Goal: Communication & Community: Answer question/provide support

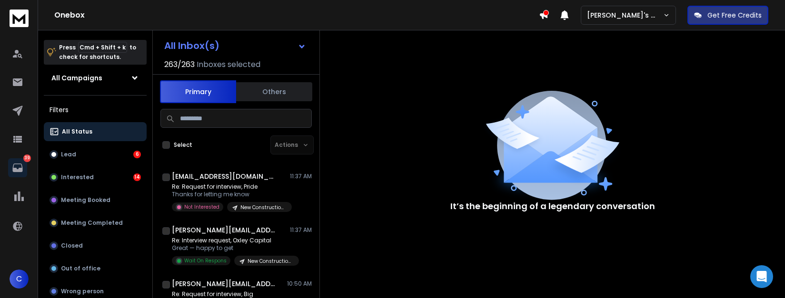
click at [210, 114] on input at bounding box center [235, 118] width 151 height 19
type input "*"
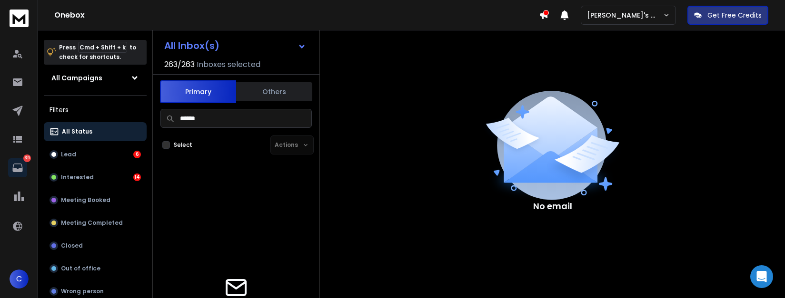
drag, startPoint x: 200, startPoint y: 119, endPoint x: 143, endPoint y: 111, distance: 58.2
click at [143, 111] on div "Press Cmd + Shift + k to check for shortcuts. All Campaigns All Campaigns Filte…" at bounding box center [411, 179] width 747 height 298
paste input "**********"
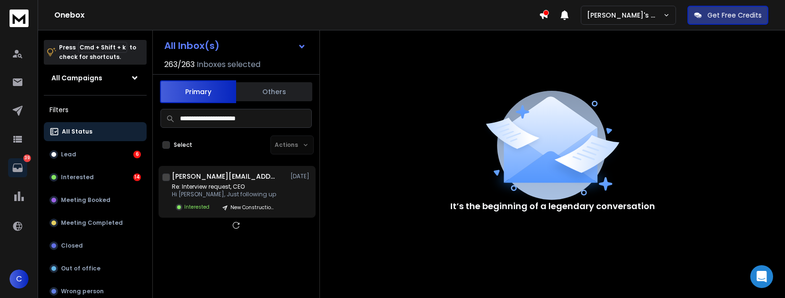
type input "**********"
click at [239, 179] on h1 "[PERSON_NAME][EMAIL_ADDRESS][DOMAIN_NAME]" at bounding box center [224, 177] width 105 height 10
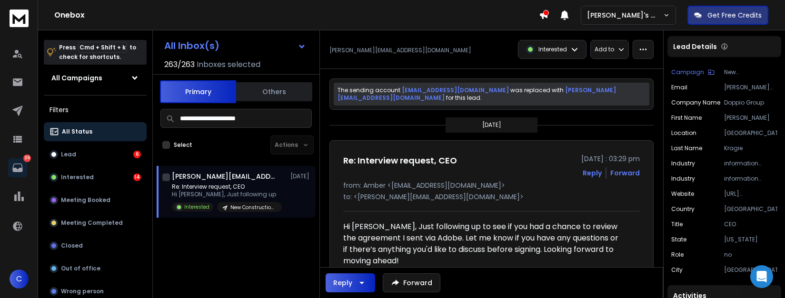
click at [595, 172] on button "Reply" at bounding box center [591, 173] width 19 height 10
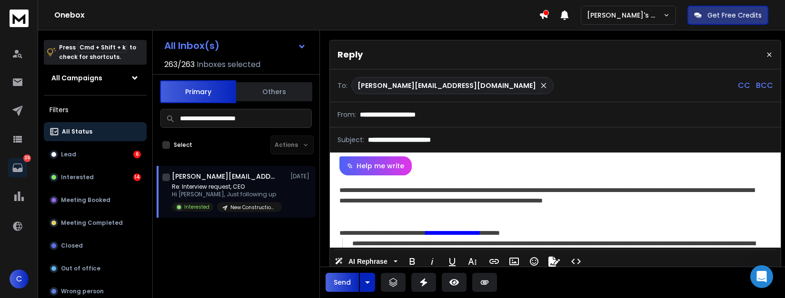
drag, startPoint x: 391, startPoint y: 189, endPoint x: 323, endPoint y: 21, distance: 181.2
drag, startPoint x: 499, startPoint y: 209, endPoint x: 492, endPoint y: 210, distance: 7.2
click at [499, 209] on div at bounding box center [555, 212] width 432 height 10
click at [720, 203] on div "**********" at bounding box center [550, 195] width 423 height 21
click at [341, 279] on button "Send" at bounding box center [341, 282] width 33 height 19
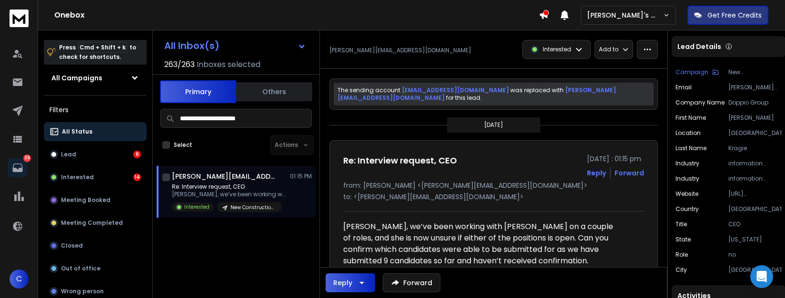
drag, startPoint x: 80, startPoint y: 150, endPoint x: 281, endPoint y: 140, distance: 201.1
click at [80, 150] on button "Lead 6" at bounding box center [95, 154] width 103 height 19
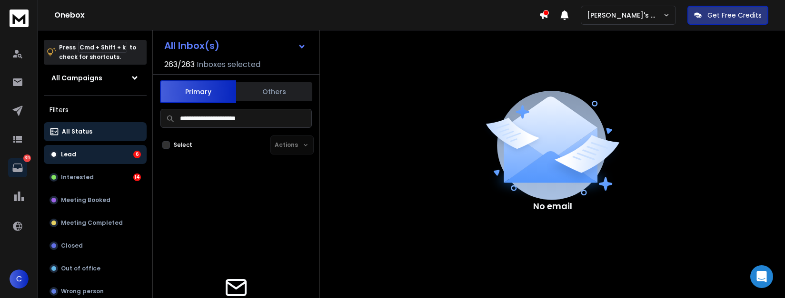
click at [76, 132] on p "All Status" at bounding box center [77, 132] width 30 height 8
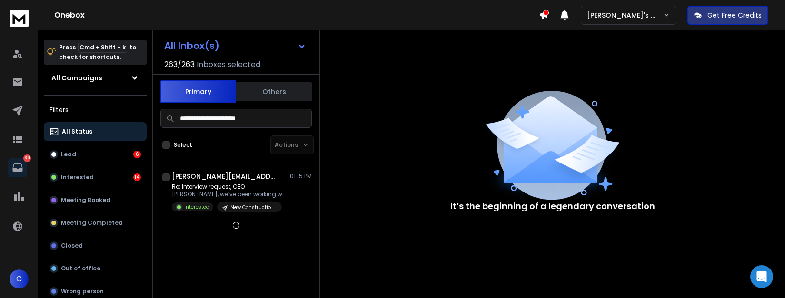
drag, startPoint x: 274, startPoint y: 120, endPoint x: 130, endPoint y: 120, distance: 143.7
click at [130, 120] on div "**********" at bounding box center [411, 179] width 747 height 298
click at [89, 133] on button "All Status" at bounding box center [95, 131] width 103 height 19
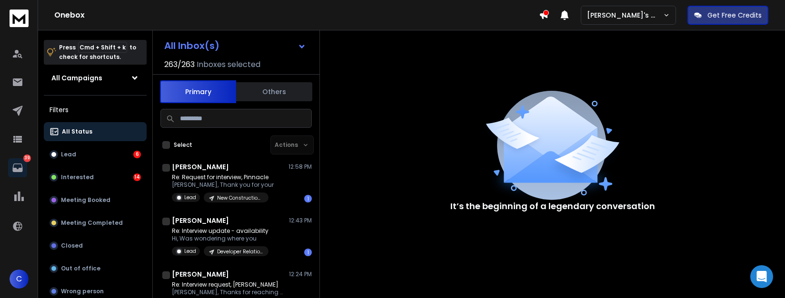
scroll to position [118, 0]
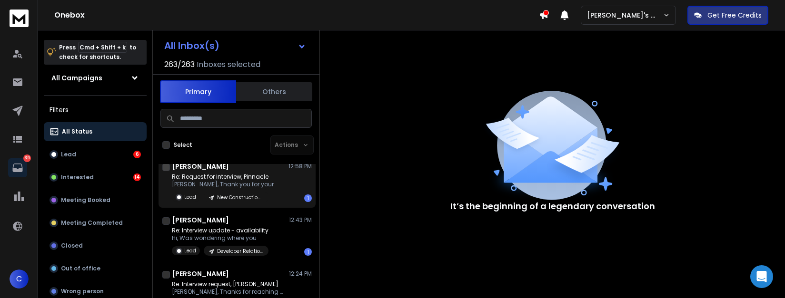
click at [246, 183] on p "Lauren, Thank you for your" at bounding box center [223, 185] width 102 height 8
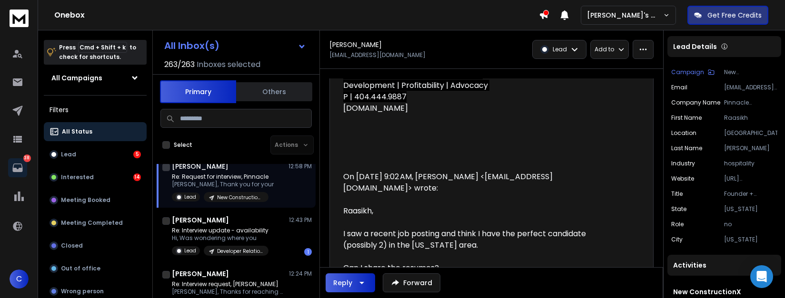
scroll to position [0, 0]
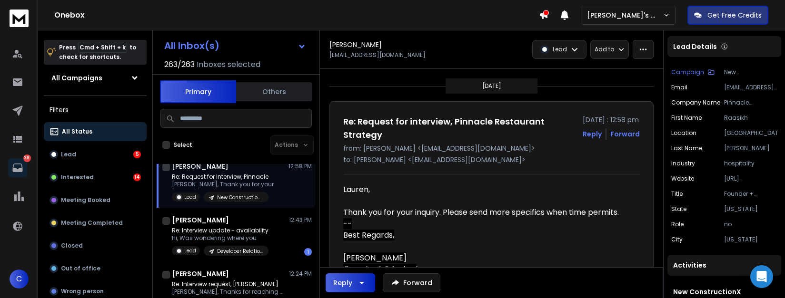
drag, startPoint x: 581, startPoint y: 147, endPoint x: 394, endPoint y: 146, distance: 188.0
click at [363, 149] on p "from: Raasikh Muhammad Joseph <raasikh@pinnaclerestaurantstrategy.com>" at bounding box center [491, 149] width 296 height 10
copy p "Raasikh Muhammad Joseph <raasikh@pinnaclerestaurantstrategy.com"
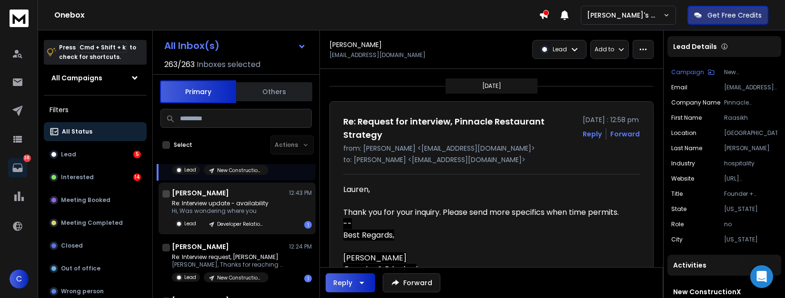
scroll to position [172, 0]
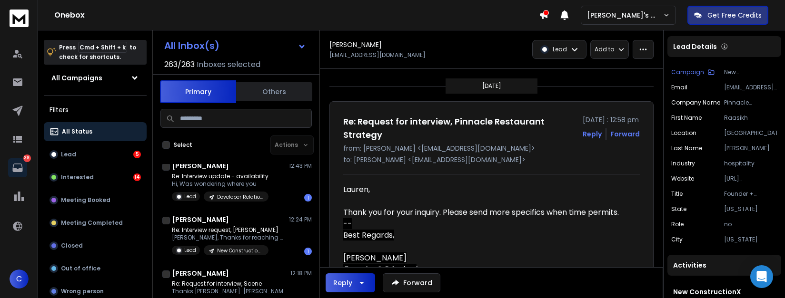
drag, startPoint x: 562, startPoint y: 145, endPoint x: 615, endPoint y: 170, distance: 58.8
click at [562, 146] on p "from: Raasikh Muhammad Joseph <raasikh@pinnaclerestaurantstrategy.com>" at bounding box center [491, 149] width 296 height 10
drag, startPoint x: 601, startPoint y: 148, endPoint x: 494, endPoint y: 162, distance: 108.0
click at [494, 151] on p "from: Raasikh Muhammad Joseph <raasikh@pinnaclerestaurantstrategy.com>" at bounding box center [491, 149] width 296 height 10
copy p "pinnaclerestaurantstrategy.com"
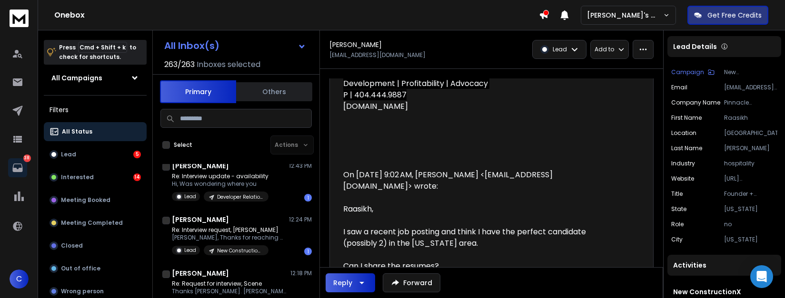
scroll to position [0, 0]
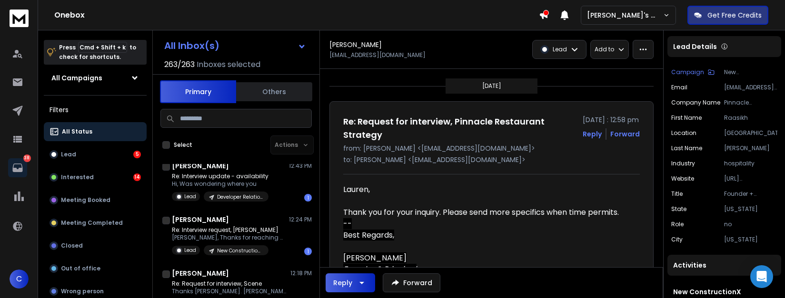
click at [592, 133] on button "Reply" at bounding box center [591, 134] width 19 height 10
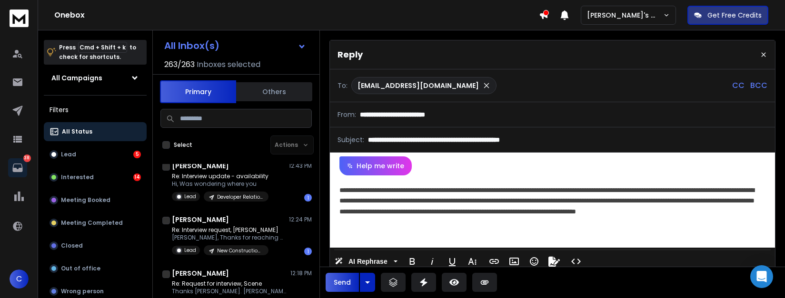
click at [630, 211] on div "**********" at bounding box center [550, 206] width 423 height 43
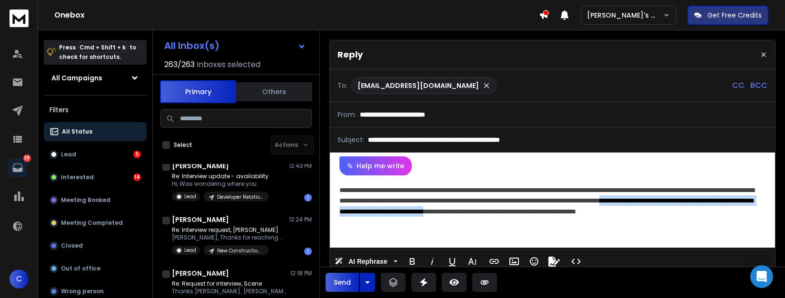
drag, startPoint x: 636, startPoint y: 212, endPoint x: 339, endPoint y: 208, distance: 297.0
click at [339, 208] on div "**********" at bounding box center [550, 206] width 423 height 43
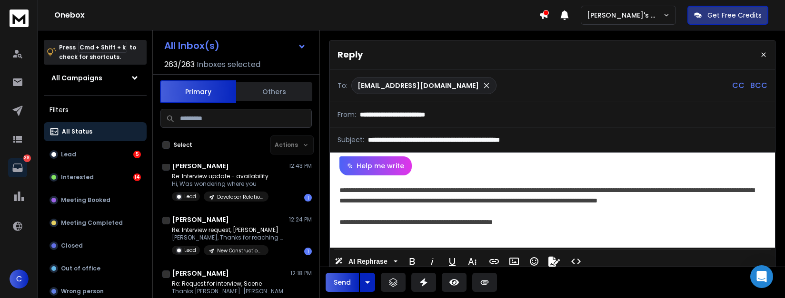
click at [583, 217] on div at bounding box center [552, 212] width 426 height 10
drag, startPoint x: 446, startPoint y: 222, endPoint x: 426, endPoint y: 224, distance: 19.6
click at [421, 225] on div "**********" at bounding box center [550, 222] width 423 height 10
drag, startPoint x: 562, startPoint y: 222, endPoint x: 536, endPoint y: 225, distance: 26.3
click at [535, 225] on div "**********" at bounding box center [550, 222] width 423 height 10
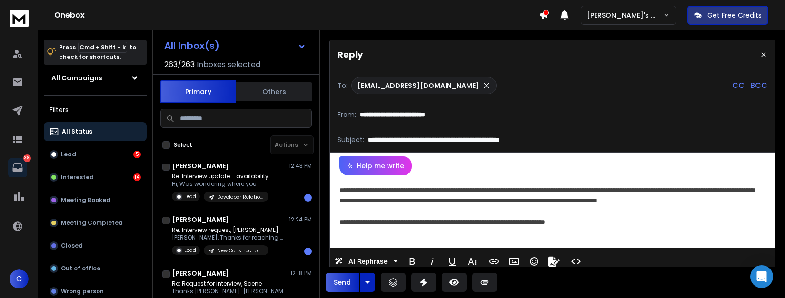
paste div
click at [338, 281] on button "Send" at bounding box center [341, 282] width 33 height 19
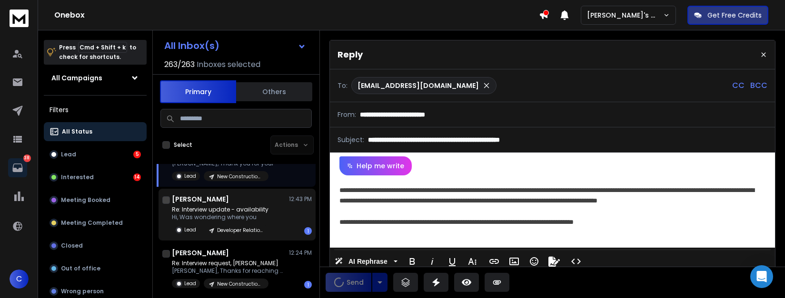
scroll to position [128, 0]
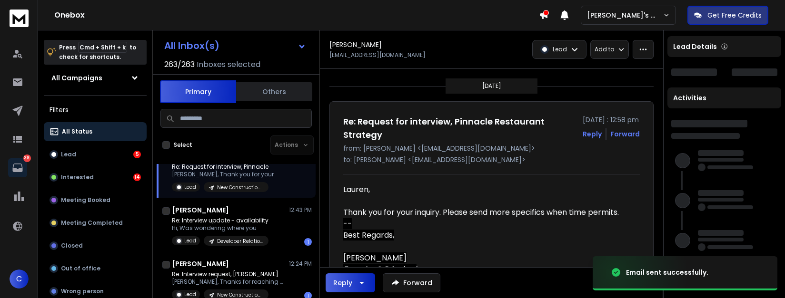
click at [559, 55] on div "Lead" at bounding box center [558, 49] width 53 height 18
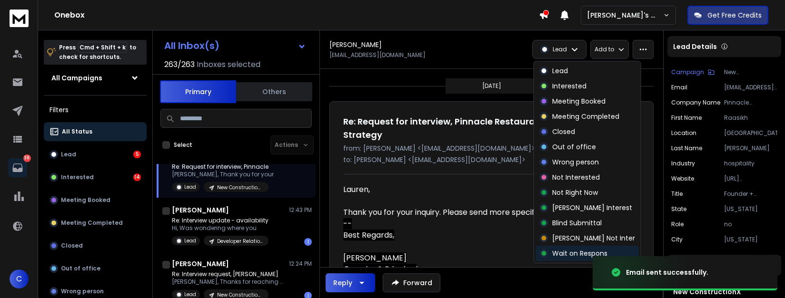
drag, startPoint x: 554, startPoint y: 252, endPoint x: 560, endPoint y: 229, distance: 23.9
click at [556, 252] on p "Wait on Respons" at bounding box center [579, 254] width 55 height 10
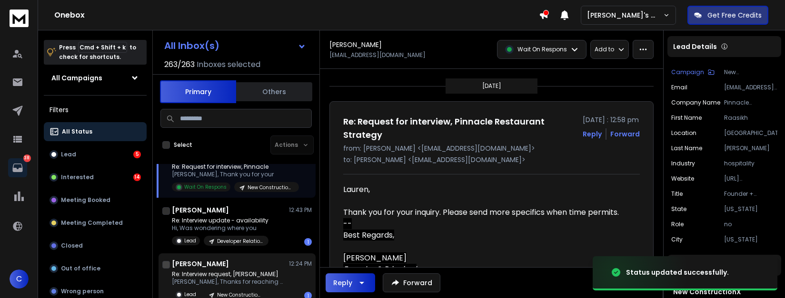
click at [218, 286] on div "Re: Interview request, Jeanne Jay, Thanks for reaching out. Lead New Constructi…" at bounding box center [229, 285] width 114 height 29
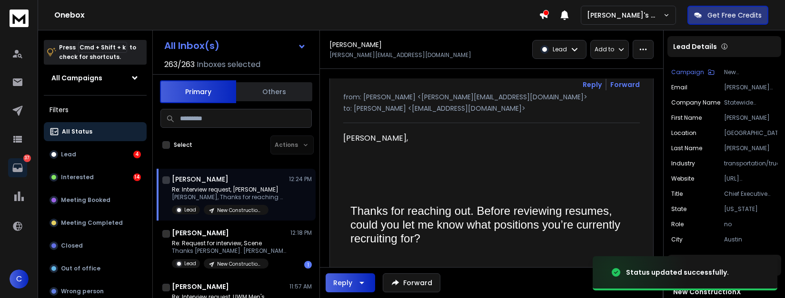
scroll to position [51, 0]
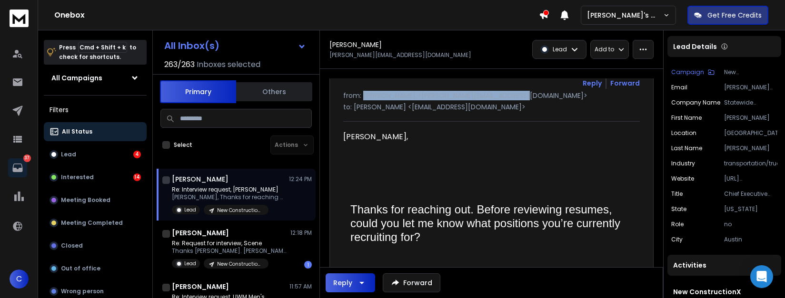
drag, startPoint x: 520, startPoint y: 94, endPoint x: 370, endPoint y: 101, distance: 149.6
click at [363, 98] on p "from: Jeanne Cyree <jeanne@statewidematerials.com>" at bounding box center [491, 96] width 296 height 10
copy p "Jeanne Cyree <jeanne@statewidematerials.com"
click at [595, 82] on button "Reply" at bounding box center [591, 84] width 19 height 10
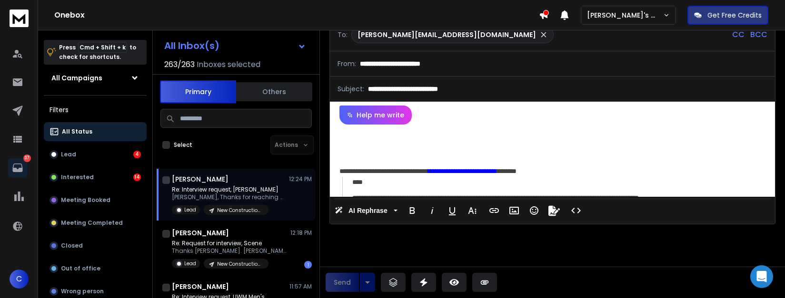
scroll to position [0, 0]
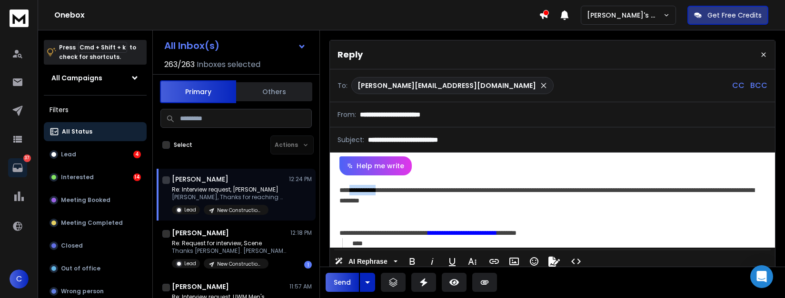
drag, startPoint x: 356, startPoint y: 191, endPoint x: 348, endPoint y: 192, distance: 7.6
click at [348, 192] on div "**********" at bounding box center [550, 195] width 423 height 21
drag, startPoint x: 456, startPoint y: 192, endPoint x: 417, endPoint y: 192, distance: 39.0
click at [414, 192] on div "**********" at bounding box center [550, 195] width 423 height 21
click at [647, 189] on div "**********" at bounding box center [550, 195] width 423 height 21
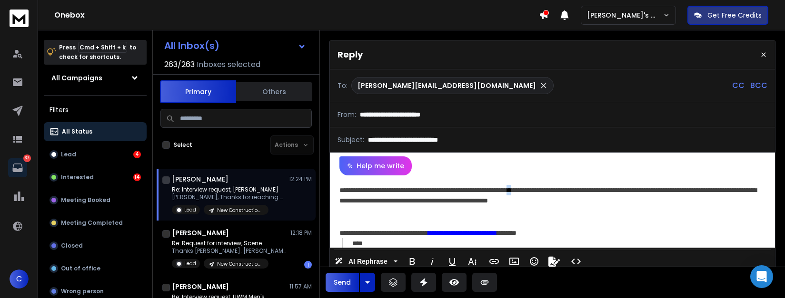
click at [544, 191] on div "**********" at bounding box center [550, 195] width 423 height 21
drag, startPoint x: 624, startPoint y: 191, endPoint x: 589, endPoint y: 191, distance: 35.7
click at [590, 191] on div "**********" at bounding box center [550, 195] width 423 height 21
drag, startPoint x: 335, startPoint y: 287, endPoint x: 339, endPoint y: 292, distance: 6.1
click at [335, 287] on button "Send" at bounding box center [341, 282] width 33 height 19
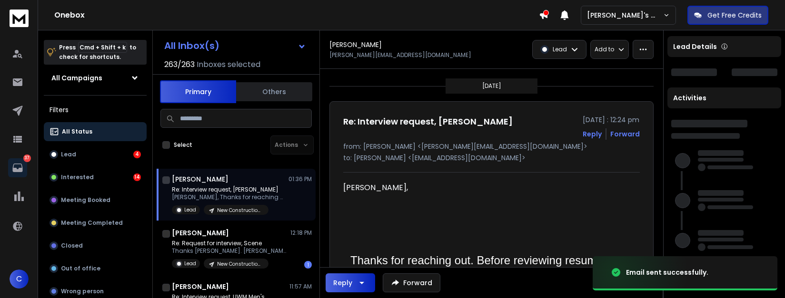
click at [562, 52] on p "Lead" at bounding box center [559, 50] width 14 height 8
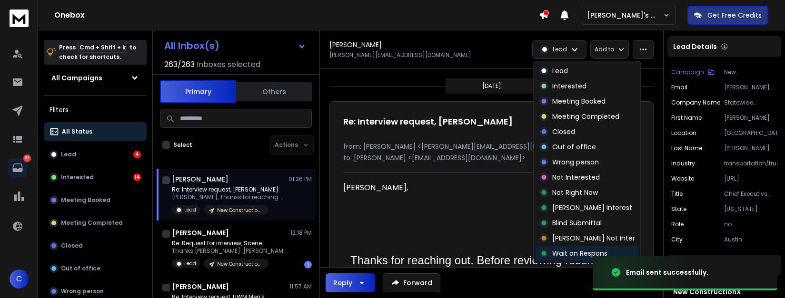
click at [572, 250] on p "Wait on Respons" at bounding box center [579, 254] width 55 height 10
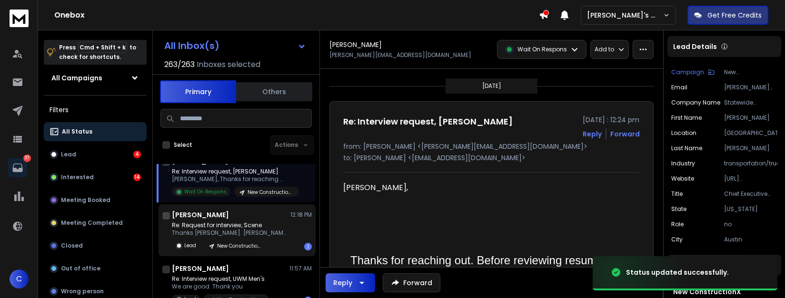
scroll to position [236, 0]
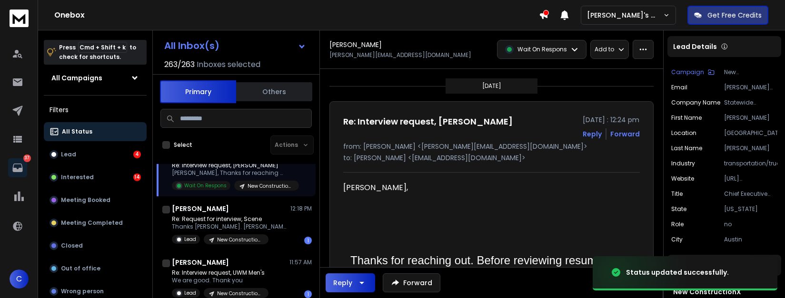
drag, startPoint x: 237, startPoint y: 222, endPoint x: 437, endPoint y: 220, distance: 200.3
click at [237, 222] on p "Re: Request for interview, Scene" at bounding box center [229, 220] width 114 height 8
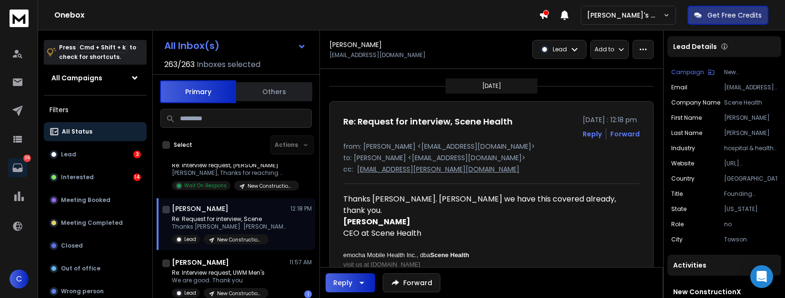
click at [593, 132] on button "Reply" at bounding box center [591, 134] width 19 height 10
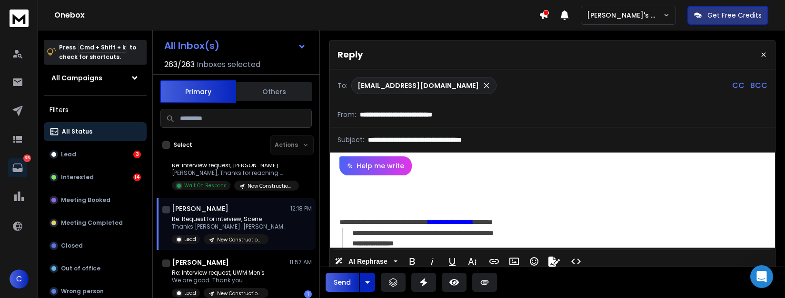
click at [358, 188] on div at bounding box center [552, 190] width 426 height 10
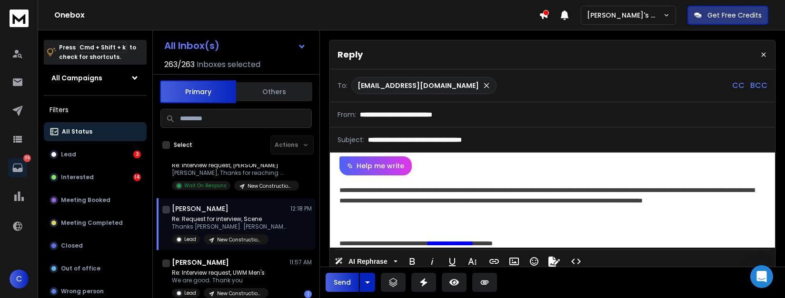
click at [335, 277] on button "Send" at bounding box center [341, 282] width 33 height 19
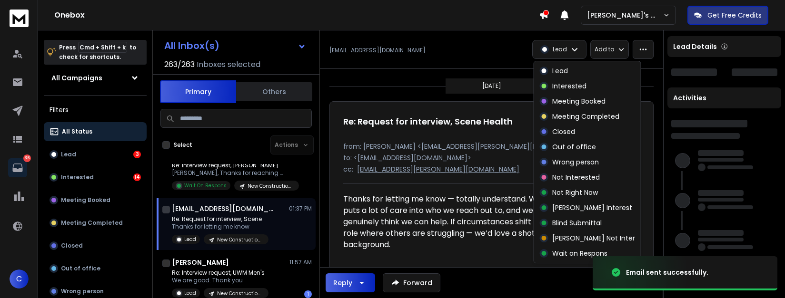
click at [571, 51] on icon at bounding box center [575, 50] width 8 height 8
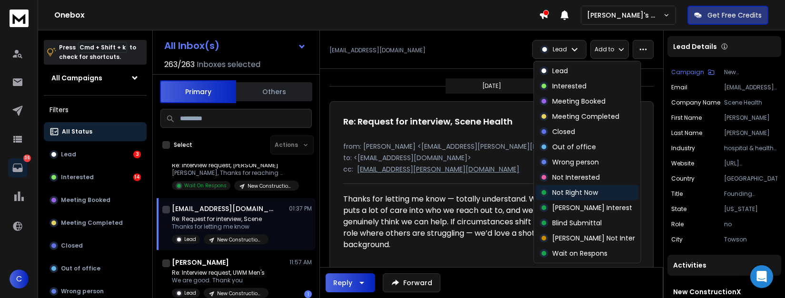
click at [580, 191] on p "Not Right Now" at bounding box center [575, 193] width 46 height 10
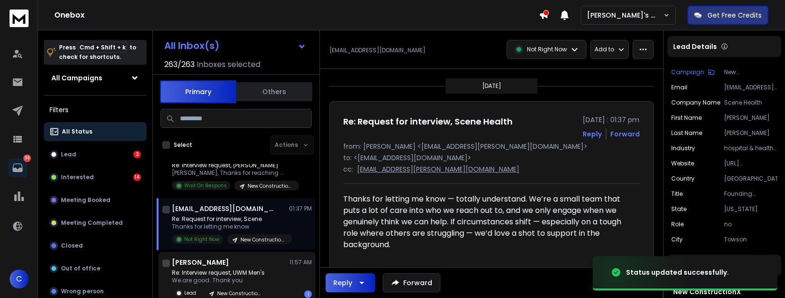
drag, startPoint x: 210, startPoint y: 277, endPoint x: 262, endPoint y: 264, distance: 53.2
click at [210, 277] on p "We are good. Thank you" at bounding box center [220, 281] width 97 height 8
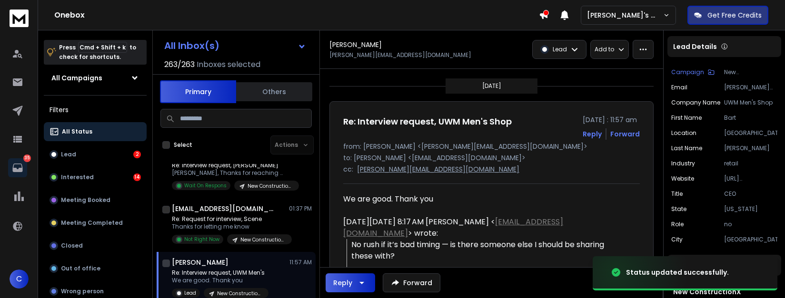
click at [593, 135] on button "Reply" at bounding box center [591, 134] width 19 height 10
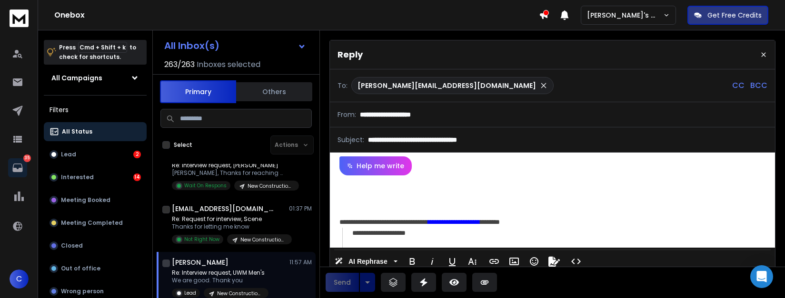
click at [381, 190] on div at bounding box center [552, 190] width 426 height 10
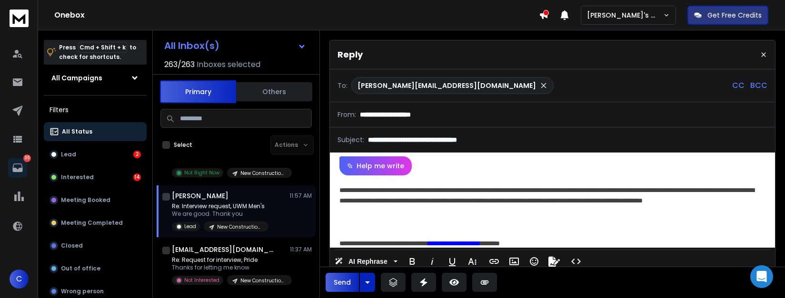
scroll to position [308, 0]
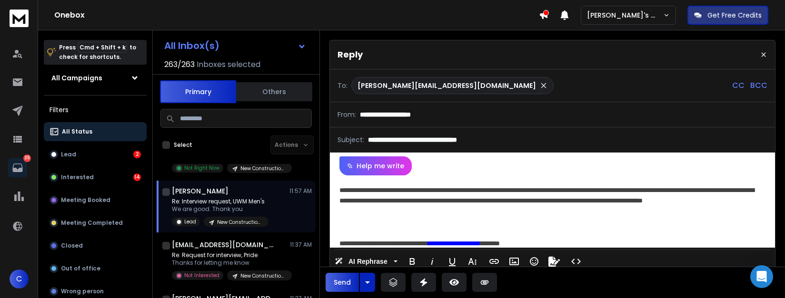
click at [335, 281] on button "Send" at bounding box center [341, 282] width 33 height 19
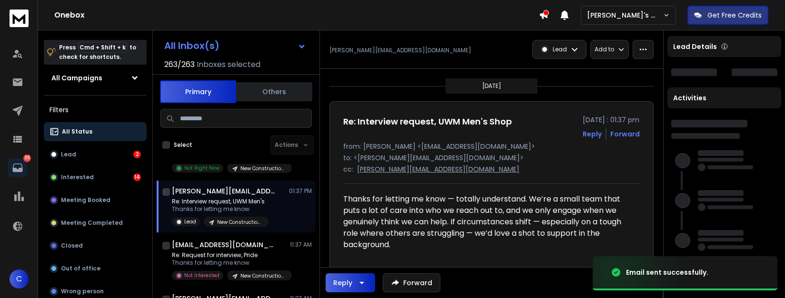
click at [570, 51] on div "Lead" at bounding box center [558, 49] width 53 height 18
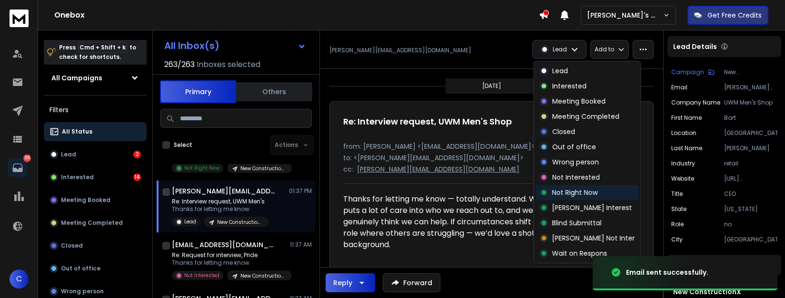
click at [570, 194] on p "Not Right Now" at bounding box center [575, 193] width 46 height 10
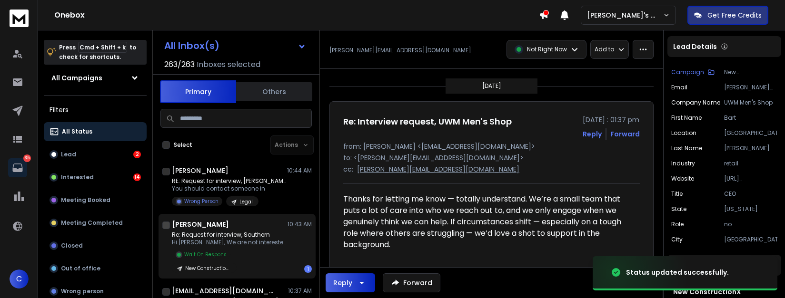
scroll to position [547, 0]
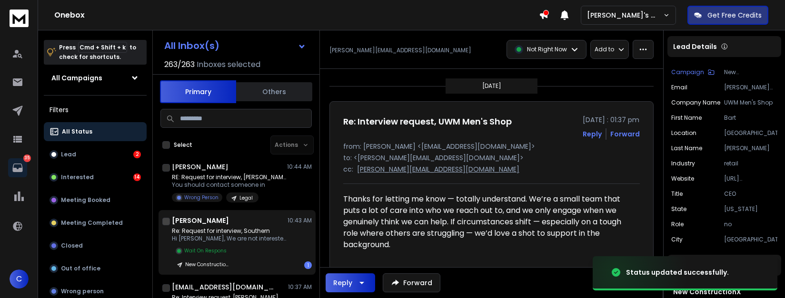
click at [266, 250] on div "Wait On Respons New ConstructionX" at bounding box center [234, 257] width 125 height 23
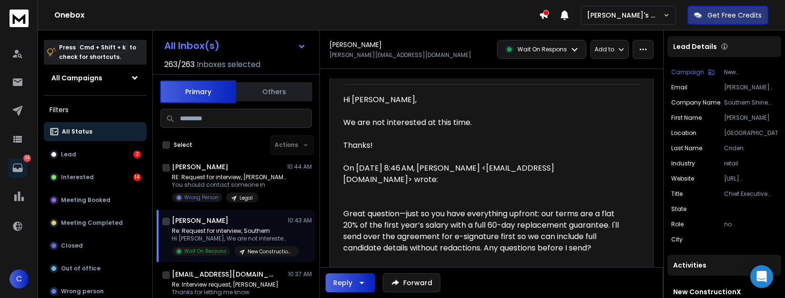
scroll to position [20, 0]
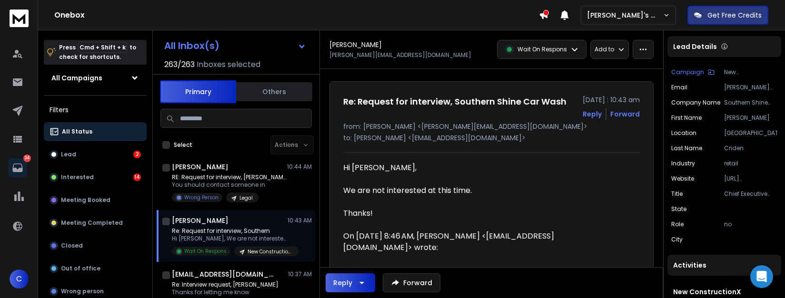
click at [589, 118] on button "Reply" at bounding box center [591, 114] width 19 height 10
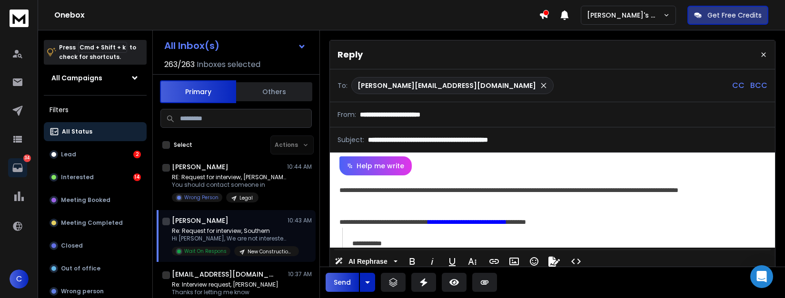
drag, startPoint x: 347, startPoint y: 282, endPoint x: 290, endPoint y: 250, distance: 65.4
click at [346, 282] on button "Send" at bounding box center [341, 282] width 33 height 19
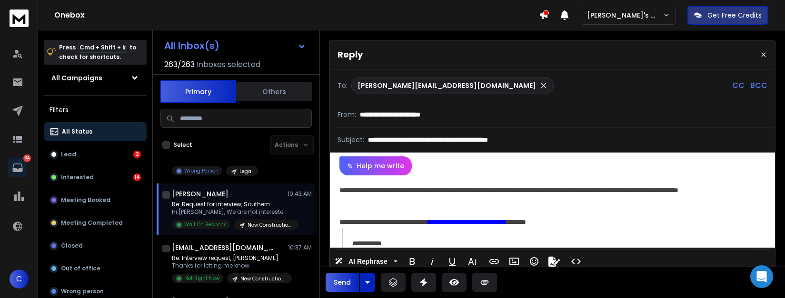
scroll to position [587, 0]
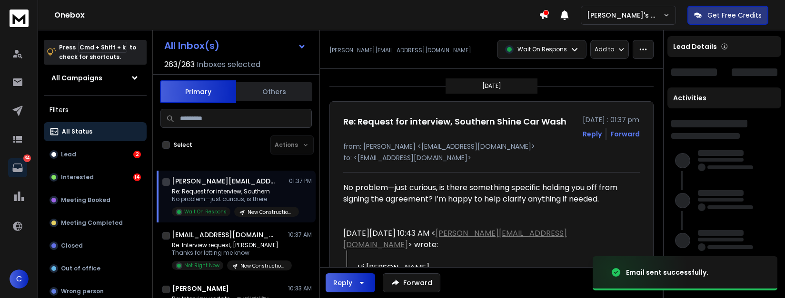
click at [554, 54] on div "Wait On Respons" at bounding box center [541, 49] width 89 height 18
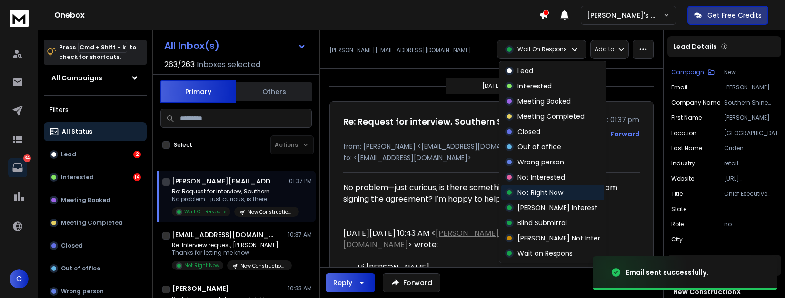
drag, startPoint x: 541, startPoint y: 197, endPoint x: 545, endPoint y: 194, distance: 5.1
click at [541, 197] on p "Not Right Now" at bounding box center [540, 193] width 46 height 10
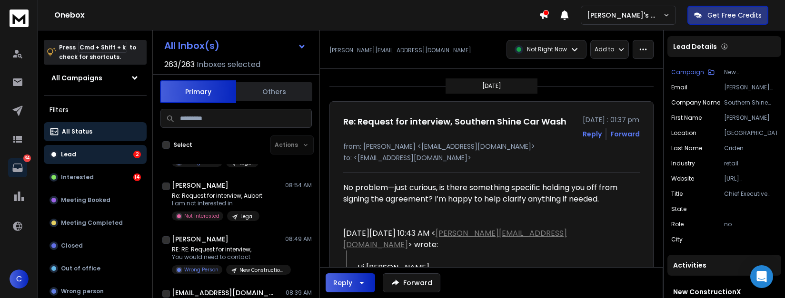
scroll to position [972, 0]
click at [94, 155] on button "Lead 2" at bounding box center [95, 154] width 103 height 19
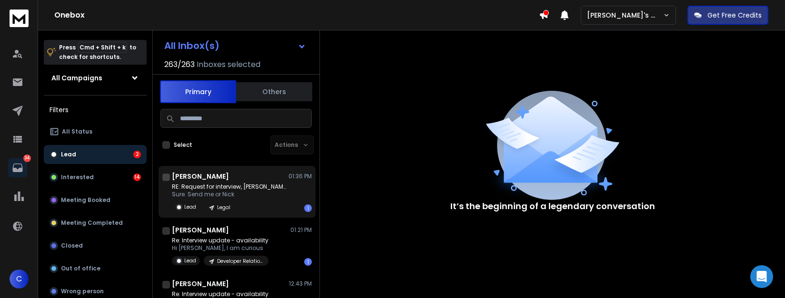
click at [283, 192] on div "RE: Request for interview, Wilson, Sure. Send me or Nick Lead Legal 1" at bounding box center [242, 197] width 140 height 29
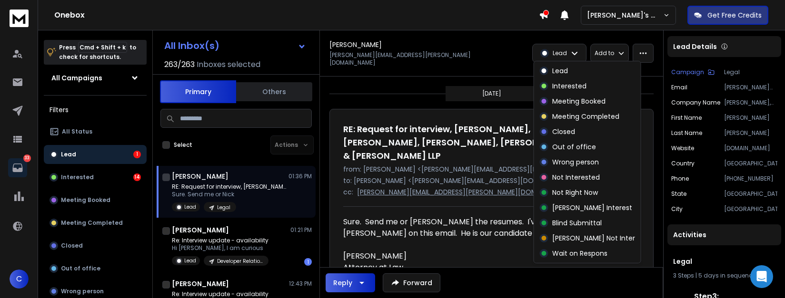
click at [566, 55] on div "Lead" at bounding box center [558, 53] width 53 height 18
click at [568, 85] on p "Interested" at bounding box center [569, 86] width 34 height 10
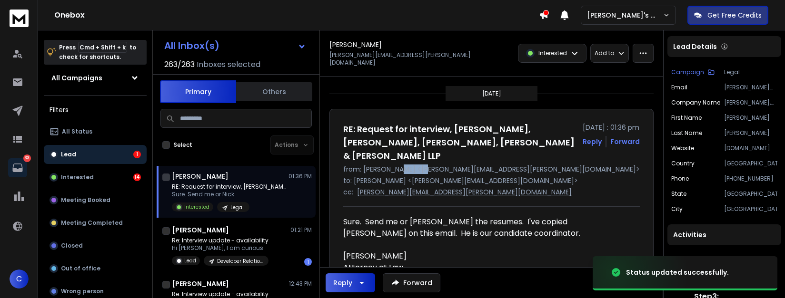
drag, startPoint x: 422, startPoint y: 148, endPoint x: 394, endPoint y: 149, distance: 27.2
click at [398, 165] on p "from: Shepperd, John R. <John.Shepperd@wilsonelser.com>" at bounding box center [491, 170] width 296 height 10
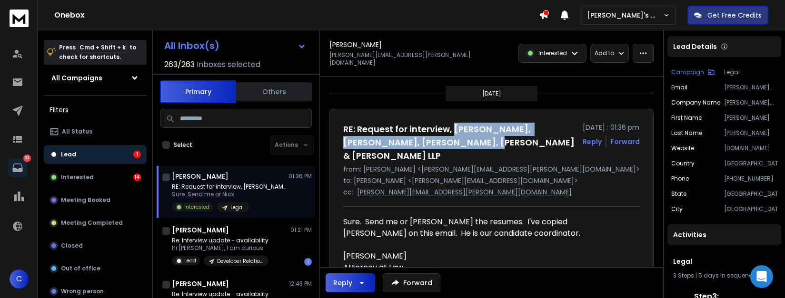
drag, startPoint x: 455, startPoint y: 119, endPoint x: 494, endPoint y: 133, distance: 41.8
click at [494, 132] on h1 "RE: Request for interview, Wilson, Elser, Moskowitz, Edelman & Dicker LLP" at bounding box center [460, 143] width 234 height 40
copy h1 "Wilson, Elser, Moskowitz, Edelman & Dicker LLP"
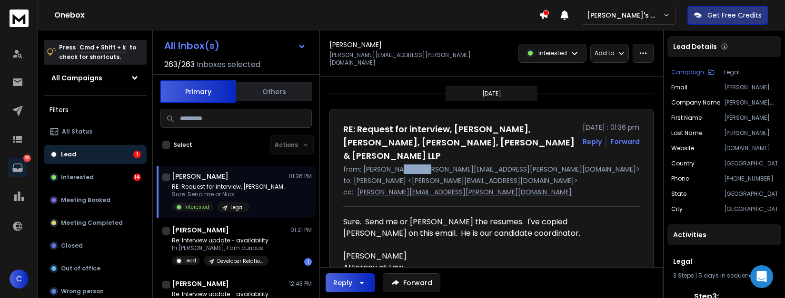
drag, startPoint x: 418, startPoint y: 148, endPoint x: 399, endPoint y: 148, distance: 19.5
click at [399, 165] on p "from: Shepperd, John R. <John.Shepperd@wilsonelser.com>" at bounding box center [491, 170] width 296 height 10
copy p "John R."
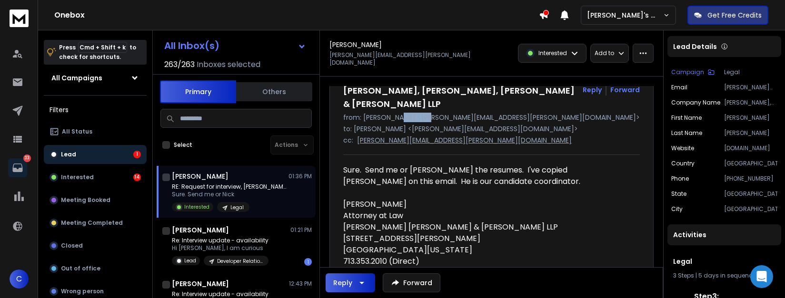
scroll to position [51, 0]
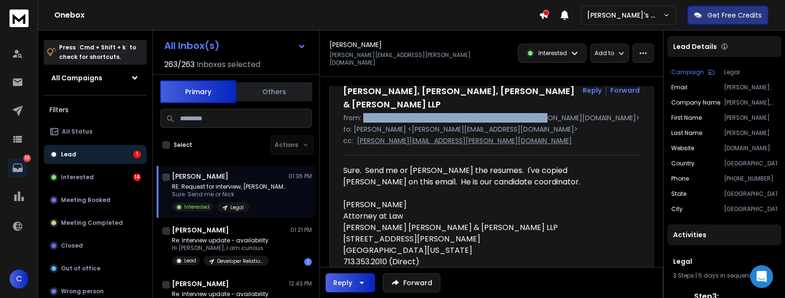
drag, startPoint x: 524, startPoint y: 96, endPoint x: 369, endPoint y: 115, distance: 156.3
click at [363, 113] on p "from: Shepperd, John R. <John.Shepperd@wilsonelser.com>" at bounding box center [491, 118] width 296 height 10
copy p "Shepperd, John R. <John.Shepperd@wilsonelser.com"
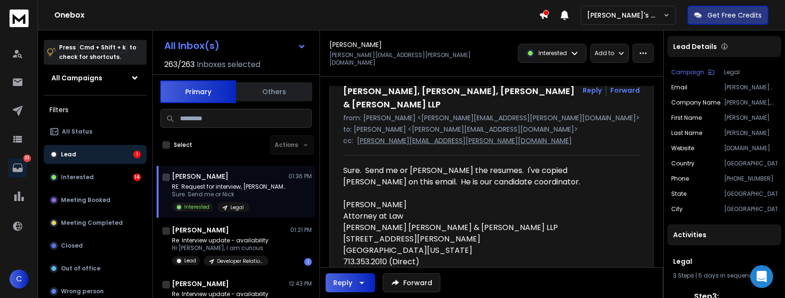
drag, startPoint x: 388, startPoint y: 252, endPoint x: 346, endPoint y: 254, distance: 41.4
copy div "713.542.4728"
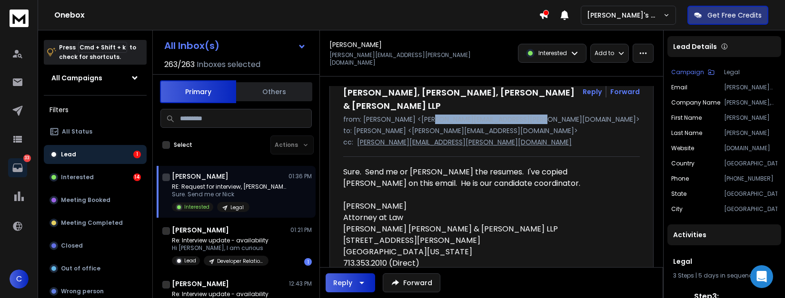
drag, startPoint x: 536, startPoint y: 98, endPoint x: 427, endPoint y: 100, distance: 109.0
click at [427, 115] on p "from: Shepperd, John R. <John.Shepperd@wilsonelser.com>" at bounding box center [491, 120] width 296 height 10
copy p "John.Shepperd@wilsonelser.com"
drag, startPoint x: 396, startPoint y: 110, endPoint x: 379, endPoint y: 124, distance: 22.1
click at [353, 126] on p "to: Henry Collins <henry@tcwstaffing.com>" at bounding box center [491, 131] width 296 height 10
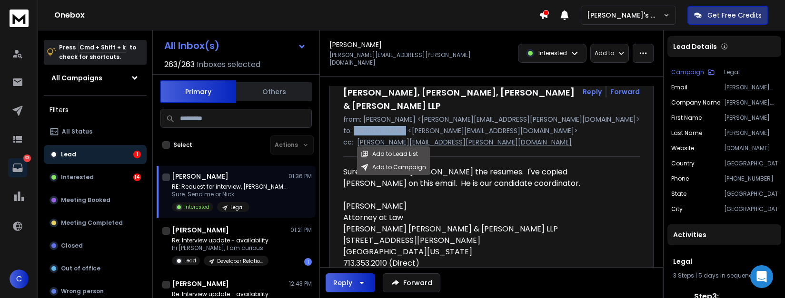
copy p "Henry Collins"
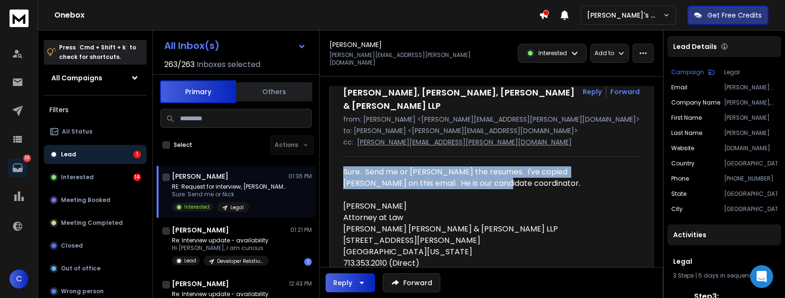
drag, startPoint x: 457, startPoint y: 165, endPoint x: 341, endPoint y: 152, distance: 116.3
copy div "Sure. Send me or Nick the resumes. I've copied Nick on this email. He is our ca…"
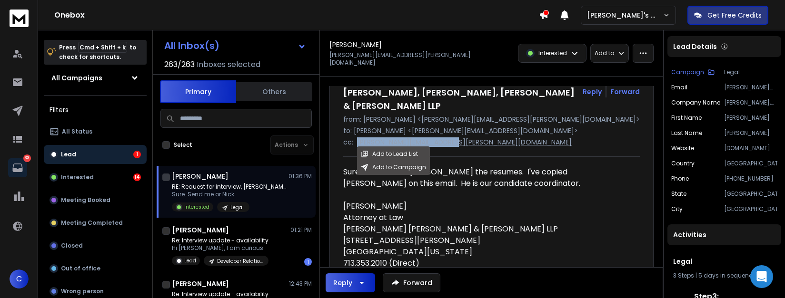
drag, startPoint x: 438, startPoint y: 123, endPoint x: 357, endPoint y: 125, distance: 81.4
click at [356, 138] on div "cc: Nick.Karas@wilsonelser.com Add to Lead List Add to Campaign" at bounding box center [491, 143] width 296 height 10
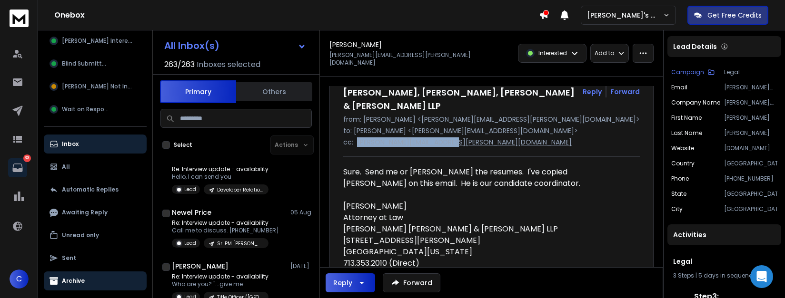
scroll to position [336, 0]
drag, startPoint x: 86, startPoint y: 226, endPoint x: 224, endPoint y: 273, distance: 145.7
click at [86, 232] on p "Unread only" at bounding box center [80, 236] width 37 height 8
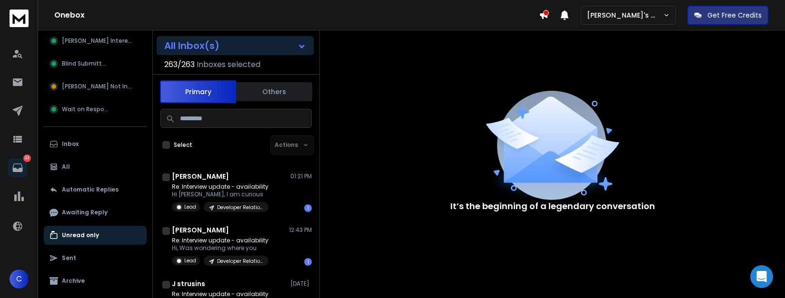
scroll to position [0, 0]
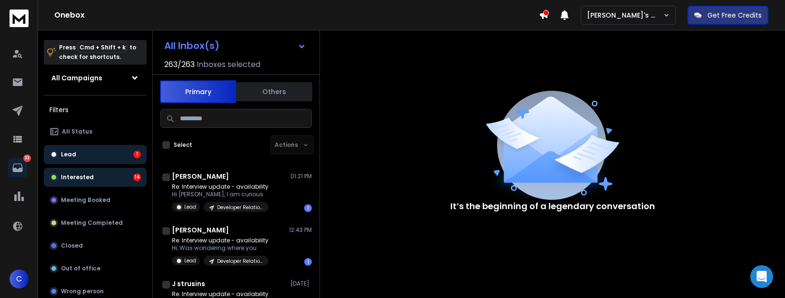
click at [75, 176] on p "Interested" at bounding box center [77, 178] width 33 height 8
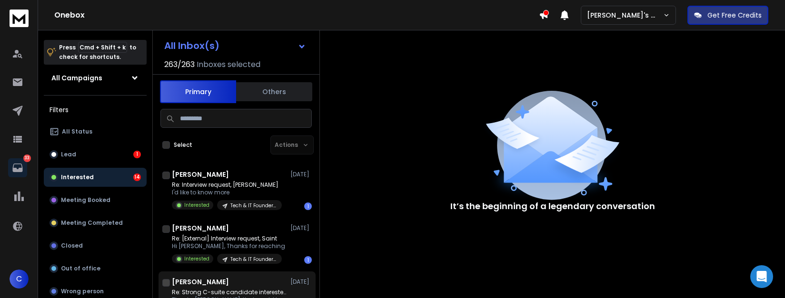
scroll to position [57, 0]
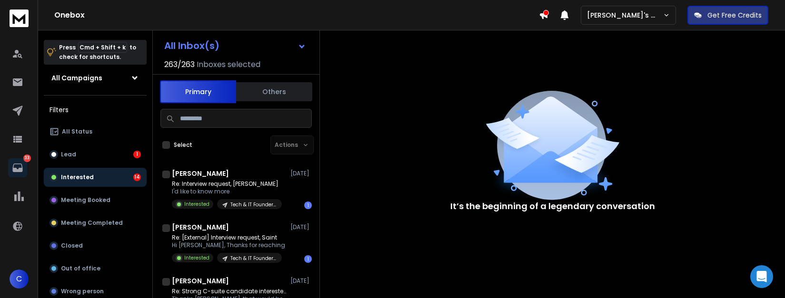
click at [92, 131] on button "All Status" at bounding box center [95, 131] width 103 height 19
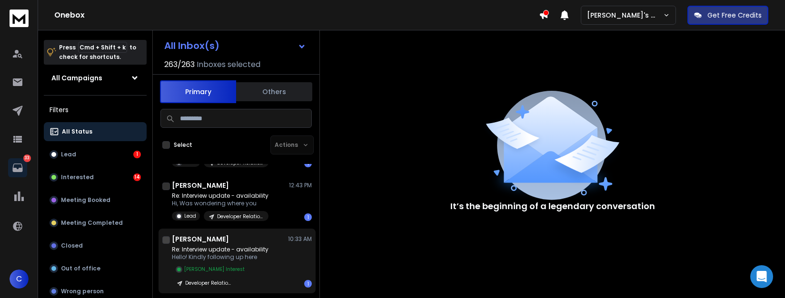
scroll to position [60, 0]
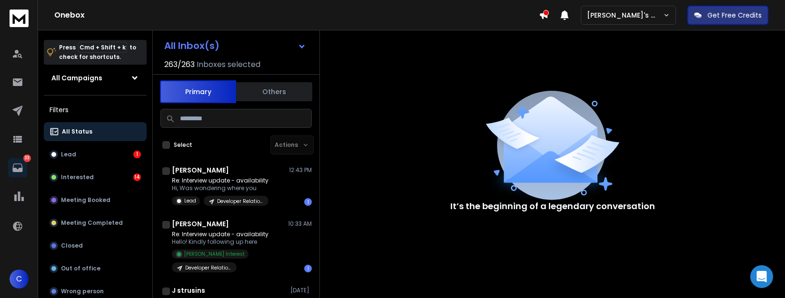
click at [284, 88] on button "Others" at bounding box center [274, 91] width 76 height 21
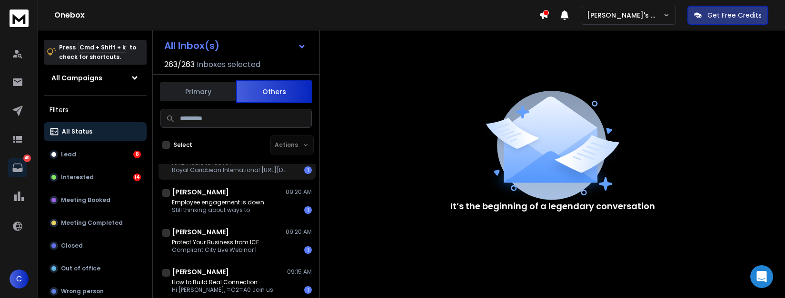
scroll to position [390, 0]
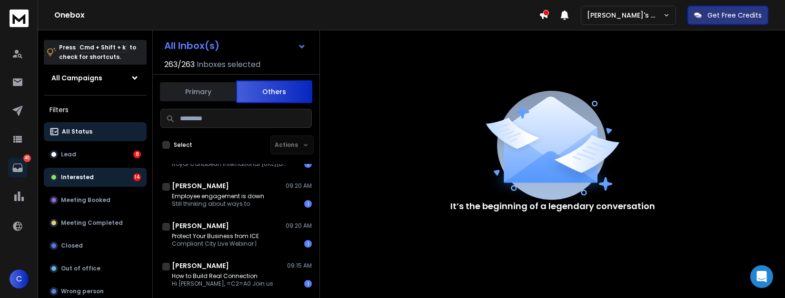
drag, startPoint x: 105, startPoint y: 156, endPoint x: 142, endPoint y: 172, distance: 40.5
click at [105, 156] on button "Lead 8" at bounding box center [95, 154] width 103 height 19
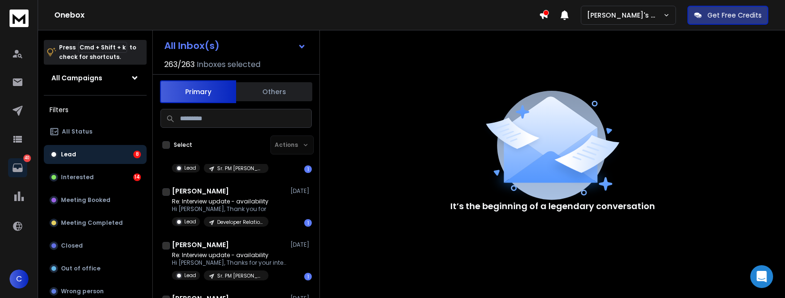
scroll to position [0, 0]
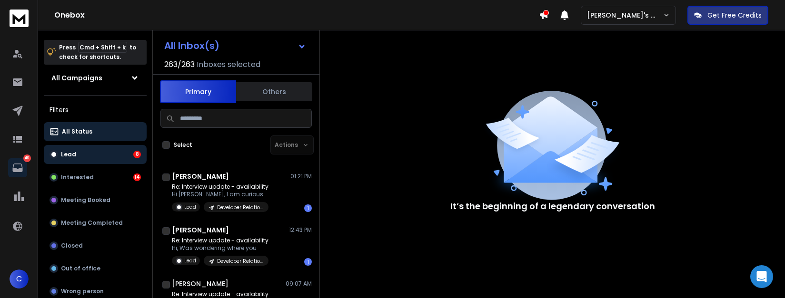
click at [101, 134] on button "All Status" at bounding box center [95, 131] width 103 height 19
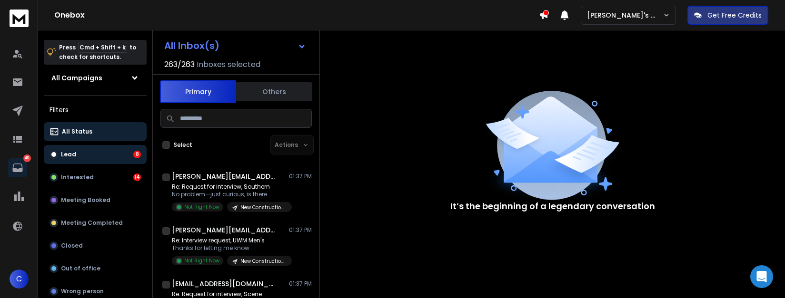
click at [81, 154] on button "Lead 8" at bounding box center [95, 154] width 103 height 19
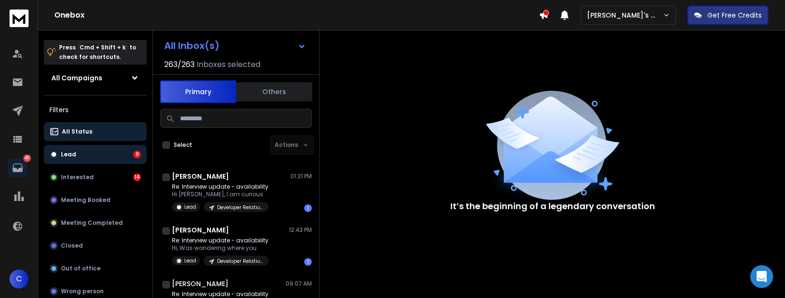
click at [62, 128] on p "All Status" at bounding box center [77, 132] width 30 height 8
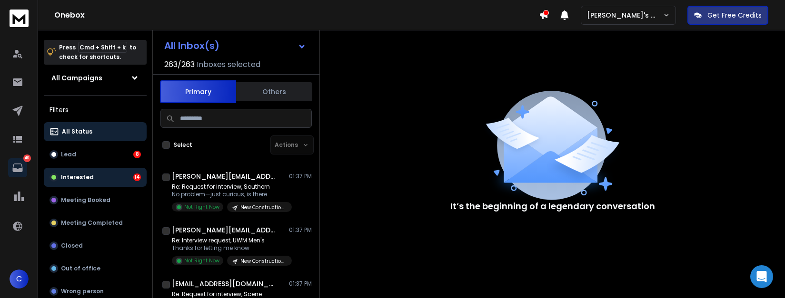
click at [77, 178] on p "Interested" at bounding box center [77, 178] width 33 height 8
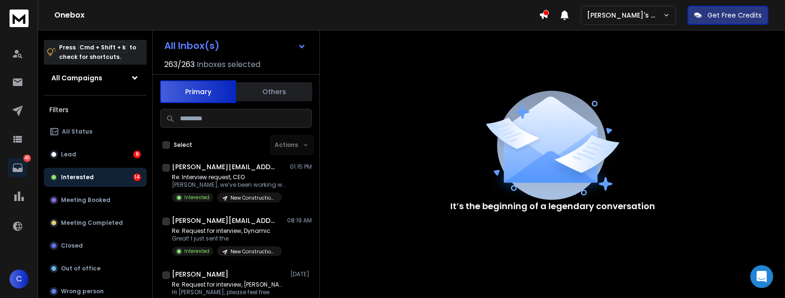
scroll to position [66, 0]
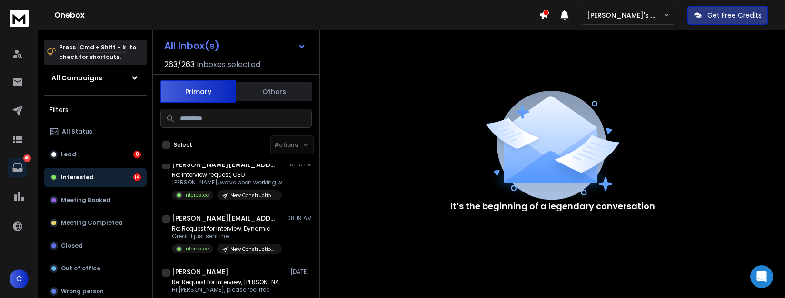
click at [75, 160] on button "Lead 8" at bounding box center [95, 154] width 103 height 19
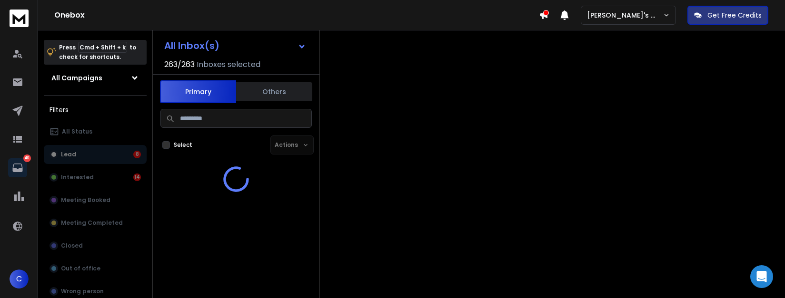
scroll to position [0, 0]
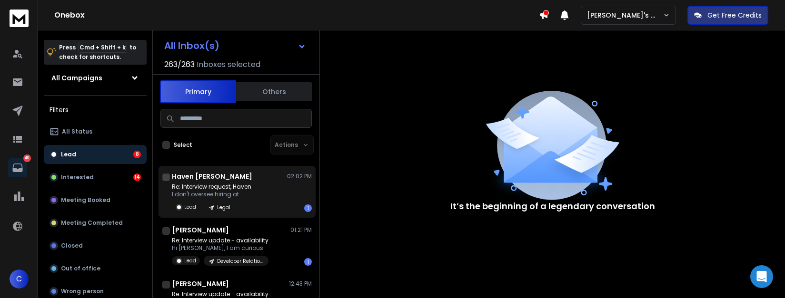
drag, startPoint x: 256, startPoint y: 189, endPoint x: 272, endPoint y: 189, distance: 16.2
click at [256, 189] on div "Re: Interview request, Haven I don't oversee hiring at Lead Legal 1" at bounding box center [242, 197] width 140 height 29
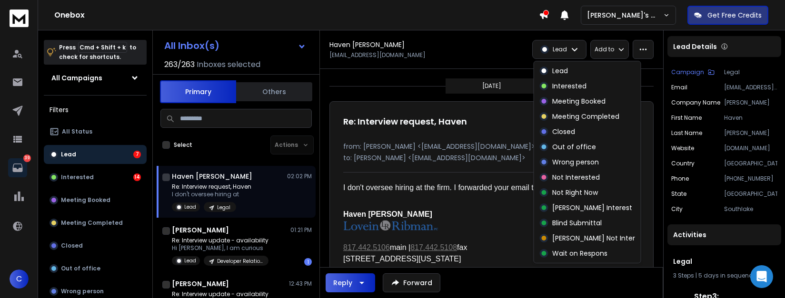
click at [570, 52] on div "Lead" at bounding box center [558, 49] width 53 height 18
click at [579, 159] on p "Wrong person" at bounding box center [575, 163] width 47 height 10
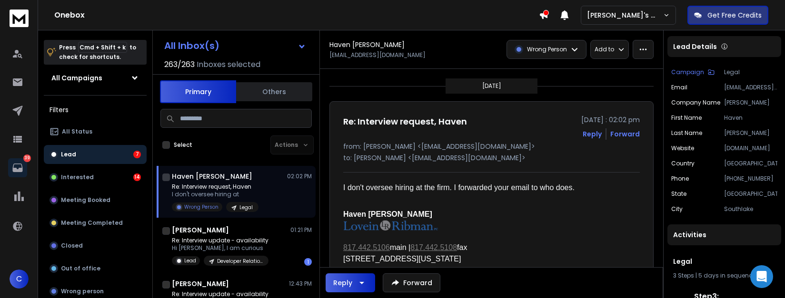
click at [97, 131] on button "All Status" at bounding box center [95, 131] width 103 height 19
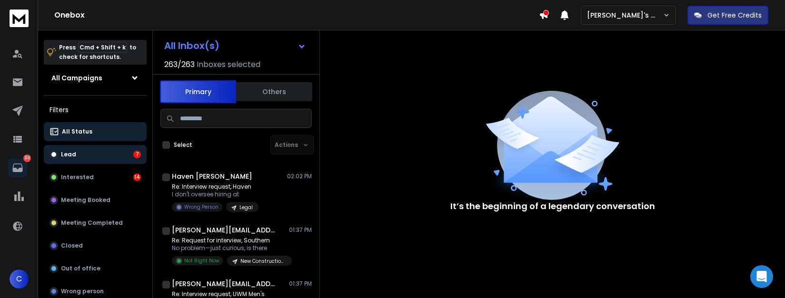
click at [96, 158] on button "Lead 7" at bounding box center [95, 154] width 103 height 19
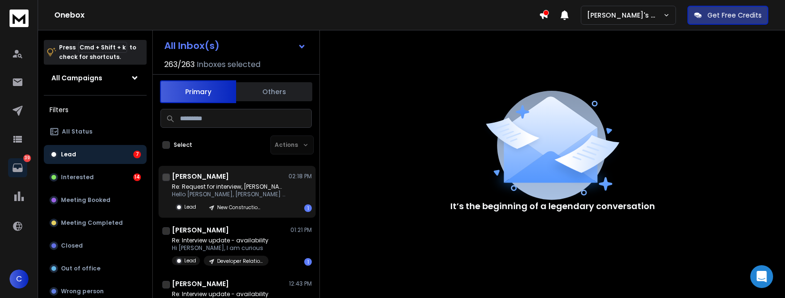
click at [223, 194] on p "Hello Nicole, Eddie Grigg is" at bounding box center [229, 195] width 114 height 8
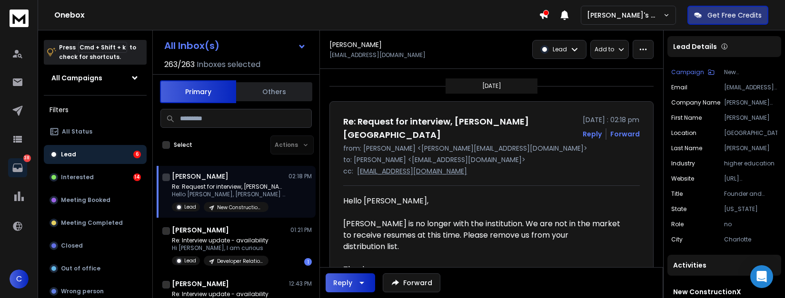
click at [585, 137] on button "Reply" at bounding box center [591, 134] width 19 height 10
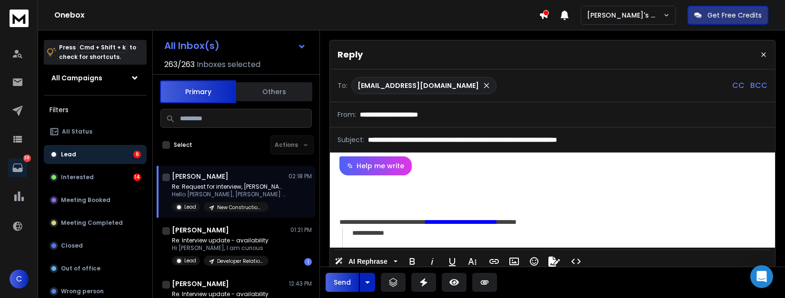
click at [368, 186] on div at bounding box center [552, 190] width 426 height 10
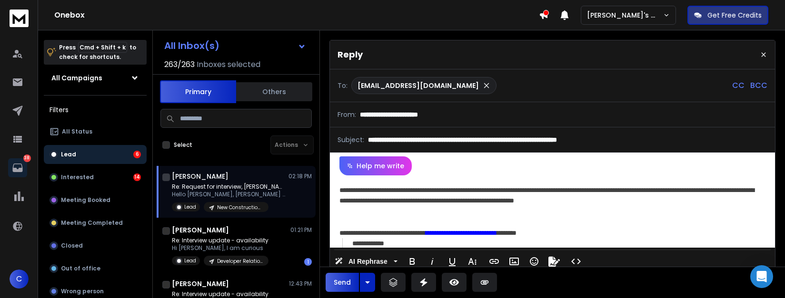
drag, startPoint x: 334, startPoint y: 283, endPoint x: 296, endPoint y: 232, distance: 62.9
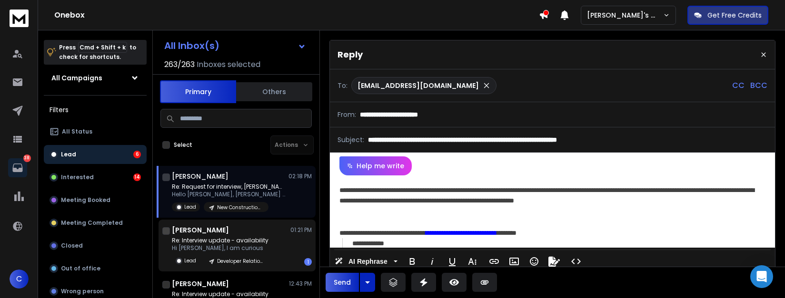
click at [334, 283] on button "Send" at bounding box center [341, 282] width 33 height 19
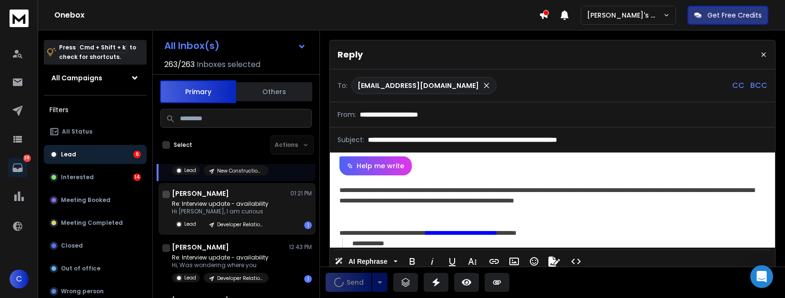
scroll to position [39, 0]
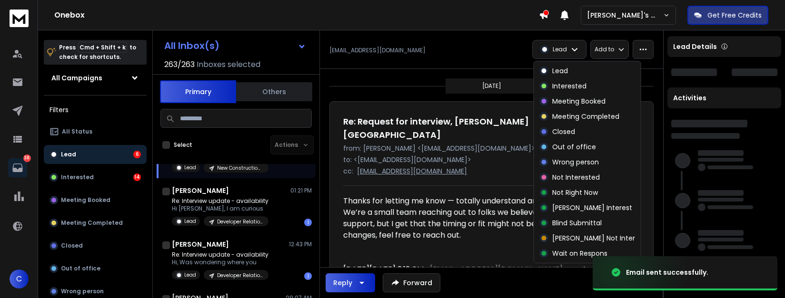
click at [547, 50] on div at bounding box center [544, 49] width 9 height 9
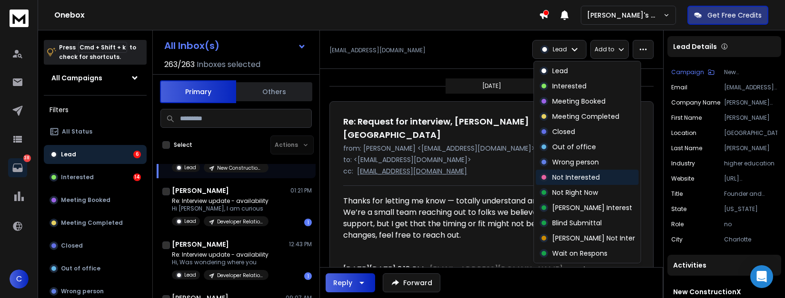
click at [591, 183] on div "Not Interested" at bounding box center [587, 177] width 103 height 15
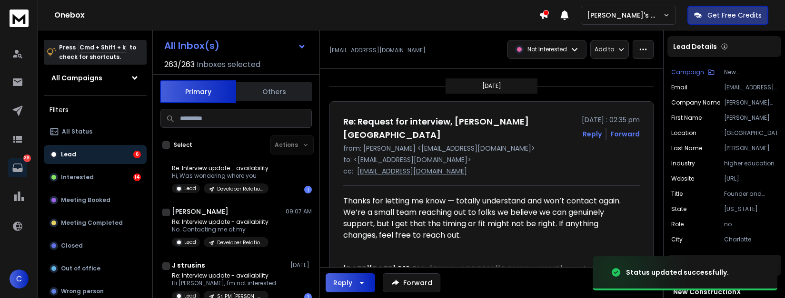
scroll to position [0, 0]
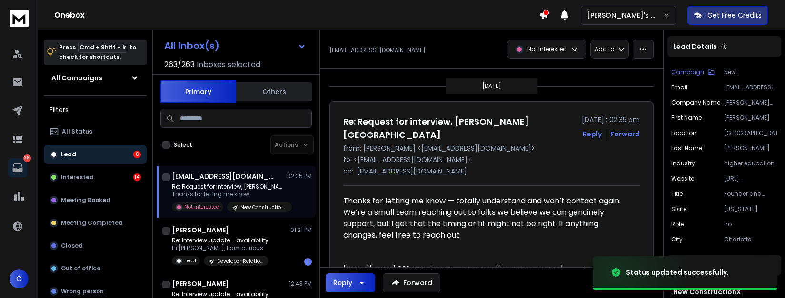
click at [89, 131] on button "All Status" at bounding box center [95, 131] width 103 height 19
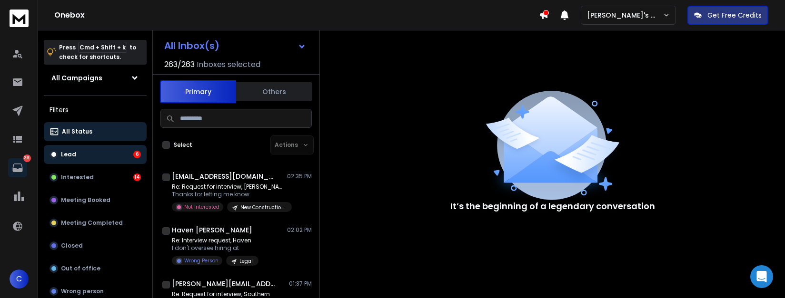
click at [74, 153] on p "Lead" at bounding box center [68, 155] width 15 height 8
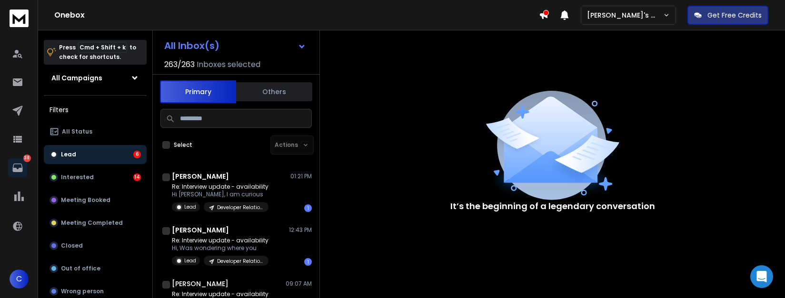
click at [89, 132] on p "All Status" at bounding box center [77, 132] width 30 height 8
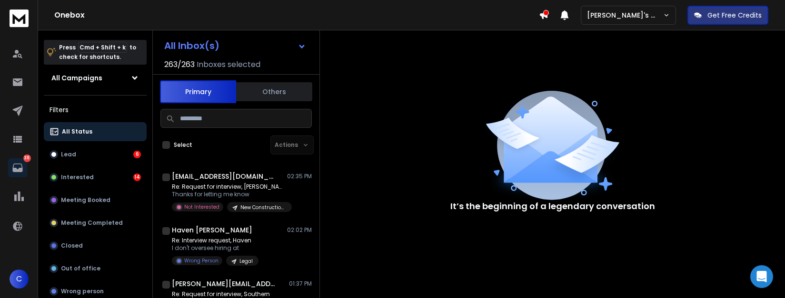
click at [99, 151] on button "Lead 6" at bounding box center [95, 154] width 103 height 19
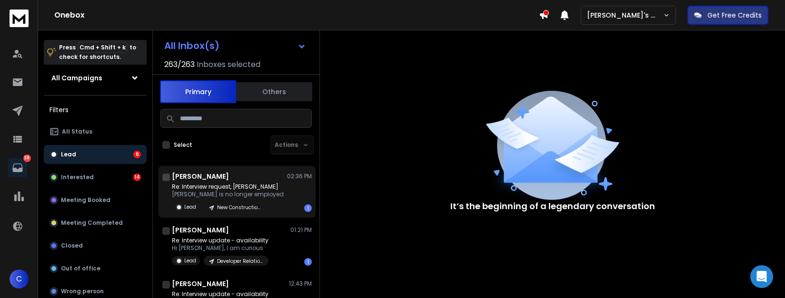
scroll to position [3, 0]
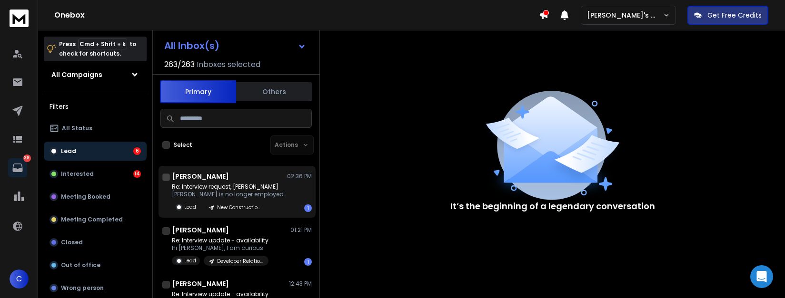
click at [218, 185] on p "Re: Interview request, [PERSON_NAME]" at bounding box center [228, 187] width 112 height 8
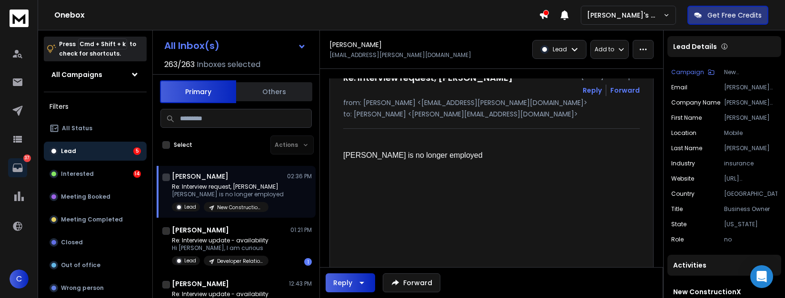
scroll to position [0, 0]
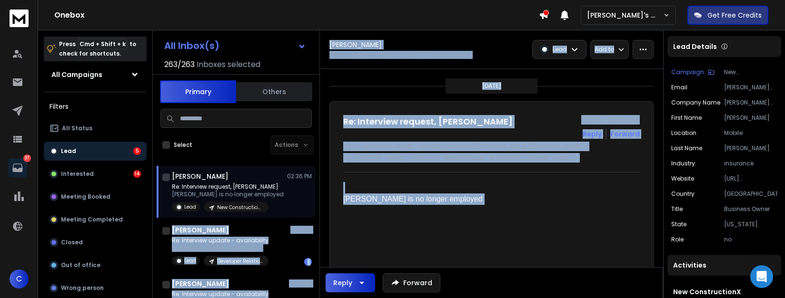
drag, startPoint x: 454, startPoint y: 216, endPoint x: 320, endPoint y: 205, distance: 134.2
click at [316, 206] on div "All Inbox(s) 263 / 263 Inboxes selected Primary Others Select Actions Paul Burk…" at bounding box center [468, 179] width 632 height 298
drag, startPoint x: 443, startPoint y: 224, endPoint x: 450, endPoint y: 218, distance: 9.2
click at [443, 224] on div "Patti is no longer employed" at bounding box center [482, 245] width 278 height 126
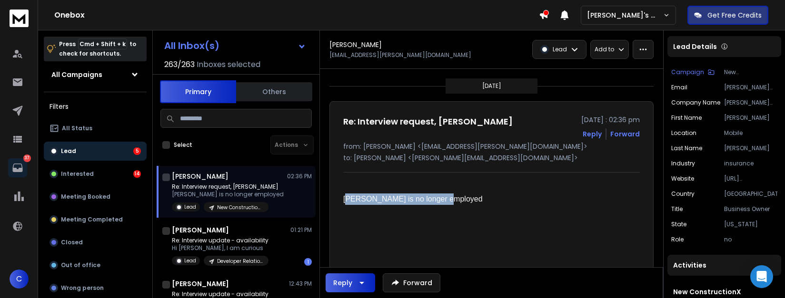
drag, startPoint x: 413, startPoint y: 214, endPoint x: 350, endPoint y: 212, distance: 62.8
click at [594, 134] on button "Reply" at bounding box center [591, 134] width 19 height 10
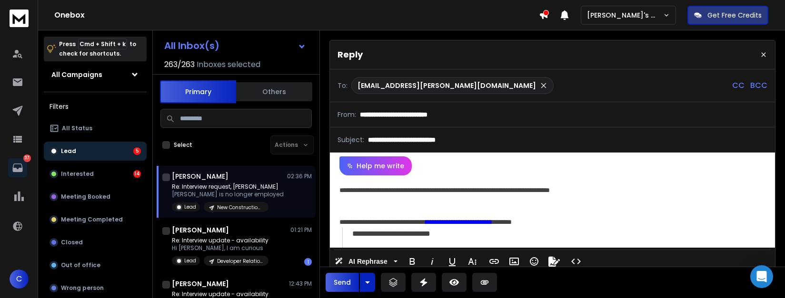
drag, startPoint x: 337, startPoint y: 285, endPoint x: 360, endPoint y: 288, distance: 23.2
click at [337, 285] on button "Send" at bounding box center [341, 282] width 33 height 19
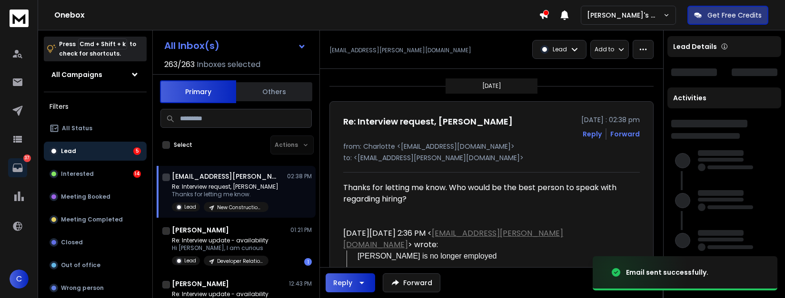
click at [556, 58] on div "Lead" at bounding box center [558, 49] width 53 height 18
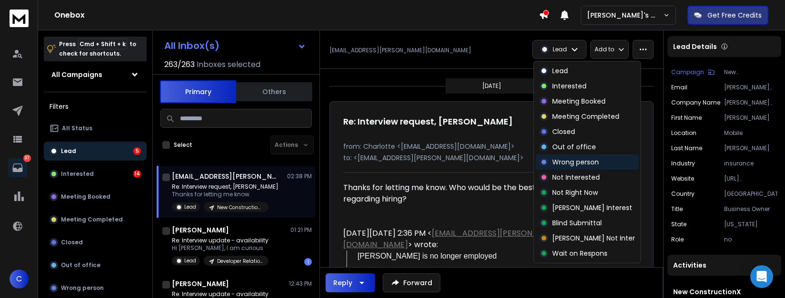
drag, startPoint x: 566, startPoint y: 158, endPoint x: 589, endPoint y: 144, distance: 26.8
click at [566, 158] on p "Wrong person" at bounding box center [575, 163] width 47 height 10
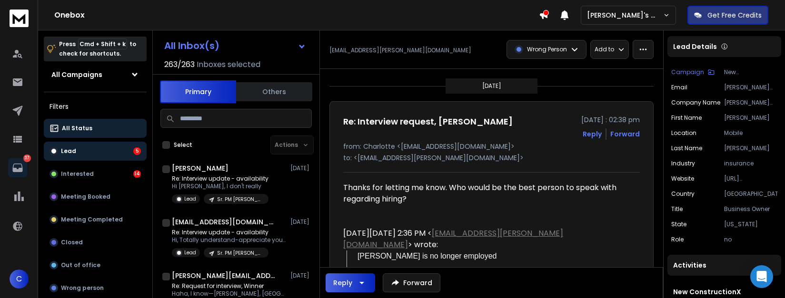
scroll to position [601, 0]
click at [98, 134] on button "All Status" at bounding box center [95, 128] width 103 height 19
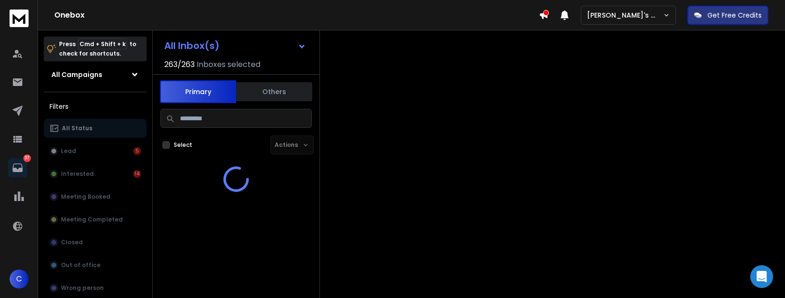
scroll to position [0, 0]
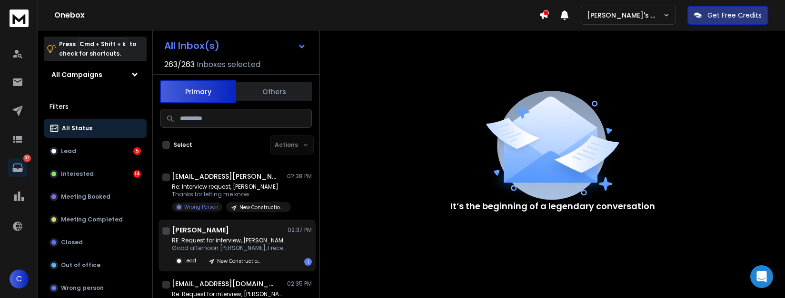
click at [267, 250] on p "Good afternoon Emily, I received" at bounding box center [229, 249] width 114 height 8
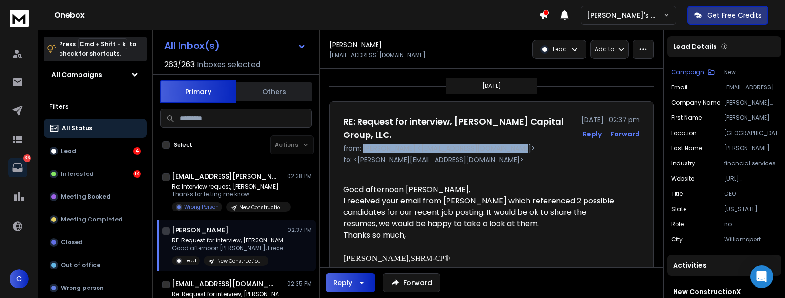
drag, startPoint x: 511, startPoint y: 148, endPoint x: 365, endPoint y: 147, distance: 146.1
click at [363, 147] on p "from: Beth Brooking <bbrooking@hudockcapital.com>" at bounding box center [491, 149] width 296 height 10
click at [509, 152] on p "from: Beth Brooking <bbrooking@hudockcapital.com>" at bounding box center [491, 149] width 296 height 10
drag, startPoint x: 510, startPoint y: 149, endPoint x: 455, endPoint y: 150, distance: 54.7
click at [455, 150] on p "from: Beth Brooking <bbrooking@hudockcapital.com>" at bounding box center [491, 149] width 296 height 10
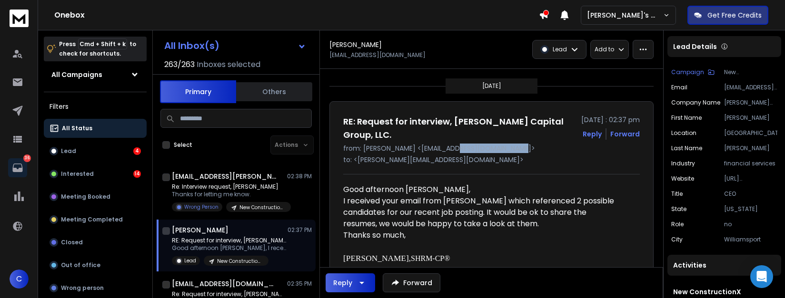
click at [593, 135] on button "Reply" at bounding box center [591, 134] width 19 height 10
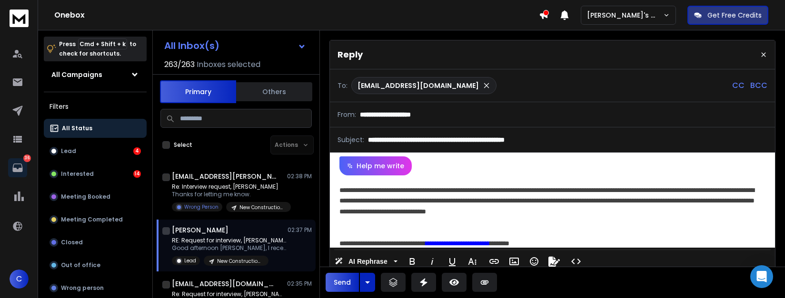
click at [414, 212] on div "**********" at bounding box center [550, 201] width 423 height 32
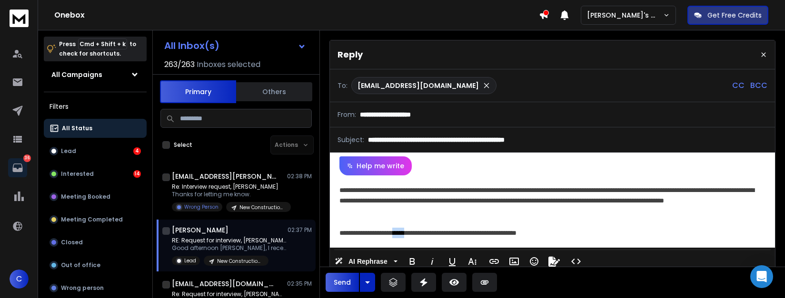
drag, startPoint x: 412, startPoint y: 231, endPoint x: 403, endPoint y: 234, distance: 8.9
click at [396, 234] on div "**********" at bounding box center [550, 233] width 423 height 10
drag, startPoint x: 498, startPoint y: 231, endPoint x: 487, endPoint y: 233, distance: 10.6
click at [483, 234] on div "**********" at bounding box center [550, 233] width 423 height 10
drag, startPoint x: 598, startPoint y: 233, endPoint x: 552, endPoint y: 233, distance: 45.7
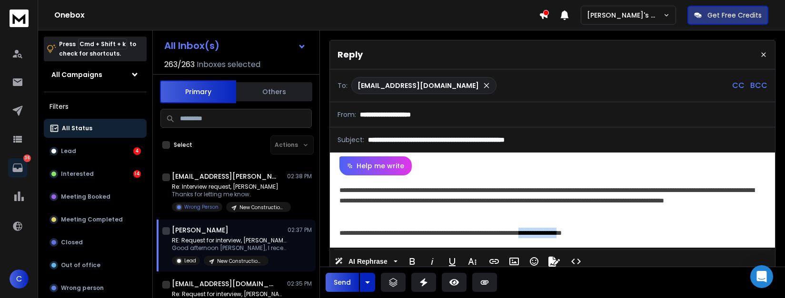
click at [552, 233] on div "**********" at bounding box center [550, 233] width 423 height 10
paste div
click at [339, 285] on button "Send" at bounding box center [341, 282] width 33 height 19
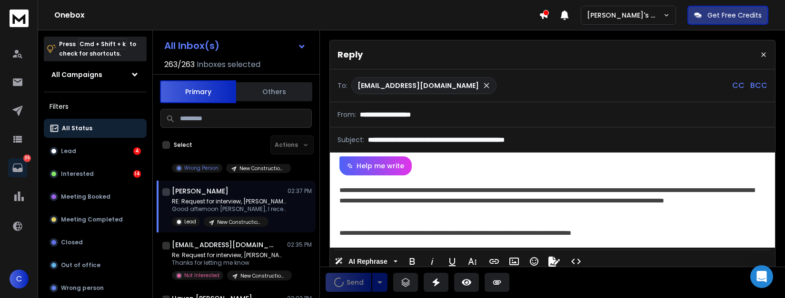
scroll to position [42, 0]
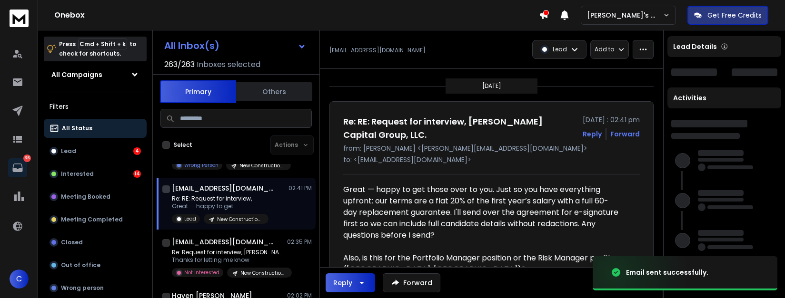
click at [573, 50] on icon at bounding box center [575, 50] width 8 height 8
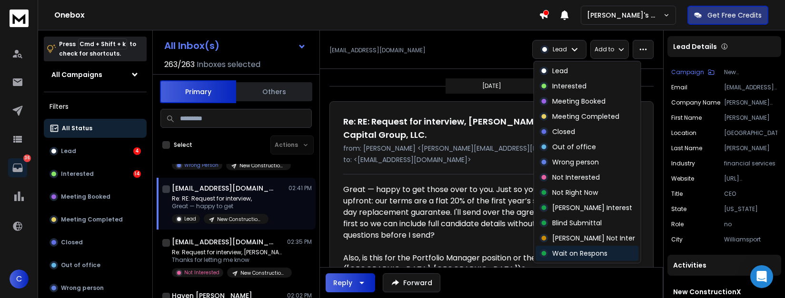
click at [570, 252] on p "Wait on Respons" at bounding box center [579, 254] width 55 height 10
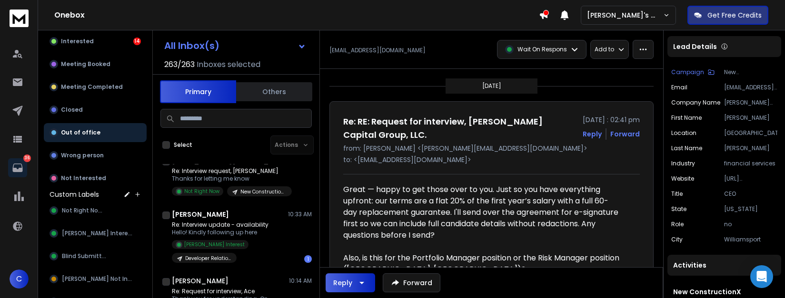
scroll to position [336, 0]
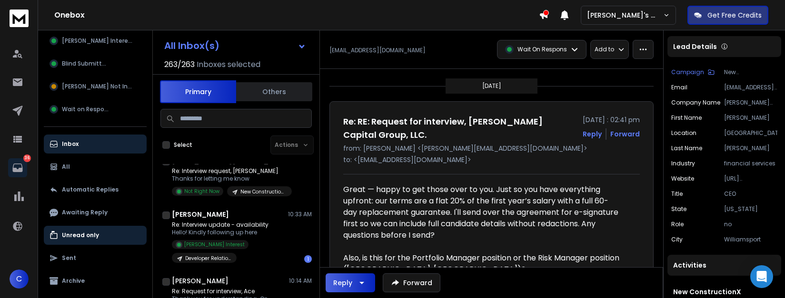
click at [98, 226] on button "Unread only" at bounding box center [95, 235] width 103 height 19
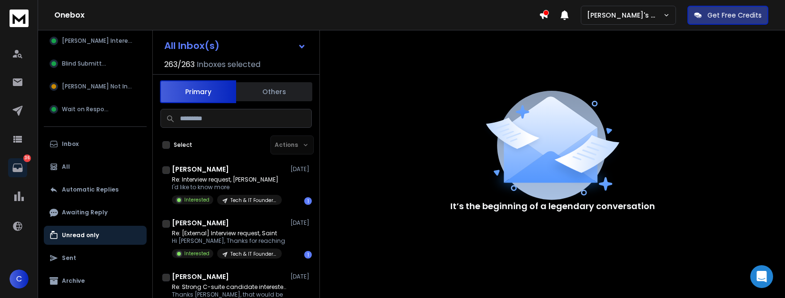
scroll to position [0, 0]
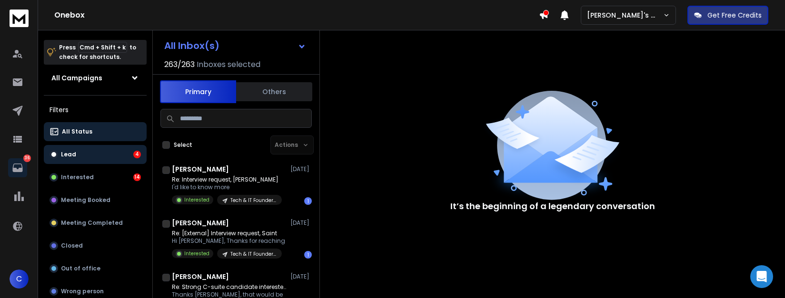
click at [88, 159] on button "Lead 4" at bounding box center [95, 154] width 103 height 19
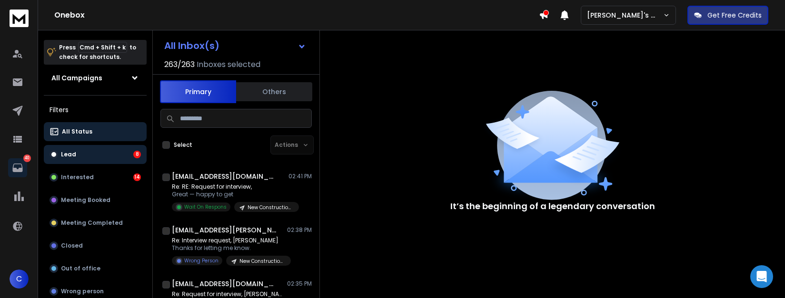
click at [102, 156] on button "Lead 8" at bounding box center [95, 154] width 103 height 19
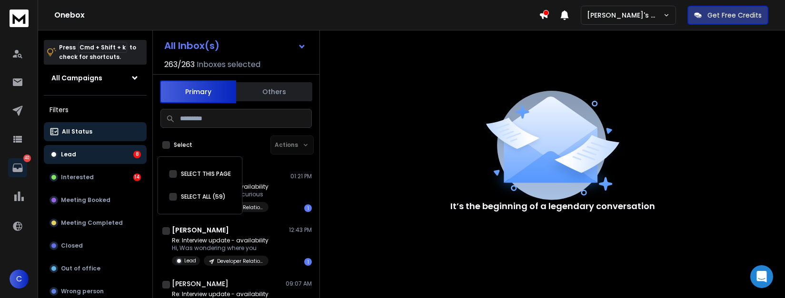
click at [115, 130] on button "All Status" at bounding box center [95, 131] width 103 height 19
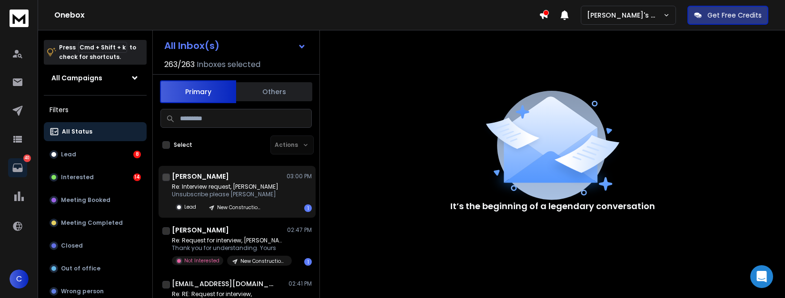
click at [242, 199] on div "Re: Interview request, [PERSON_NAME] please [PERSON_NAME] Lead New ConstructionX" at bounding box center [225, 197] width 107 height 29
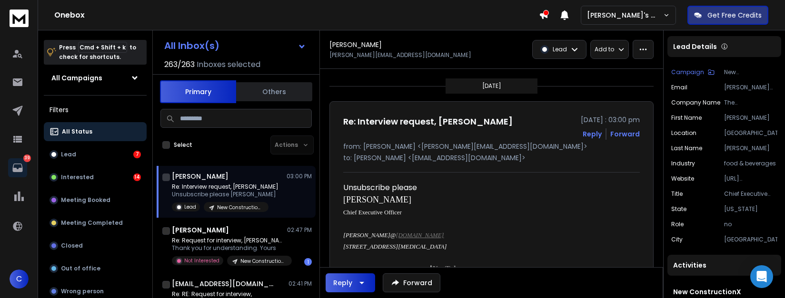
click at [584, 135] on button "Reply" at bounding box center [591, 134] width 19 height 10
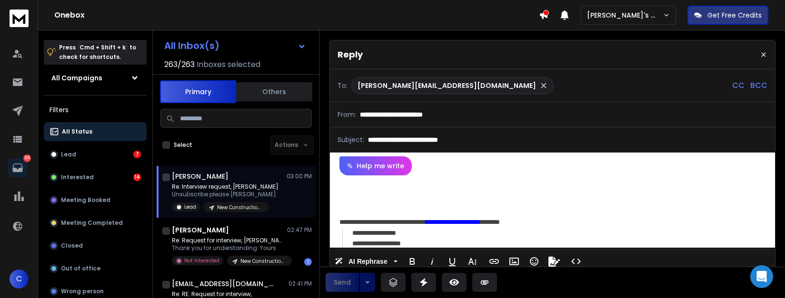
click at [392, 185] on div at bounding box center [552, 190] width 426 height 10
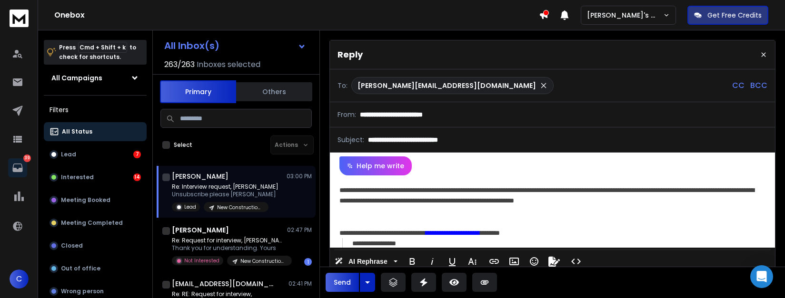
click at [337, 286] on button "Send" at bounding box center [341, 282] width 33 height 19
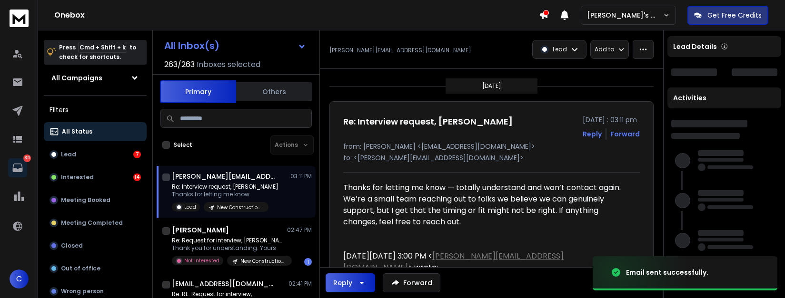
click at [577, 54] on div "Lead" at bounding box center [558, 49] width 53 height 18
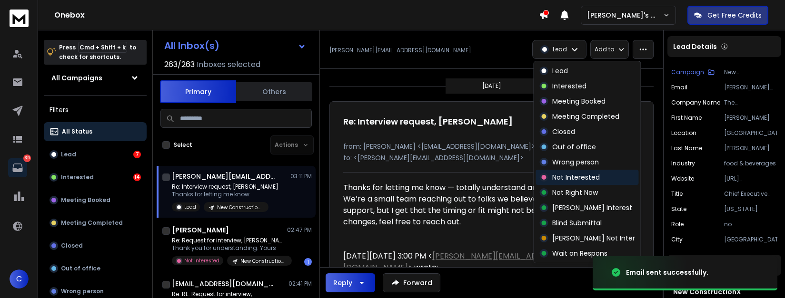
click at [589, 181] on p "Not Interested" at bounding box center [576, 178] width 48 height 10
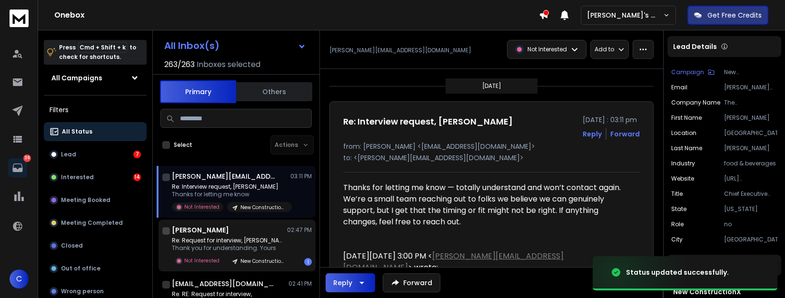
click at [235, 241] on p "Re: Request for interview, [PERSON_NAME]" at bounding box center [229, 241] width 114 height 8
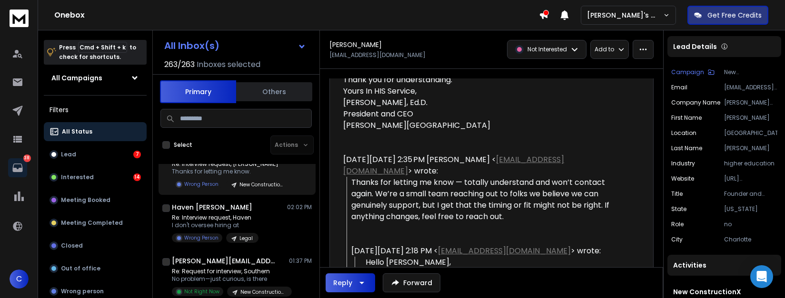
scroll to position [189, 0]
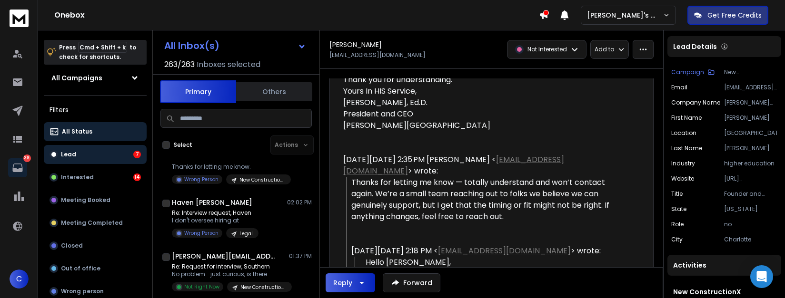
click at [100, 155] on button "Lead 7" at bounding box center [95, 154] width 103 height 19
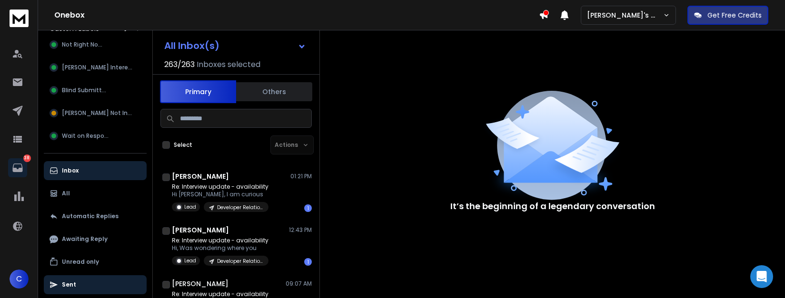
scroll to position [316, 0]
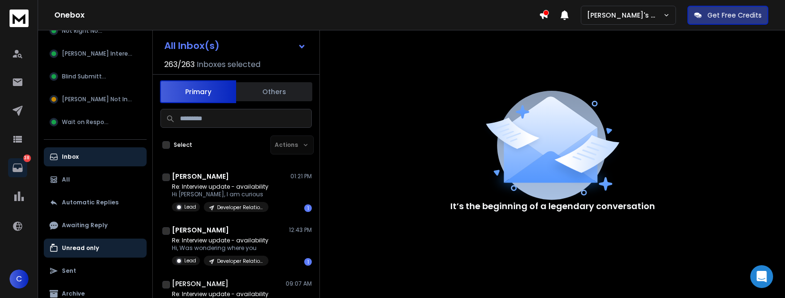
click at [87, 249] on p "Unread only" at bounding box center [80, 249] width 37 height 8
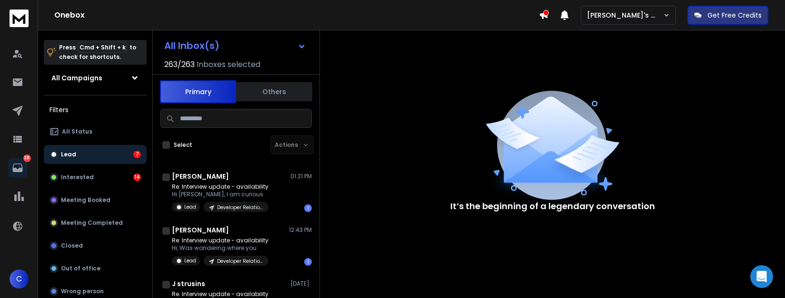
click at [101, 132] on button "All Status" at bounding box center [95, 131] width 103 height 19
click at [105, 152] on button "Lead 7" at bounding box center [95, 154] width 103 height 19
click at [99, 136] on button "All Status" at bounding box center [95, 131] width 103 height 19
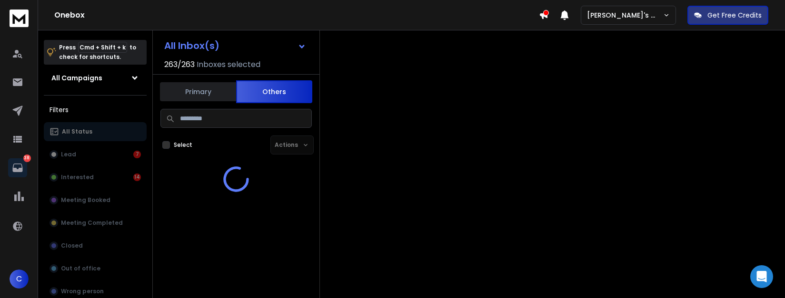
click at [283, 94] on button "Others" at bounding box center [274, 91] width 76 height 23
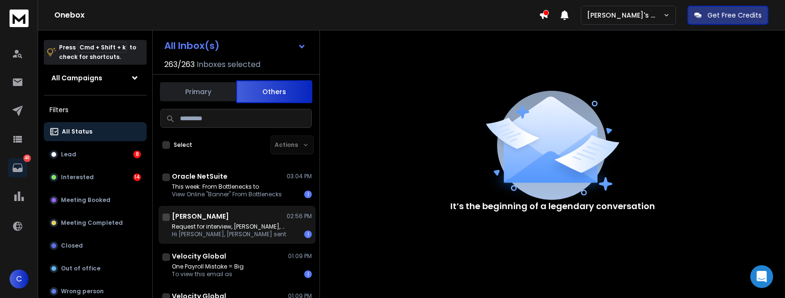
drag, startPoint x: 264, startPoint y: 239, endPoint x: 299, endPoint y: 242, distance: 34.9
click at [264, 239] on div "[PERSON_NAME] 02:56 PM Request for interview, [PERSON_NAME], [PERSON_NAME], Hi …" at bounding box center [236, 225] width 157 height 38
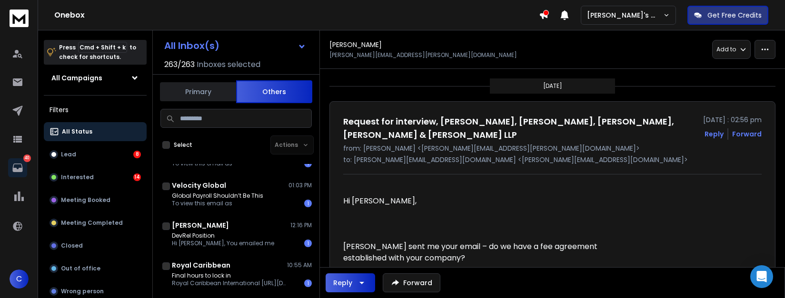
scroll to position [358, 0]
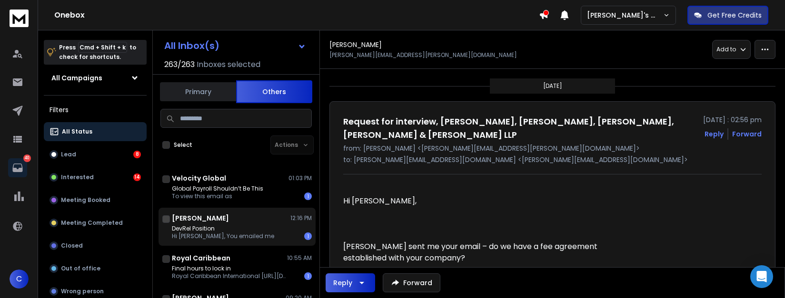
click at [223, 217] on h1 "[PERSON_NAME]" at bounding box center [200, 219] width 57 height 10
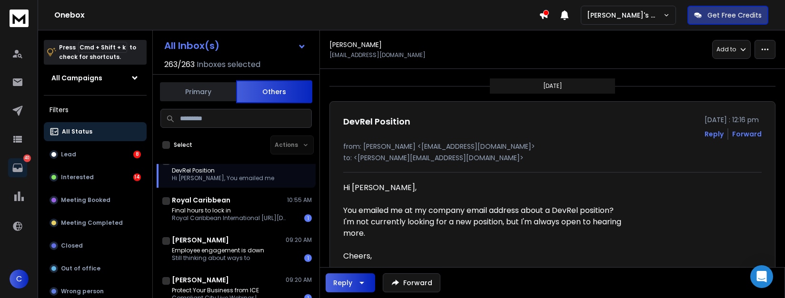
scroll to position [421, 0]
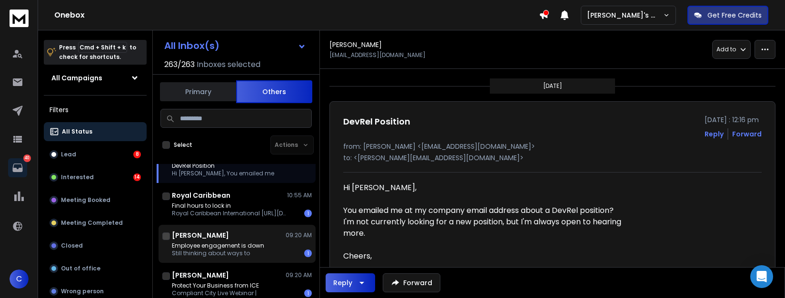
click at [236, 256] on p "Still thinking about ways to" at bounding box center [218, 254] width 92 height 8
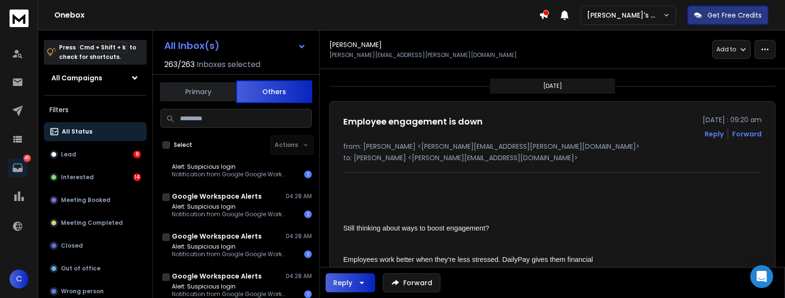
scroll to position [980, 0]
click at [97, 160] on button "Lead 8" at bounding box center [95, 154] width 103 height 19
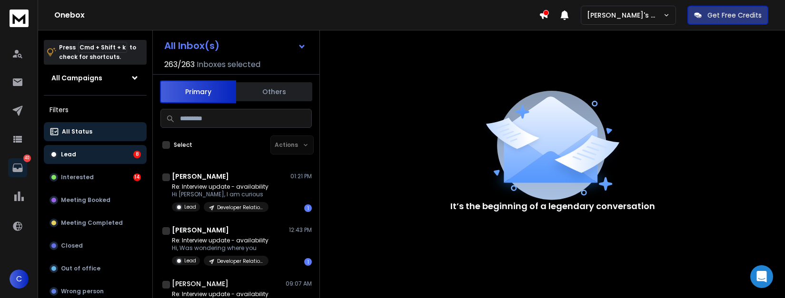
click at [95, 130] on button "All Status" at bounding box center [95, 131] width 103 height 19
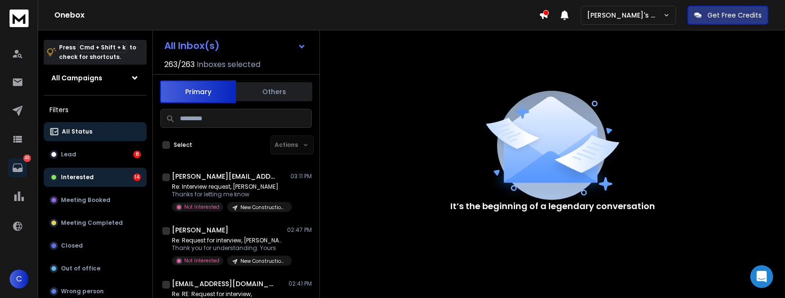
click at [105, 178] on button "Interested 14" at bounding box center [95, 177] width 103 height 19
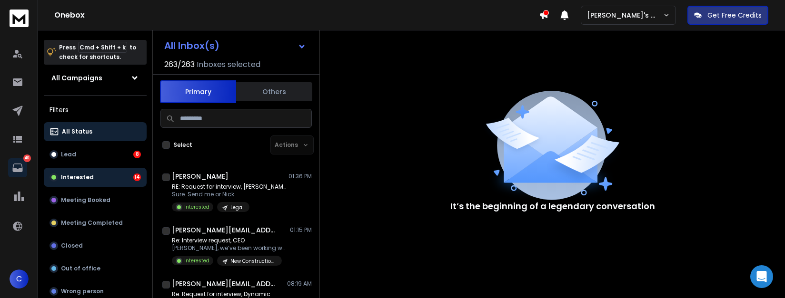
click at [106, 134] on button "All Status" at bounding box center [95, 131] width 103 height 19
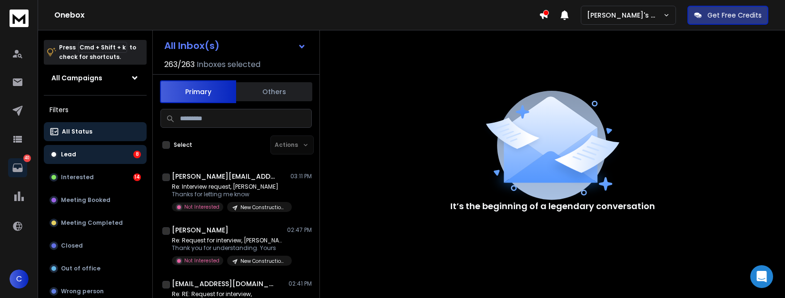
click at [71, 152] on p "Lead" at bounding box center [68, 155] width 15 height 8
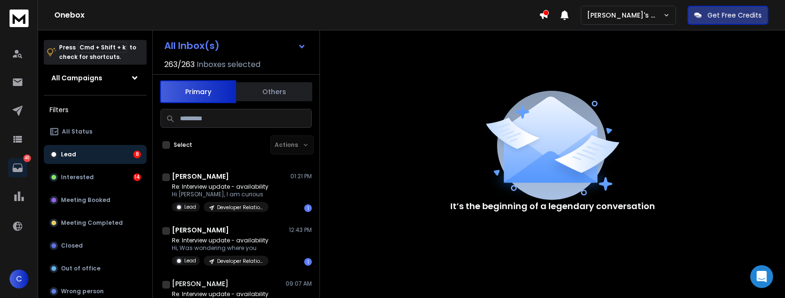
click at [107, 131] on button "All Status" at bounding box center [95, 131] width 103 height 19
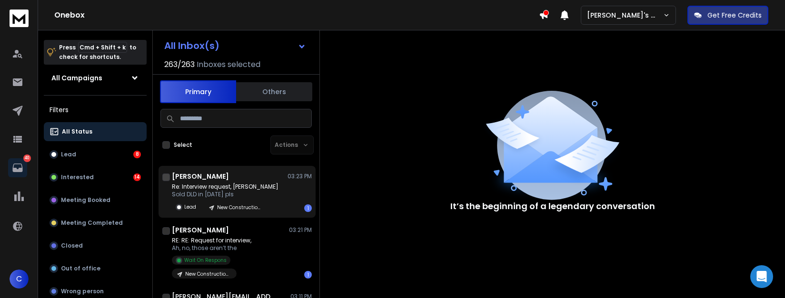
drag, startPoint x: 186, startPoint y: 201, endPoint x: 248, endPoint y: 194, distance: 62.7
click at [186, 201] on div "Re: Interview request, [PERSON_NAME] DLD in [DATE] pls Lead New ConstructionX" at bounding box center [225, 197] width 107 height 29
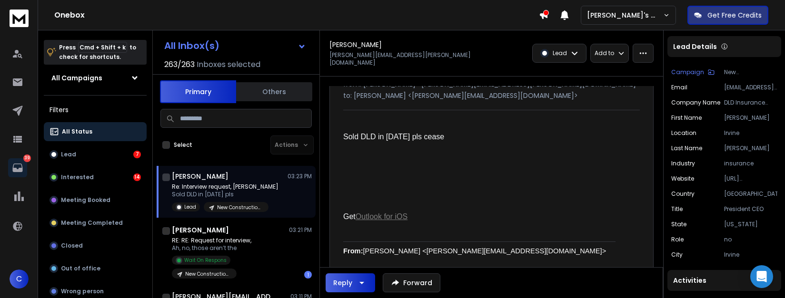
scroll to position [73, 0]
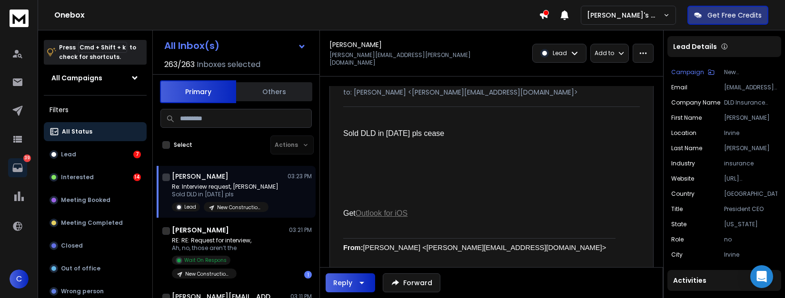
click at [568, 53] on div "Lead" at bounding box center [558, 53] width 53 height 18
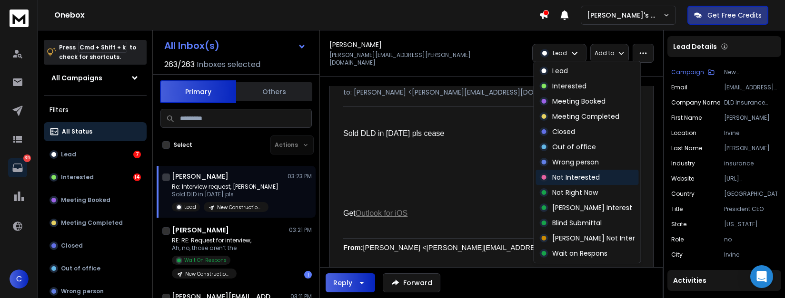
click at [576, 180] on p "Not Interested" at bounding box center [576, 178] width 48 height 10
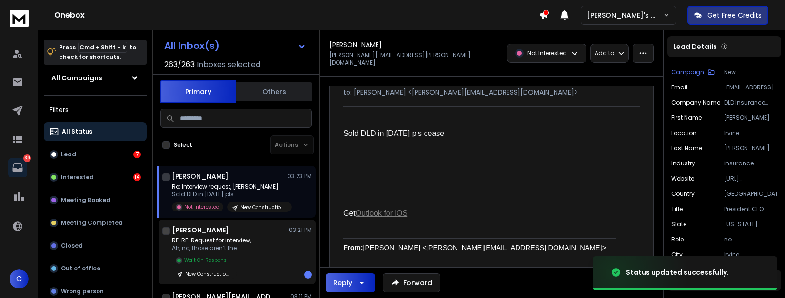
drag, startPoint x: 233, startPoint y: 247, endPoint x: 249, endPoint y: 248, distance: 16.2
click at [233, 247] on p "Ah, no, those aren’t the" at bounding box center [229, 249] width 114 height 8
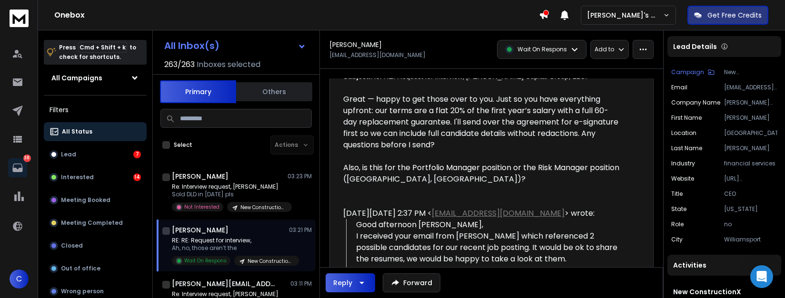
scroll to position [0, 0]
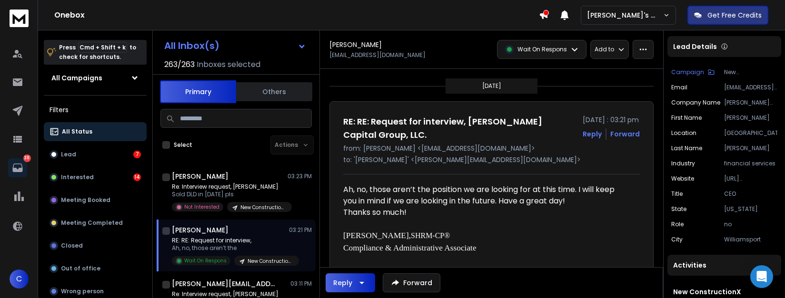
click at [597, 136] on button "Reply" at bounding box center [591, 134] width 19 height 10
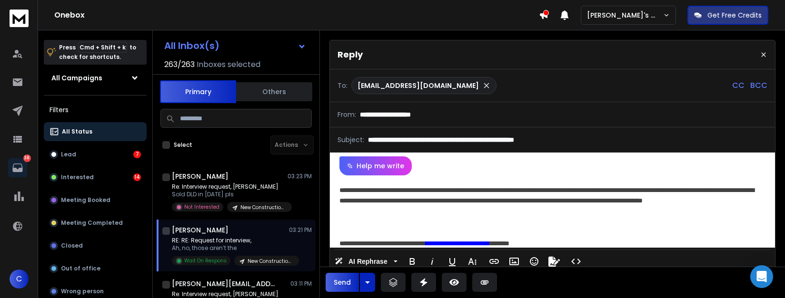
click at [345, 285] on button "Send" at bounding box center [341, 282] width 33 height 19
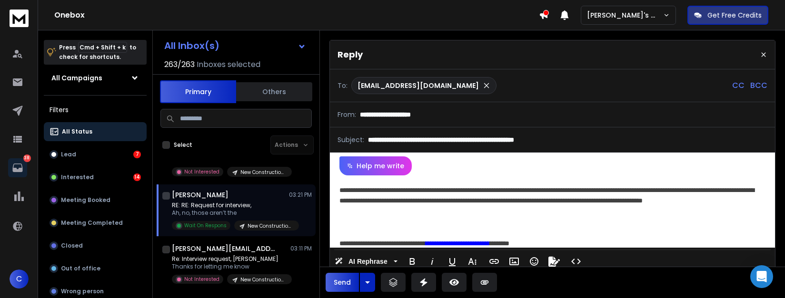
scroll to position [36, 0]
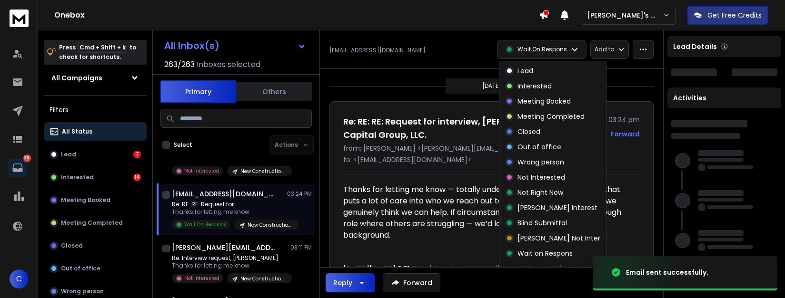
click at [553, 53] on div "Wait On Respons" at bounding box center [541, 49] width 89 height 18
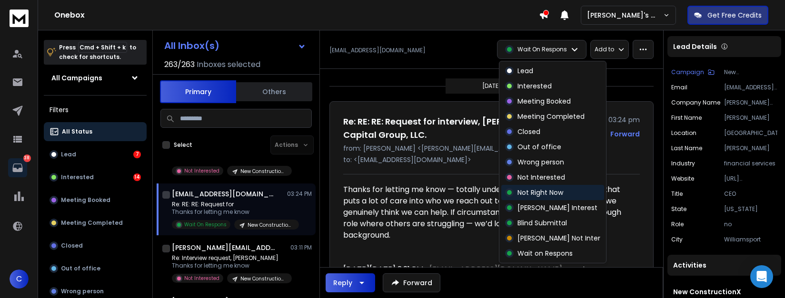
click at [544, 191] on p "Not Right Now" at bounding box center [540, 193] width 46 height 10
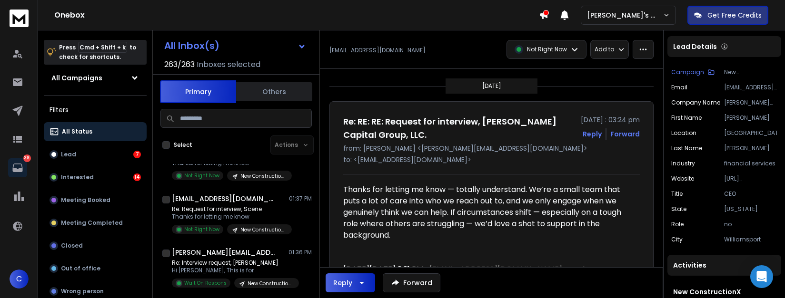
scroll to position [410, 0]
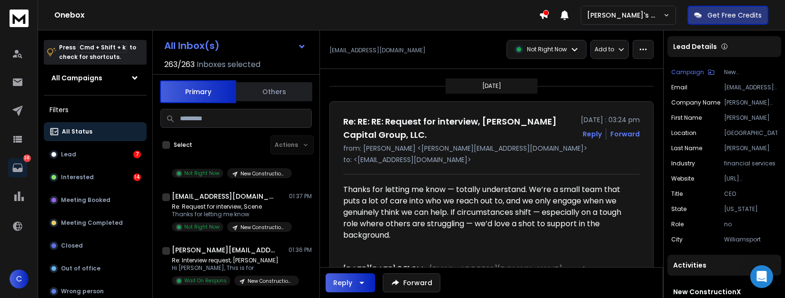
click at [70, 153] on p "Lead" at bounding box center [68, 155] width 15 height 8
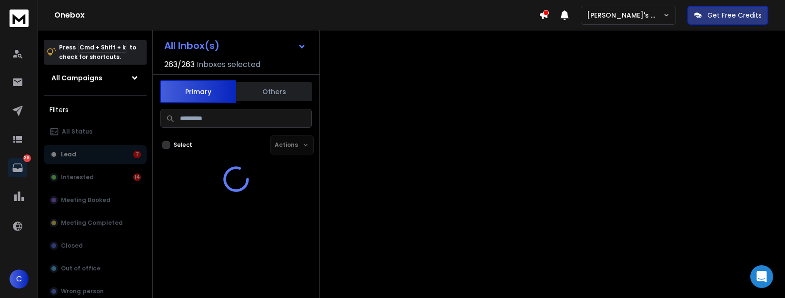
scroll to position [0, 0]
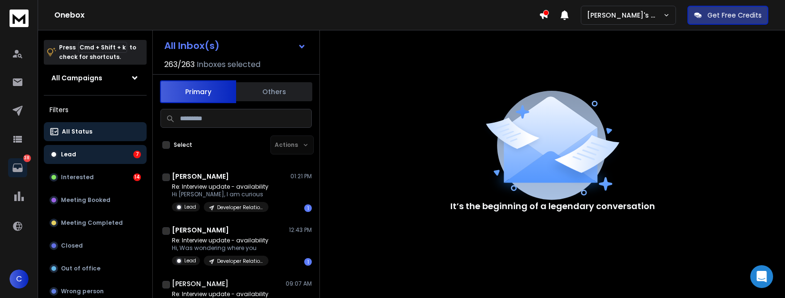
click at [58, 132] on icon at bounding box center [54, 131] width 8 height 7
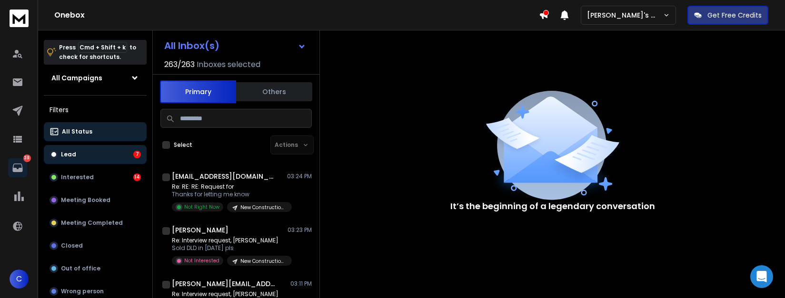
click at [98, 159] on button "Lead 7" at bounding box center [95, 154] width 103 height 19
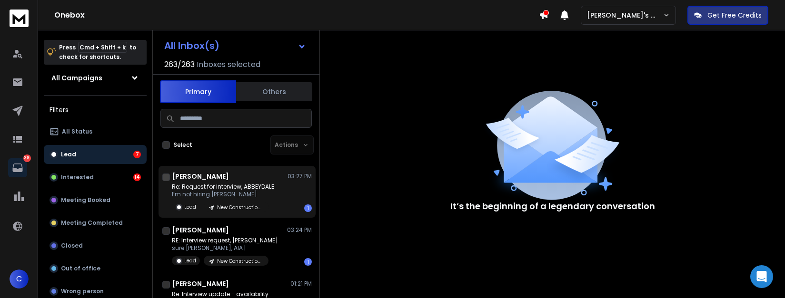
drag, startPoint x: 237, startPoint y: 185, endPoint x: 284, endPoint y: 266, distance: 94.2
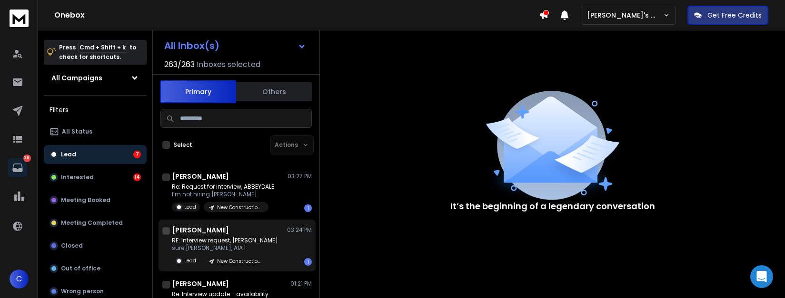
click at [237, 185] on p "Re: Request for interview, ABBEYDALE" at bounding box center [223, 187] width 102 height 8
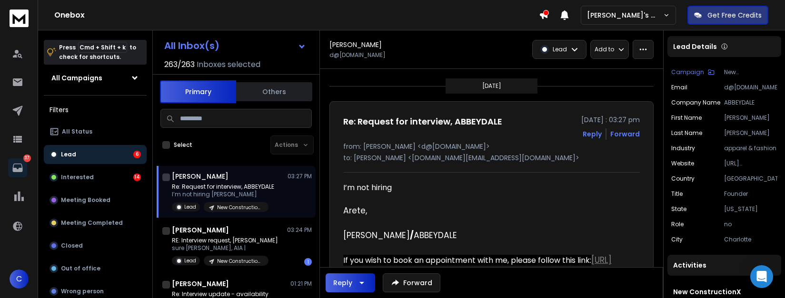
click at [588, 133] on button "Reply" at bounding box center [591, 134] width 19 height 10
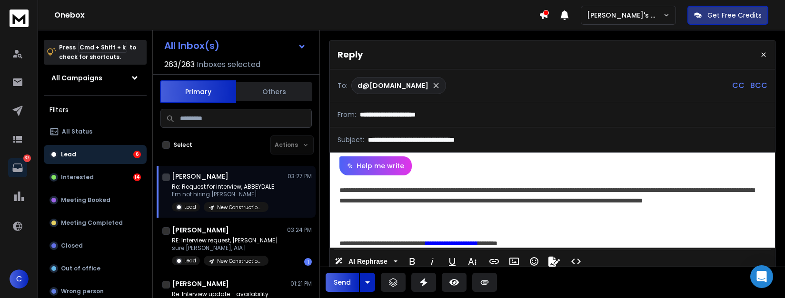
click at [343, 282] on button "Send" at bounding box center [341, 282] width 33 height 19
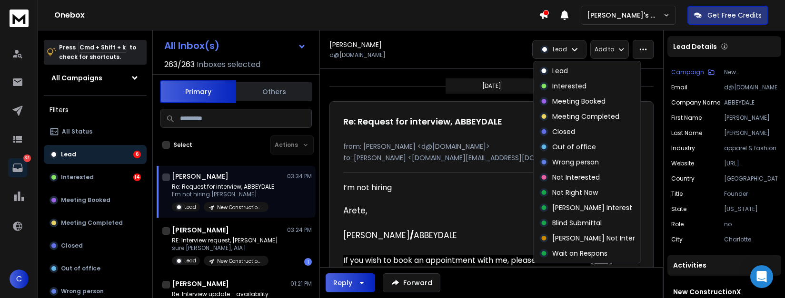
click at [564, 52] on p "Lead" at bounding box center [559, 50] width 14 height 8
click at [571, 193] on p "Not Right Now" at bounding box center [575, 193] width 46 height 10
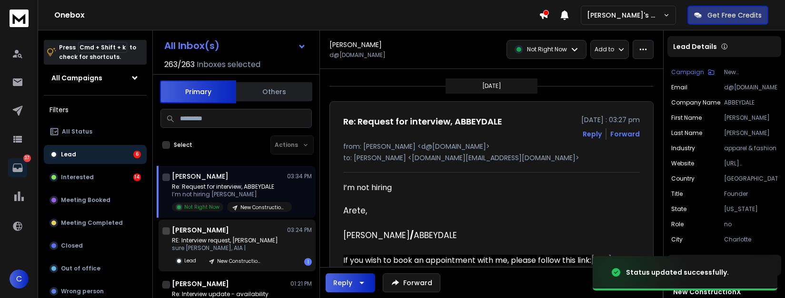
click at [226, 246] on p "sure [PERSON_NAME], AIA |" at bounding box center [225, 249] width 106 height 8
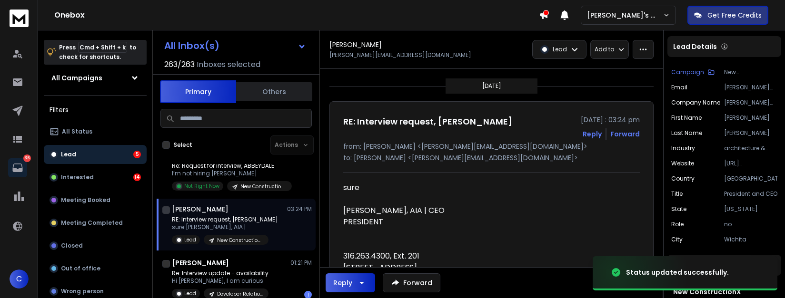
scroll to position [38, 0]
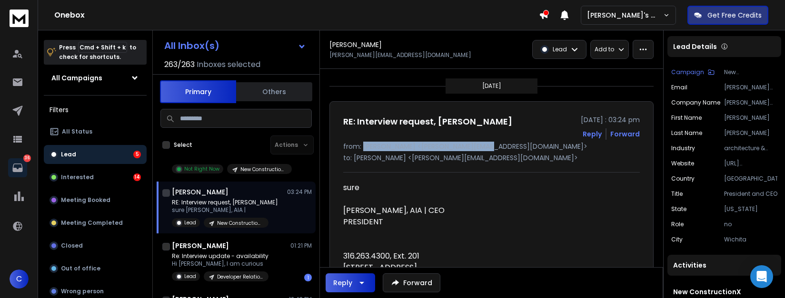
drag, startPoint x: 491, startPoint y: 147, endPoint x: 364, endPoint y: 146, distance: 127.5
click at [364, 146] on p "from: [PERSON_NAME] <[PERSON_NAME][EMAIL_ADDRESS][DOMAIN_NAME]>" at bounding box center [491, 147] width 296 height 10
copy p "[PERSON_NAME] <[PERSON_NAME][EMAIL_ADDRESS][DOMAIN_NAME]"
click at [601, 134] on button "Reply" at bounding box center [591, 134] width 19 height 10
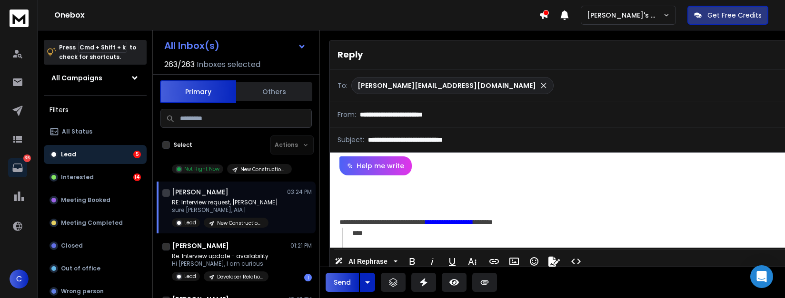
click at [427, 192] on div at bounding box center [691, 190] width 705 height 10
click at [415, 190] on div at bounding box center [691, 190] width 705 height 10
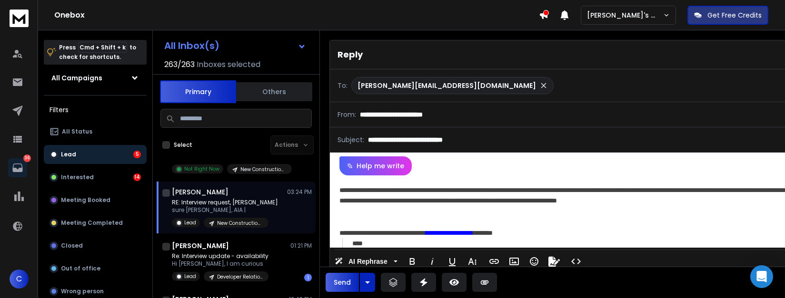
click at [534, 201] on div "**********" at bounding box center [691, 195] width 705 height 21
click at [536, 202] on div "**********" at bounding box center [691, 195] width 705 height 21
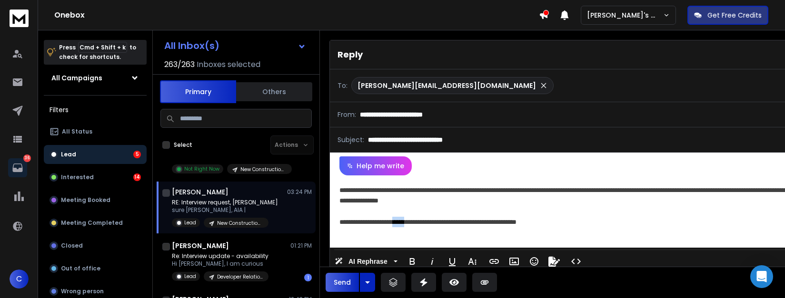
drag, startPoint x: 412, startPoint y: 222, endPoint x: 396, endPoint y: 223, distance: 15.7
drag, startPoint x: 410, startPoint y: 222, endPoint x: 399, endPoint y: 222, distance: 10.9
click at [395, 222] on div "**********" at bounding box center [691, 222] width 705 height 10
drag, startPoint x: 494, startPoint y: 222, endPoint x: 444, endPoint y: 224, distance: 50.0
click at [444, 224] on div "**********" at bounding box center [691, 222] width 705 height 10
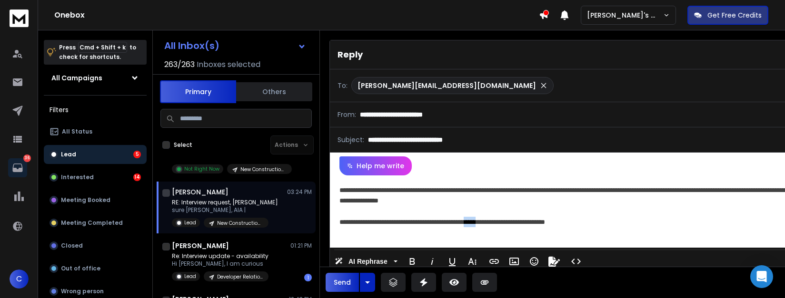
drag, startPoint x: 493, startPoint y: 221, endPoint x: 481, endPoint y: 222, distance: 12.9
click at [478, 224] on div "**********" at bounding box center [691, 222] width 705 height 10
click at [687, 223] on div "**********" at bounding box center [691, 222] width 705 height 10
drag, startPoint x: 651, startPoint y: 223, endPoint x: 611, endPoint y: 220, distance: 40.1
click at [605, 222] on div "**********" at bounding box center [691, 222] width 705 height 10
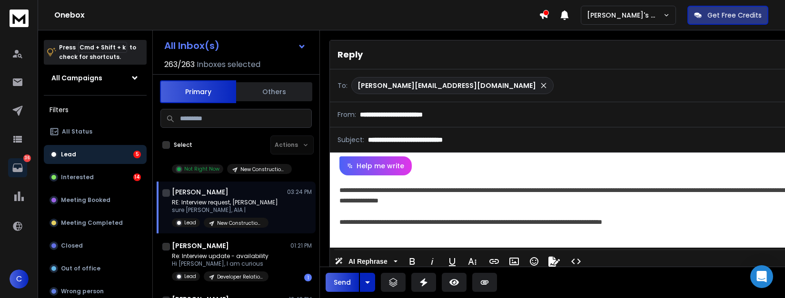
click at [344, 285] on button "Send" at bounding box center [341, 282] width 33 height 19
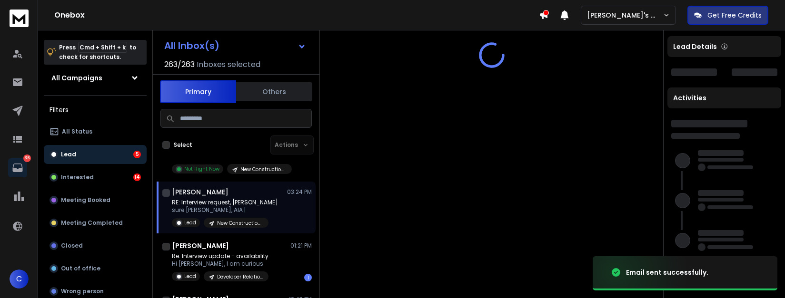
scroll to position [0, 0]
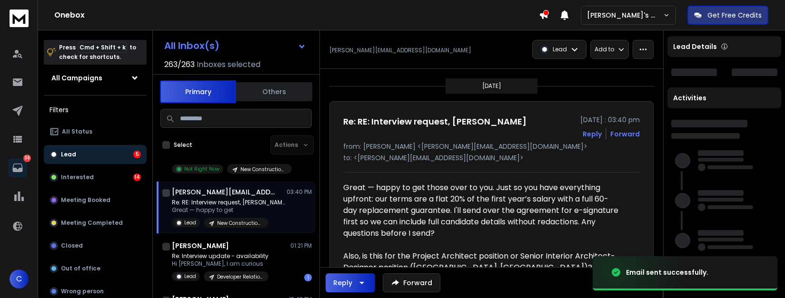
click at [571, 49] on div "Lead" at bounding box center [558, 49] width 53 height 18
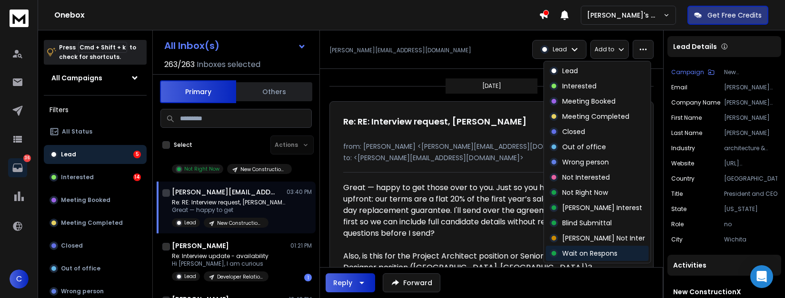
click at [576, 251] on p "Wait on Respons" at bounding box center [589, 254] width 55 height 10
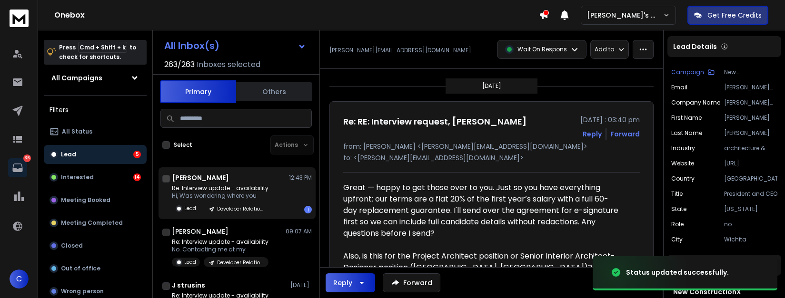
scroll to position [166, 0]
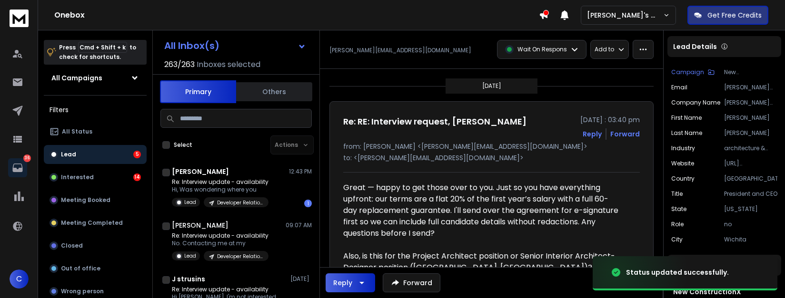
drag, startPoint x: 92, startPoint y: 132, endPoint x: 113, endPoint y: 180, distance: 52.2
click at [92, 132] on button "All Status" at bounding box center [95, 131] width 103 height 19
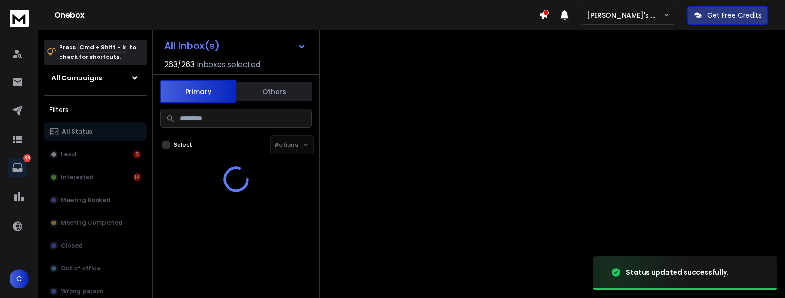
scroll to position [0, 0]
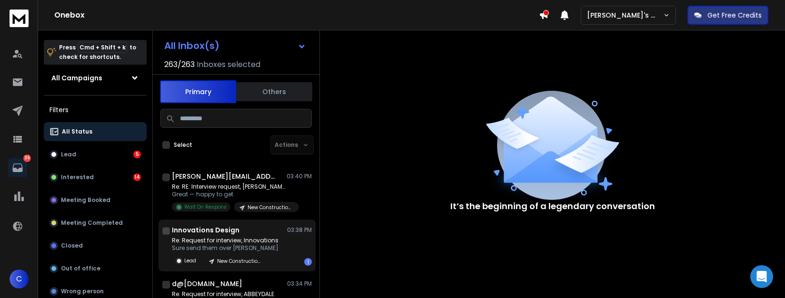
click at [218, 253] on div "Re: Request for interview, Innovations Sure send them over [PERSON_NAME] Lead N…" at bounding box center [225, 251] width 107 height 29
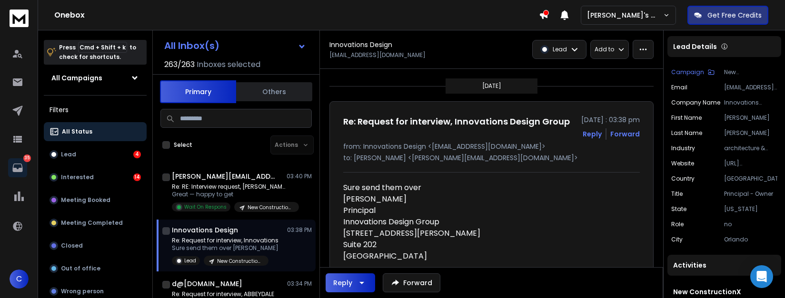
drag, startPoint x: 549, startPoint y: 148, endPoint x: 376, endPoint y: 164, distance: 173.4
click at [362, 149] on p "from: Innovations Design <[EMAIL_ADDRESS][DOMAIN_NAME]>" at bounding box center [491, 147] width 296 height 10
copy p "Innovations Design <[EMAIL_ADDRESS][DOMAIN_NAME]"
click at [591, 134] on button "Reply" at bounding box center [591, 134] width 19 height 10
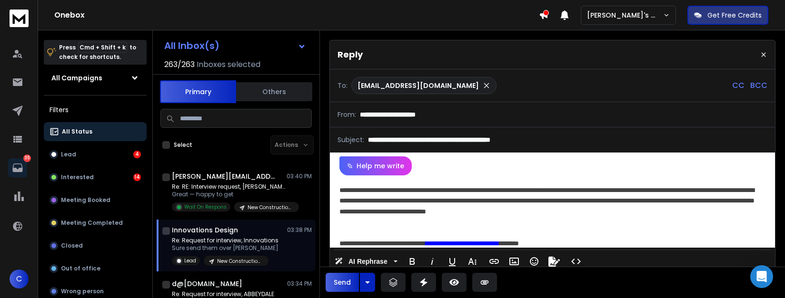
click at [414, 215] on div "**********" at bounding box center [550, 201] width 423 height 32
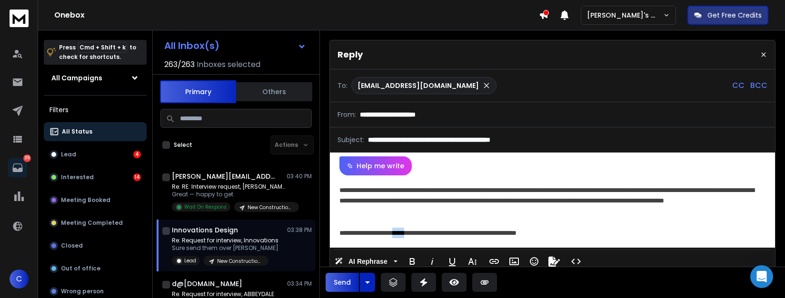
drag, startPoint x: 412, startPoint y: 233, endPoint x: 399, endPoint y: 234, distance: 13.3
click at [396, 234] on div "**********" at bounding box center [550, 233] width 423 height 10
drag, startPoint x: 565, startPoint y: 232, endPoint x: 547, endPoint y: 235, distance: 17.9
click at [536, 235] on div "**********" at bounding box center [550, 233] width 423 height 10
paste div
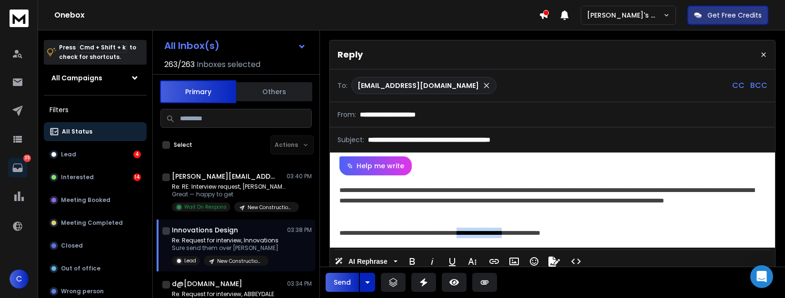
drag, startPoint x: 534, startPoint y: 232, endPoint x: 480, endPoint y: 232, distance: 53.8
click at [481, 232] on div "**********" at bounding box center [550, 233] width 423 height 10
drag, startPoint x: 346, startPoint y: 289, endPoint x: 424, endPoint y: 260, distance: 82.2
click at [346, 289] on button "Send" at bounding box center [341, 282] width 33 height 19
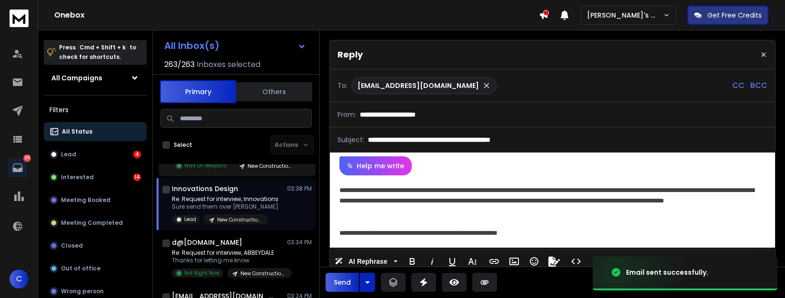
scroll to position [58, 0]
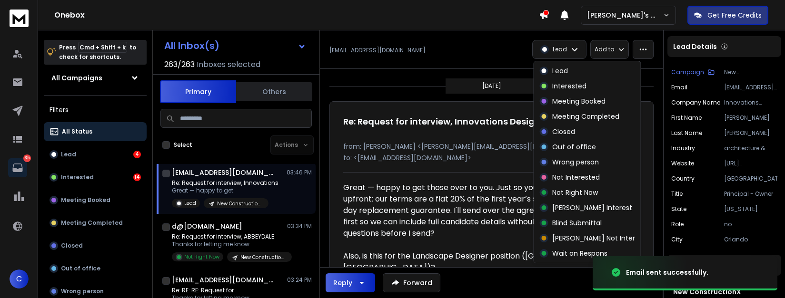
click at [549, 55] on div "Lead" at bounding box center [558, 49] width 53 height 18
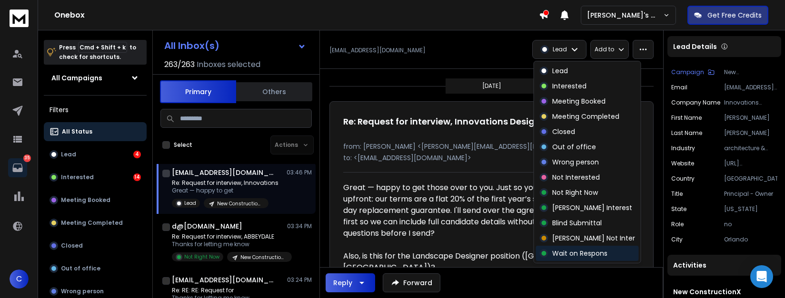
click at [562, 252] on p "Wait on Respons" at bounding box center [579, 254] width 55 height 10
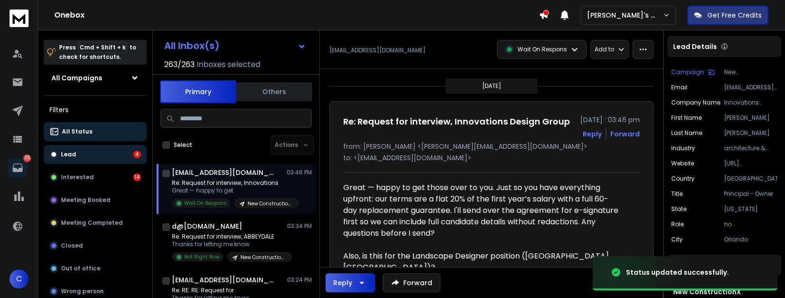
click at [89, 151] on button "Lead 4" at bounding box center [95, 154] width 103 height 19
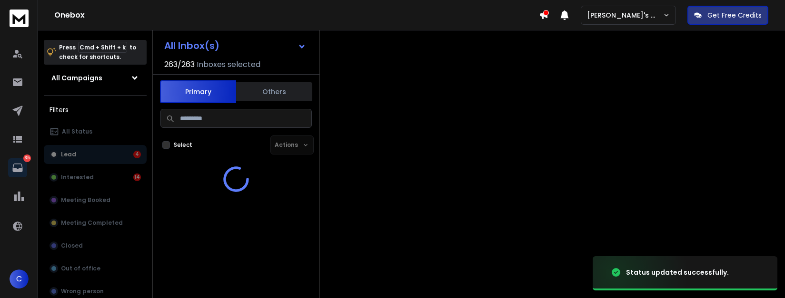
scroll to position [0, 0]
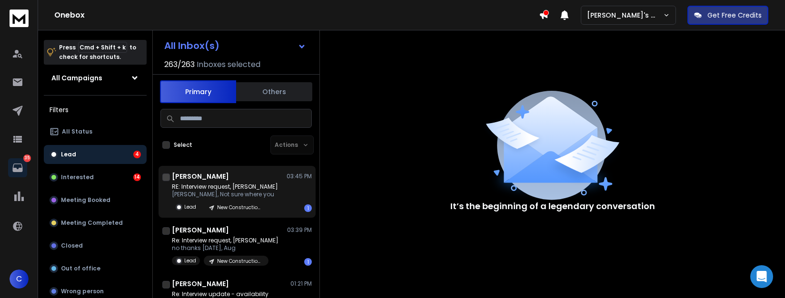
drag, startPoint x: 212, startPoint y: 182, endPoint x: 218, endPoint y: 182, distance: 6.2
click at [212, 182] on div "[PERSON_NAME] 03:45 PM RE: Interview request, [PERSON_NAME], Not sure where you…" at bounding box center [242, 192] width 140 height 40
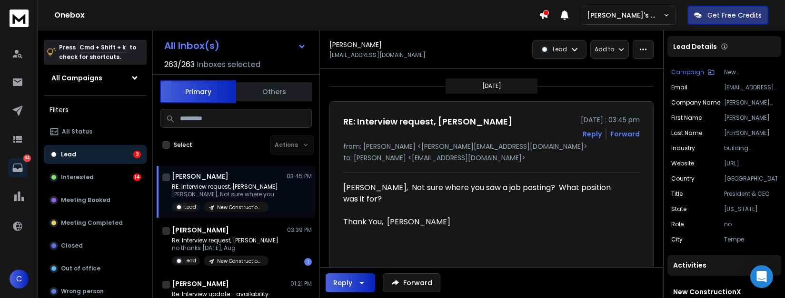
click at [544, 147] on p "from: [PERSON_NAME] <[PERSON_NAME][EMAIL_ADDRESS][DOMAIN_NAME]>" at bounding box center [491, 147] width 296 height 10
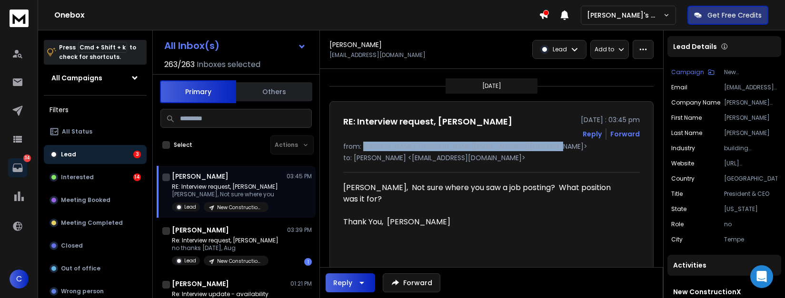
drag, startPoint x: 543, startPoint y: 146, endPoint x: 415, endPoint y: 149, distance: 128.1
click at [362, 146] on p "from: [PERSON_NAME] <[PERSON_NAME][EMAIL_ADDRESS][DOMAIN_NAME]>" at bounding box center [491, 147] width 296 height 10
copy p "[PERSON_NAME] <[PERSON_NAME][EMAIL_ADDRESS][DOMAIN_NAME]"
click at [591, 134] on button "Reply" at bounding box center [591, 134] width 19 height 10
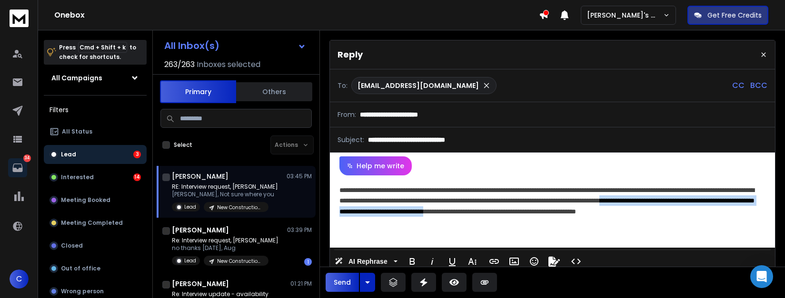
drag, startPoint x: 636, startPoint y: 211, endPoint x: 344, endPoint y: 217, distance: 291.7
click at [340, 216] on div "**********" at bounding box center [550, 206] width 423 height 43
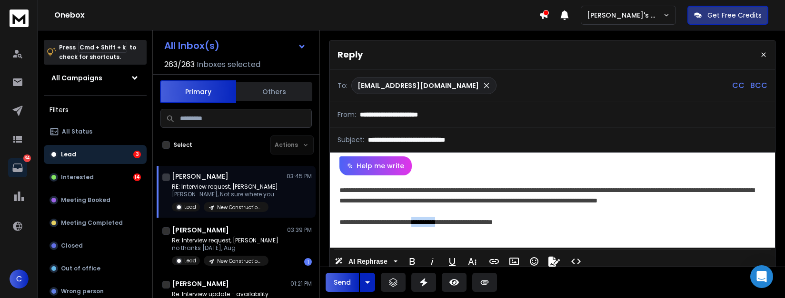
drag, startPoint x: 446, startPoint y: 223, endPoint x: 422, endPoint y: 224, distance: 24.3
drag, startPoint x: 444, startPoint y: 222, endPoint x: 420, endPoint y: 225, distance: 24.0
click at [419, 225] on div "**********" at bounding box center [550, 222] width 423 height 10
drag, startPoint x: 525, startPoint y: 220, endPoint x: 501, endPoint y: 224, distance: 24.6
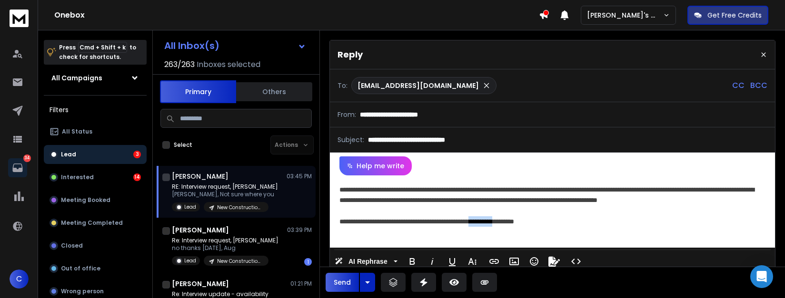
click at [500, 225] on div "**********" at bounding box center [550, 222] width 423 height 10
paste div
click at [341, 278] on button "Send" at bounding box center [341, 282] width 33 height 19
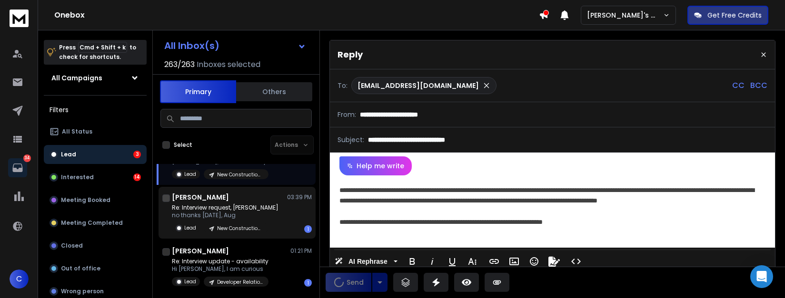
scroll to position [35, 0]
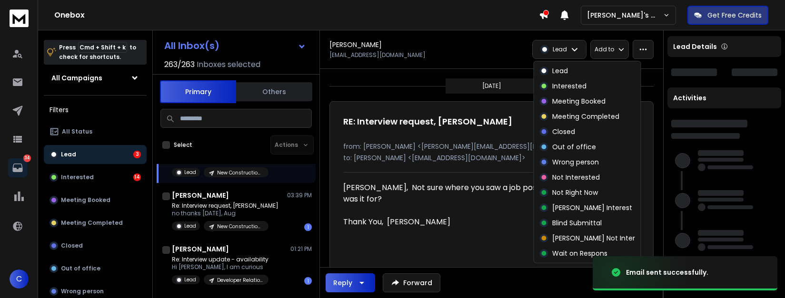
click at [567, 49] on div "Lead" at bounding box center [558, 49] width 53 height 18
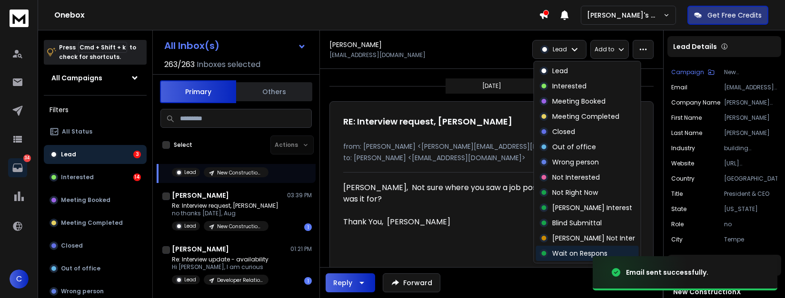
click at [564, 255] on p "Wait on Respons" at bounding box center [579, 254] width 55 height 10
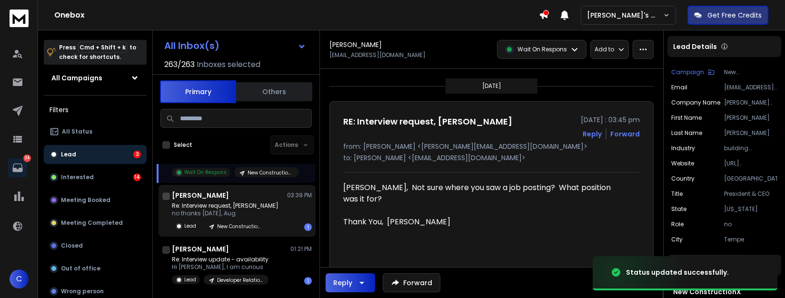
drag, startPoint x: 210, startPoint y: 218, endPoint x: 213, endPoint y: 222, distance: 5.4
click at [210, 218] on div "Re: Interview request, [PERSON_NAME] no thanks [DATE], Aug Lead New Constructio…" at bounding box center [225, 216] width 107 height 29
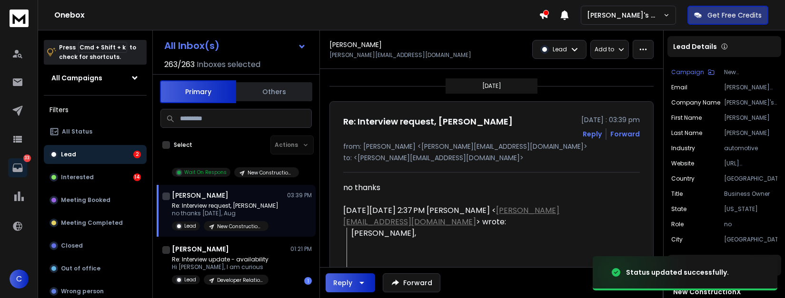
click at [594, 134] on button "Reply" at bounding box center [591, 134] width 19 height 10
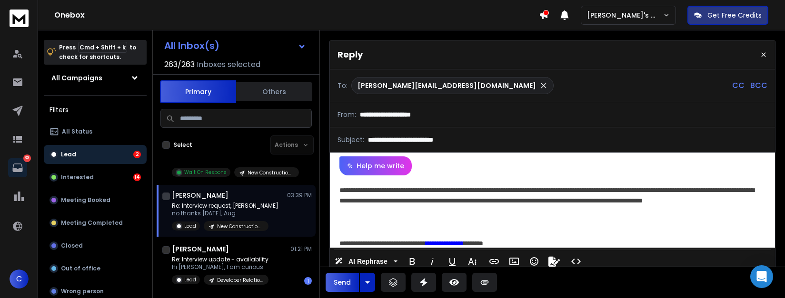
click at [344, 284] on button "Send" at bounding box center [341, 282] width 33 height 19
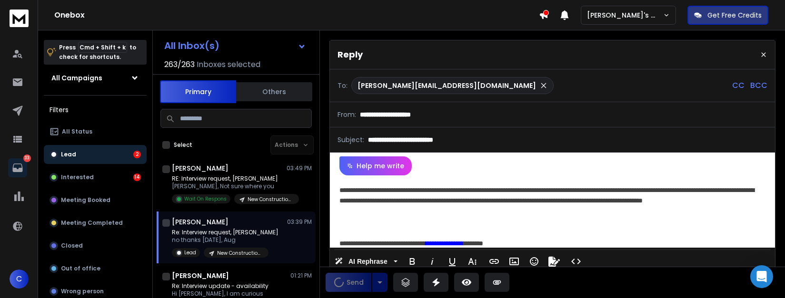
scroll to position [5, 0]
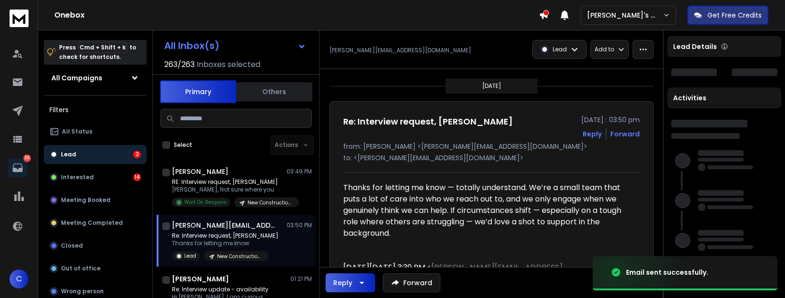
click at [557, 50] on p "Lead" at bounding box center [559, 50] width 14 height 8
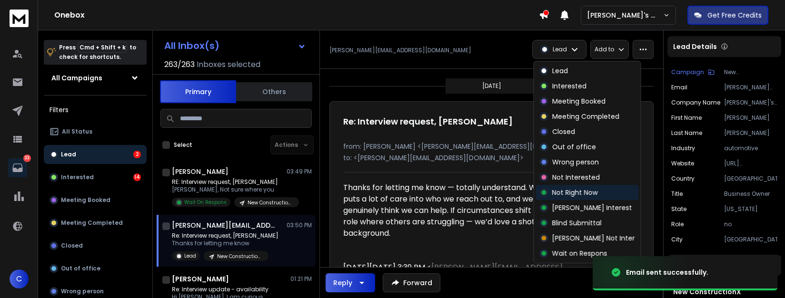
click at [577, 196] on p "Not Right Now" at bounding box center [575, 193] width 46 height 10
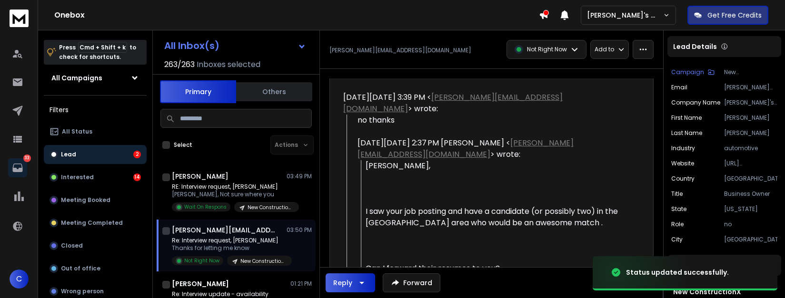
scroll to position [179, 0]
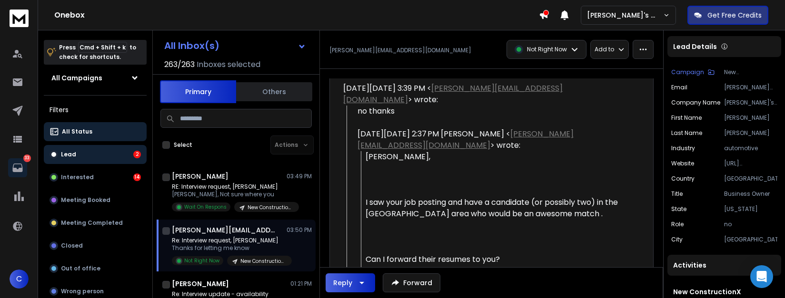
click at [88, 138] on button "All Status" at bounding box center [95, 131] width 103 height 19
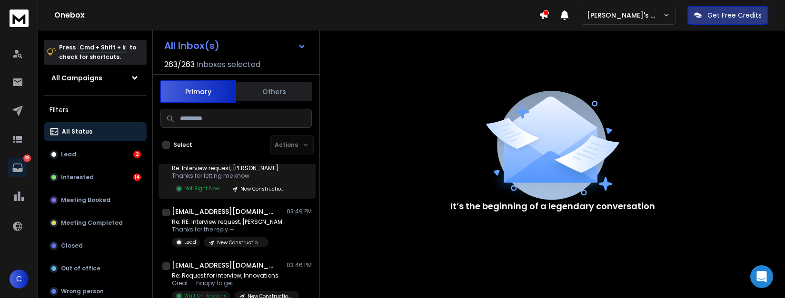
scroll to position [25, 0]
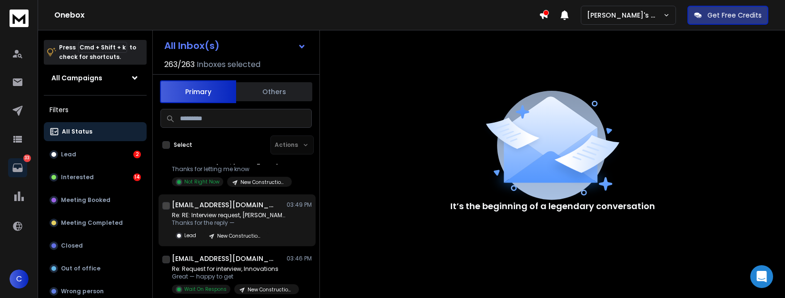
click at [239, 227] on div "Re: RE: Interview request, [PERSON_NAME] Thanks for the reply — Lead New Constr…" at bounding box center [229, 226] width 114 height 29
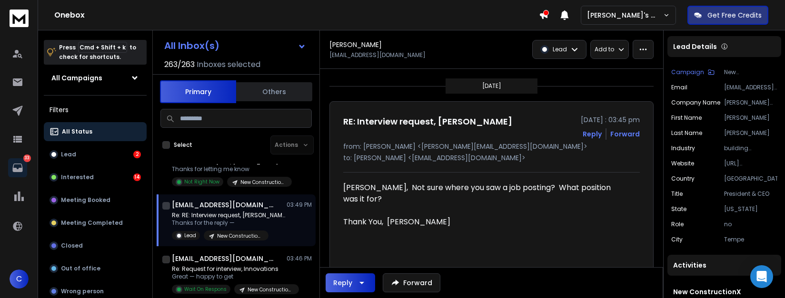
click at [569, 55] on div "Lead" at bounding box center [558, 49] width 53 height 18
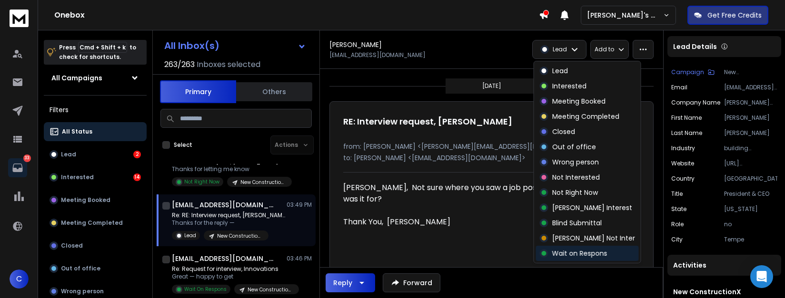
click at [566, 254] on p "Wait on Respons" at bounding box center [579, 254] width 55 height 10
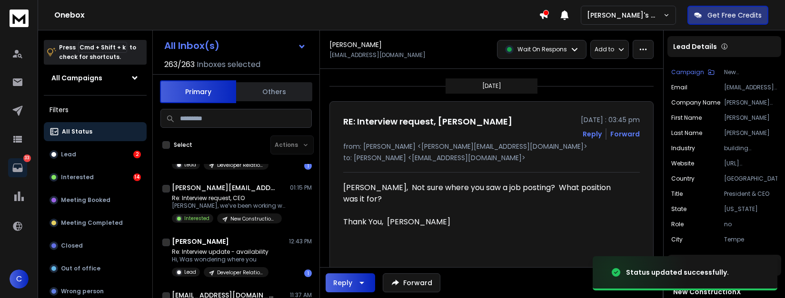
scroll to position [1056, 0]
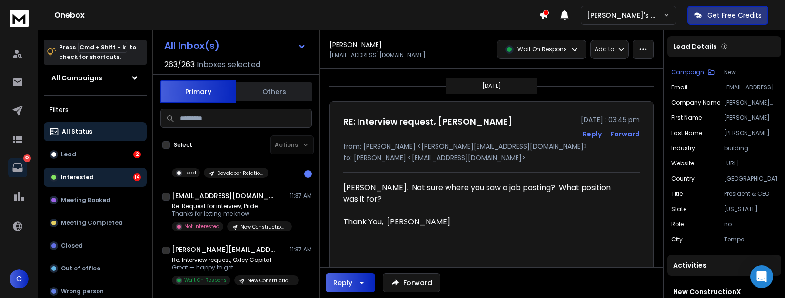
click at [81, 179] on p "Interested" at bounding box center [77, 178] width 33 height 8
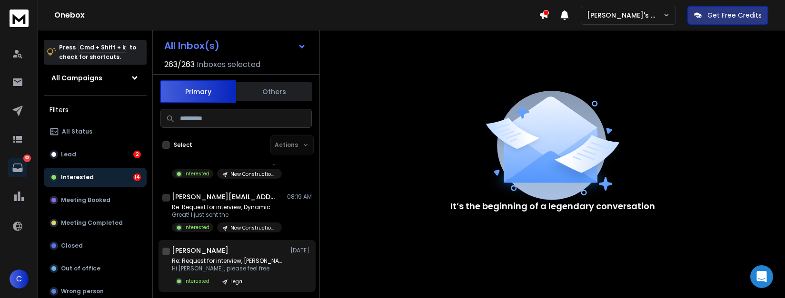
scroll to position [47, 0]
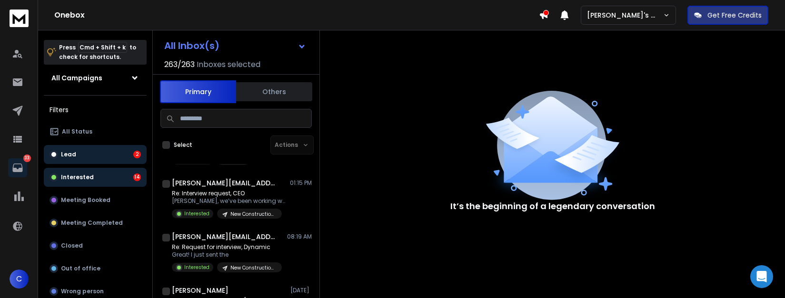
click at [99, 158] on button "Lead 2" at bounding box center [95, 154] width 103 height 19
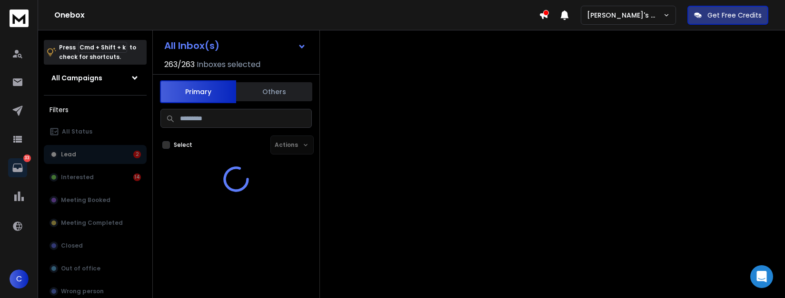
scroll to position [0, 0]
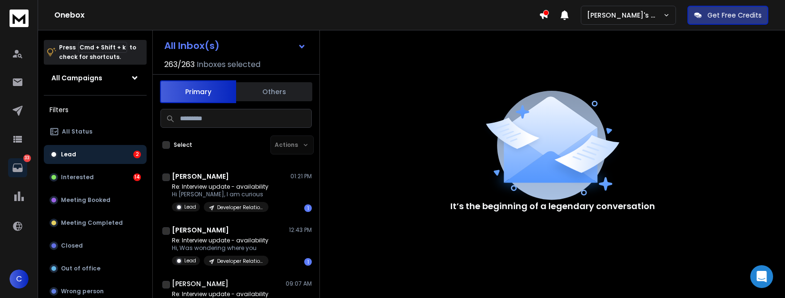
click at [99, 132] on button "All Status" at bounding box center [95, 131] width 103 height 19
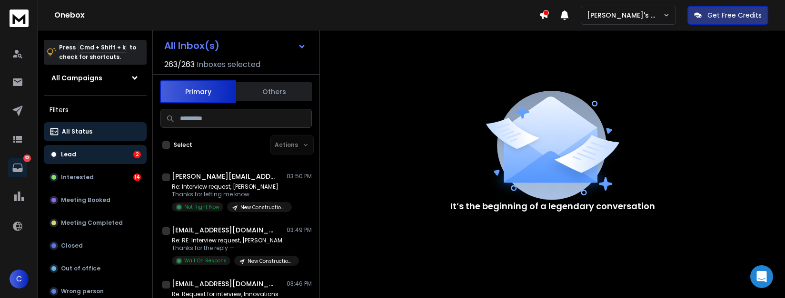
click at [99, 158] on button "Lead 2" at bounding box center [95, 154] width 103 height 19
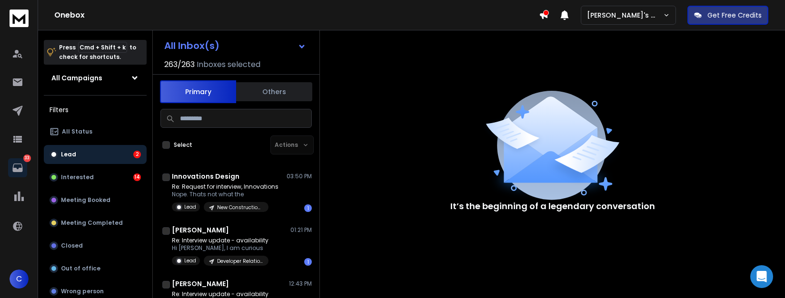
drag, startPoint x: 212, startPoint y: 197, endPoint x: 355, endPoint y: 192, distance: 143.3
click at [212, 197] on p "Nope. Thats not what the" at bounding box center [225, 195] width 107 height 8
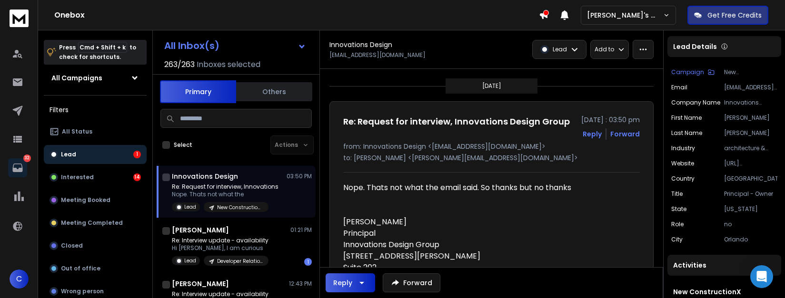
click at [591, 132] on button "Reply" at bounding box center [591, 134] width 19 height 10
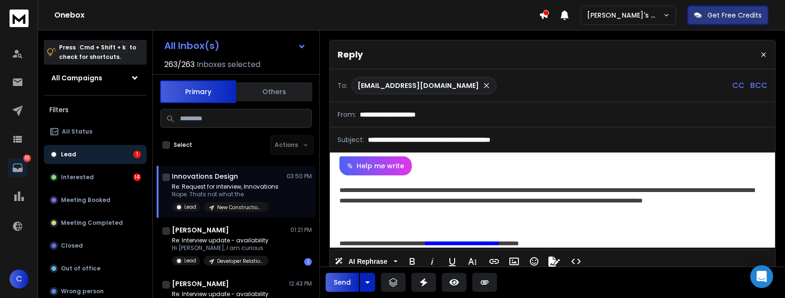
drag, startPoint x: 341, startPoint y: 285, endPoint x: 545, endPoint y: 217, distance: 215.0
click at [341, 285] on button "Send" at bounding box center [341, 282] width 33 height 19
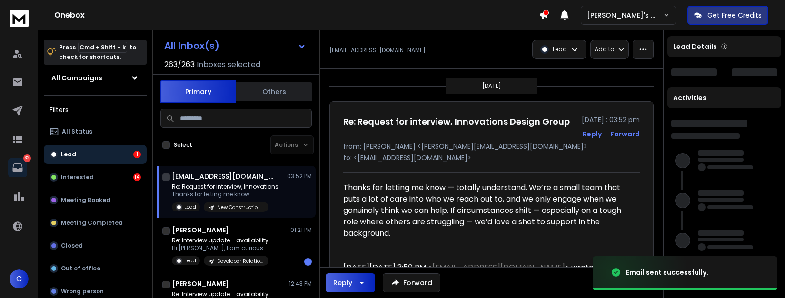
click at [547, 53] on div at bounding box center [544, 49] width 9 height 9
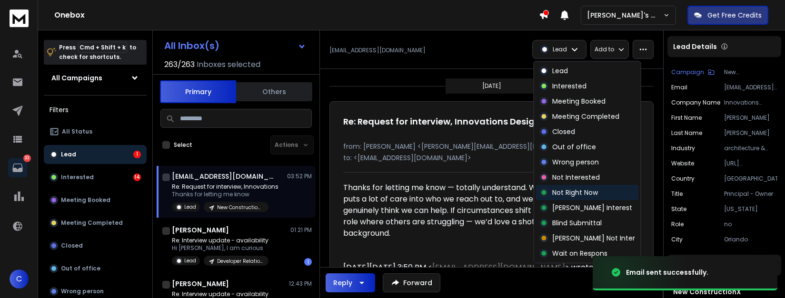
drag, startPoint x: 564, startPoint y: 194, endPoint x: 590, endPoint y: 179, distance: 29.5
click at [564, 194] on p "Not Right Now" at bounding box center [575, 193] width 46 height 10
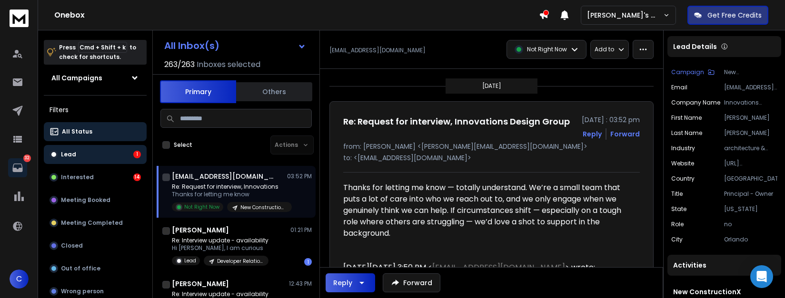
click at [94, 137] on button "All Status" at bounding box center [95, 131] width 103 height 19
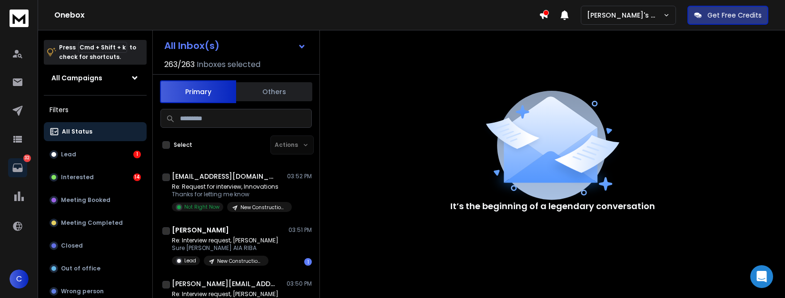
drag, startPoint x: 222, startPoint y: 247, endPoint x: 414, endPoint y: 234, distance: 192.2
click at [222, 247] on p "Sure [PERSON_NAME] AIA RIBA" at bounding box center [225, 249] width 107 height 8
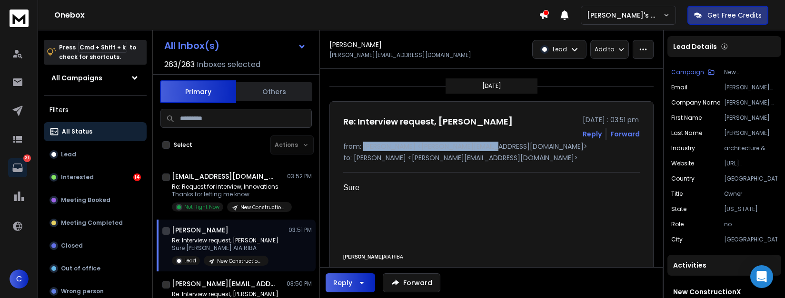
drag, startPoint x: 476, startPoint y: 148, endPoint x: 367, endPoint y: 148, distance: 109.4
click at [363, 148] on p "from: [PERSON_NAME] <[PERSON_NAME][EMAIL_ADDRESS][DOMAIN_NAME]>" at bounding box center [491, 147] width 296 height 10
copy p "[PERSON_NAME] <[PERSON_NAME][EMAIL_ADDRESS][DOMAIN_NAME]"
click at [599, 132] on button "Reply" at bounding box center [591, 134] width 19 height 10
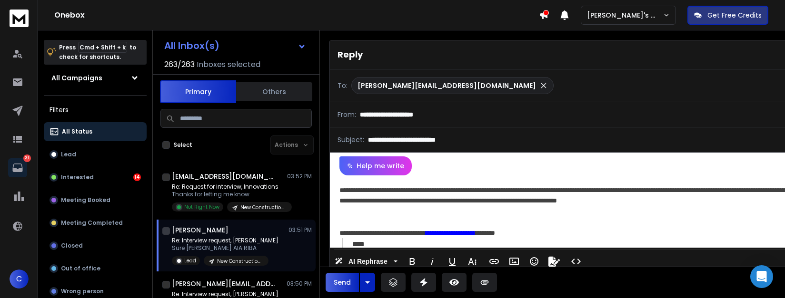
click at [538, 201] on div "**********" at bounding box center [691, 195] width 705 height 21
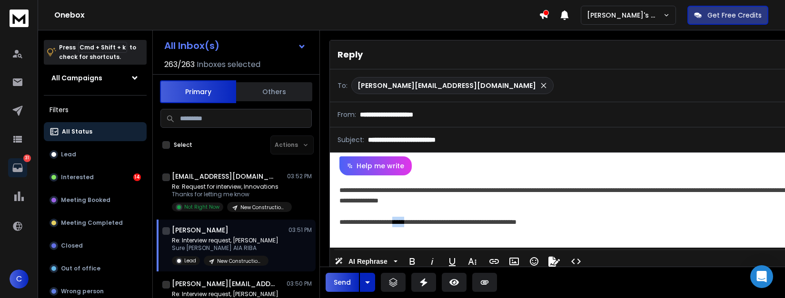
drag, startPoint x: 411, startPoint y: 223, endPoint x: 401, endPoint y: 223, distance: 10.0
click at [396, 223] on div "**********" at bounding box center [691, 222] width 705 height 10
drag, startPoint x: 544, startPoint y: 223, endPoint x: 533, endPoint y: 221, distance: 10.6
click at [528, 224] on div "**********" at bounding box center [691, 222] width 705 height 10
drag, startPoint x: 666, startPoint y: 221, endPoint x: 634, endPoint y: 221, distance: 31.4
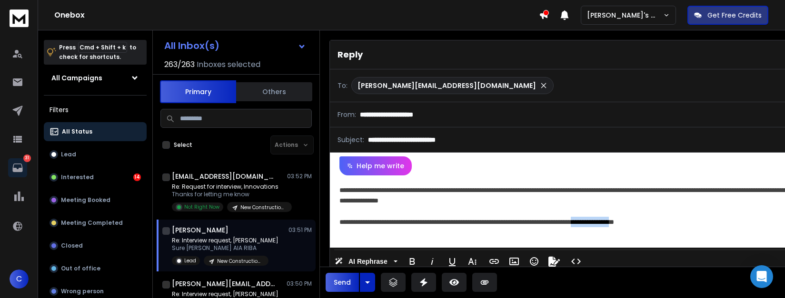
click at [622, 224] on div "**********" at bounding box center [691, 222] width 705 height 10
drag, startPoint x: 337, startPoint y: 282, endPoint x: 345, endPoint y: 293, distance: 13.2
click at [337, 282] on button "Send" at bounding box center [341, 282] width 33 height 19
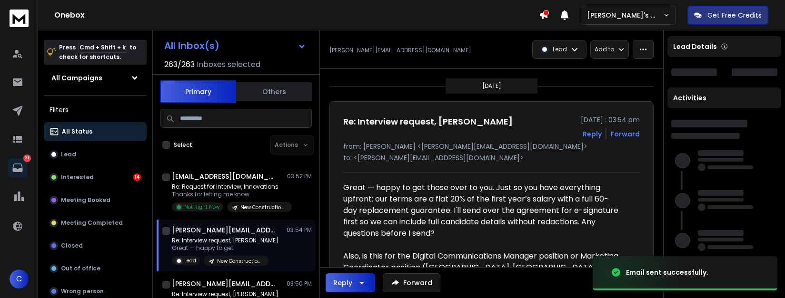
click at [553, 49] on p "Lead" at bounding box center [559, 50] width 14 height 8
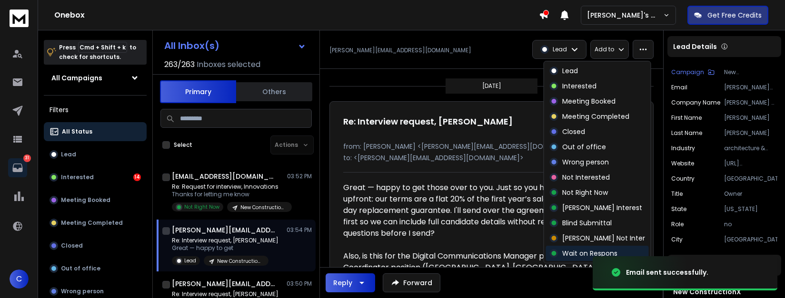
click at [571, 251] on p "Wait on Respons" at bounding box center [589, 254] width 55 height 10
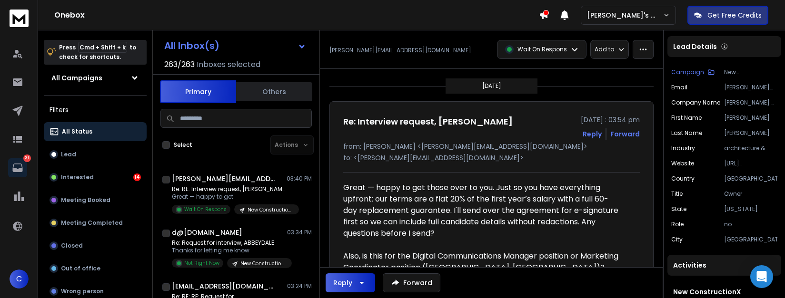
scroll to position [226, 0]
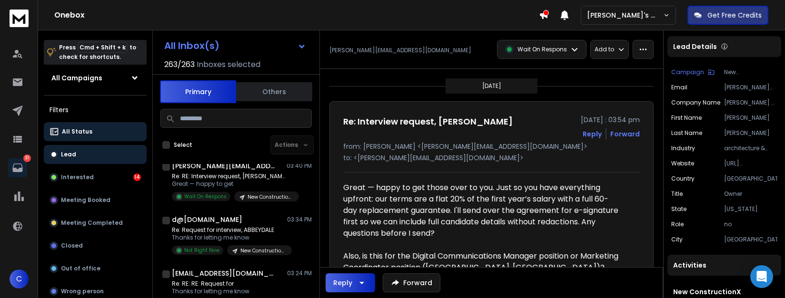
click at [76, 154] on button "Lead" at bounding box center [95, 154] width 103 height 19
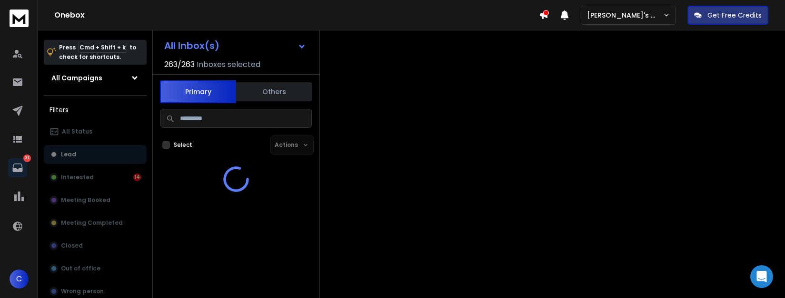
scroll to position [0, 0]
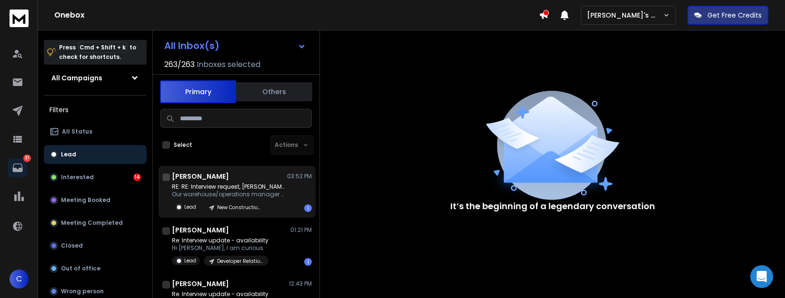
drag, startPoint x: 258, startPoint y: 189, endPoint x: 280, endPoint y: 192, distance: 22.0
click at [258, 189] on p "RE: RE: Interview request, [PERSON_NAME]" at bounding box center [229, 187] width 114 height 8
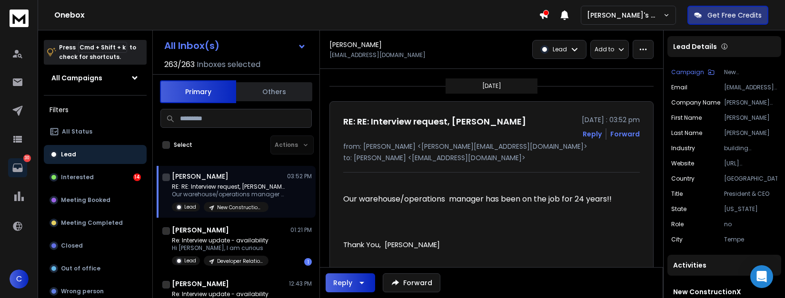
click at [587, 134] on button "Reply" at bounding box center [591, 134] width 19 height 10
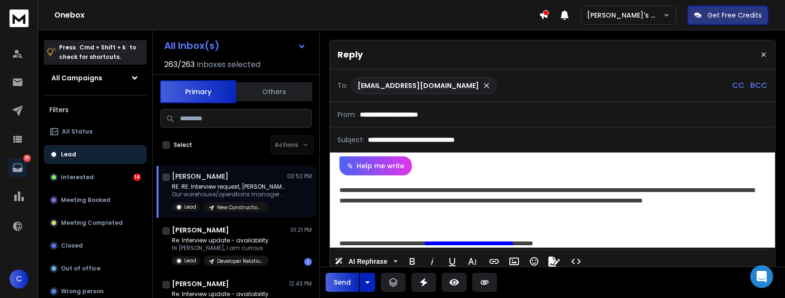
click at [334, 285] on button "Send" at bounding box center [341, 282] width 33 height 19
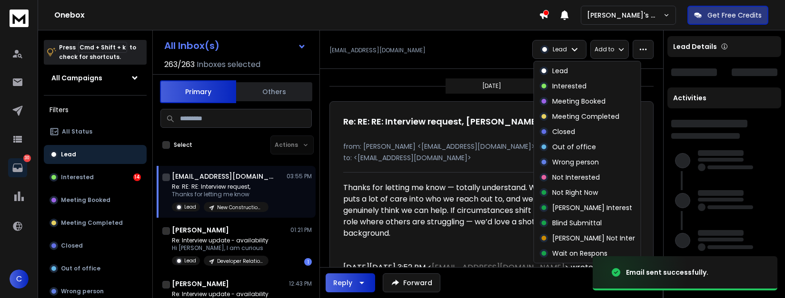
click at [553, 54] on div "Lead" at bounding box center [558, 49] width 53 height 18
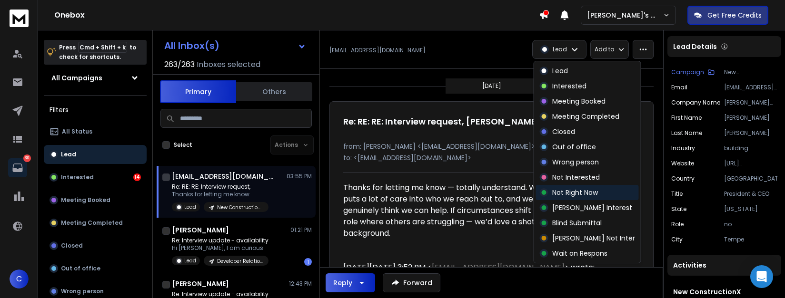
drag, startPoint x: 583, startPoint y: 193, endPoint x: 664, endPoint y: 173, distance: 83.2
click at [583, 193] on p "Not Right Now" at bounding box center [575, 193] width 46 height 10
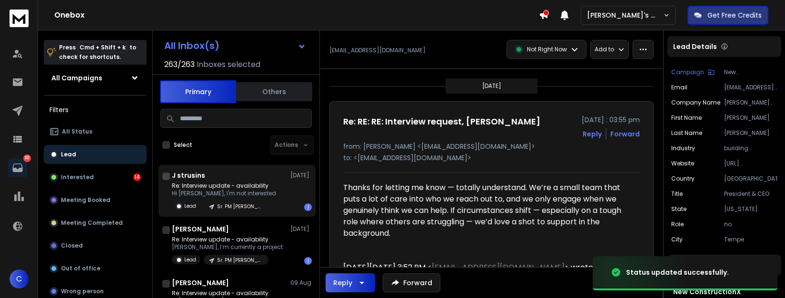
scroll to position [237, 0]
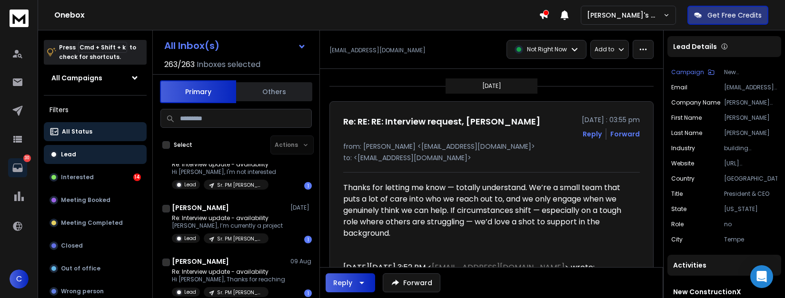
click at [98, 133] on button "All Status" at bounding box center [95, 131] width 103 height 19
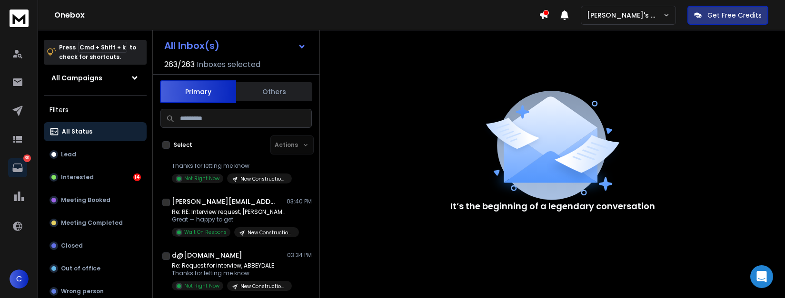
scroll to position [190, 0]
click at [90, 154] on button "Lead" at bounding box center [95, 154] width 103 height 19
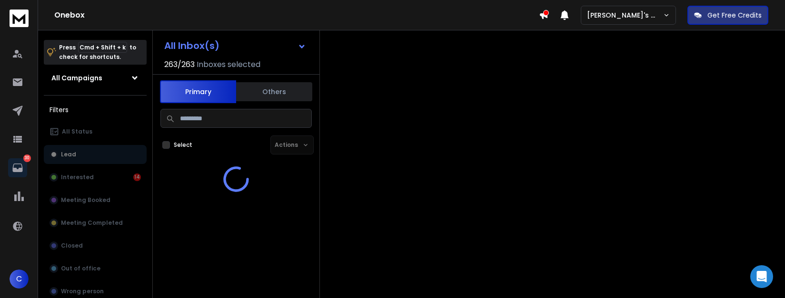
scroll to position [0, 0]
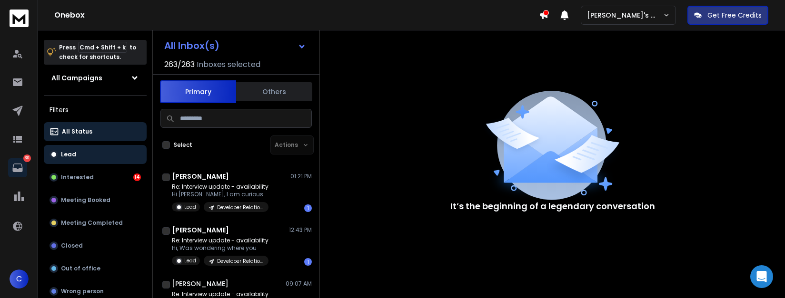
click at [113, 130] on button "All Status" at bounding box center [95, 131] width 103 height 19
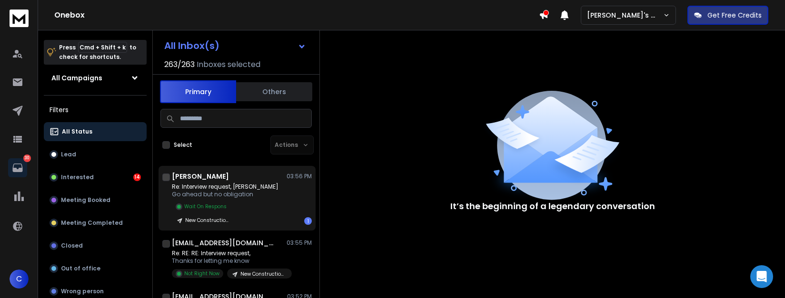
click at [207, 194] on p "Go ahead but no obligation" at bounding box center [229, 195] width 114 height 8
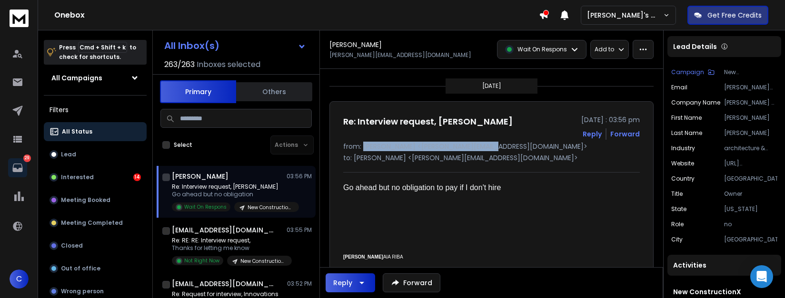
drag, startPoint x: 477, startPoint y: 147, endPoint x: 408, endPoint y: 142, distance: 68.7
click at [363, 147] on p "from: [PERSON_NAME] <[PERSON_NAME][EMAIL_ADDRESS][DOMAIN_NAME]>" at bounding box center [491, 147] width 296 height 10
copy p "[PERSON_NAME] <[PERSON_NAME][EMAIL_ADDRESS][DOMAIN_NAME]"
click at [400, 150] on p "from: [PERSON_NAME] <[PERSON_NAME][EMAIL_ADDRESS][DOMAIN_NAME]>" at bounding box center [491, 147] width 296 height 10
drag, startPoint x: 402, startPoint y: 147, endPoint x: 395, endPoint y: 149, distance: 7.1
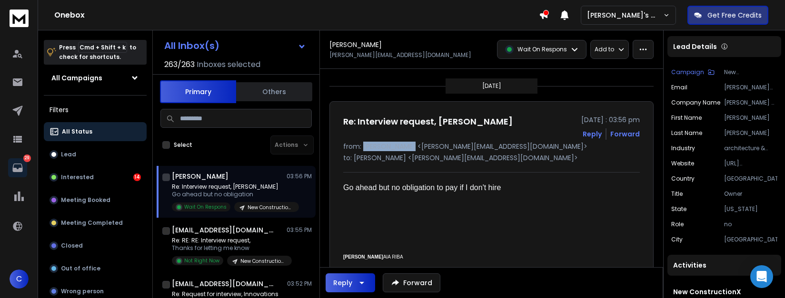
click at [362, 148] on p "from: [PERSON_NAME] <[PERSON_NAME][EMAIL_ADDRESS][DOMAIN_NAME]>" at bounding box center [491, 147] width 296 height 10
copy p "[PERSON_NAME]"
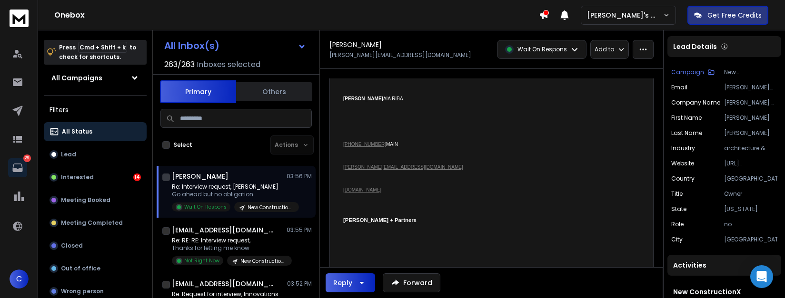
scroll to position [198, 0]
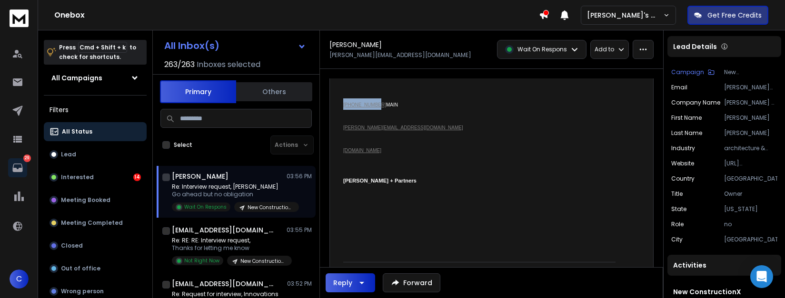
drag, startPoint x: 372, startPoint y: 116, endPoint x: 335, endPoint y: 120, distance: 37.4
copy link "[PHONE_NUMBER]"
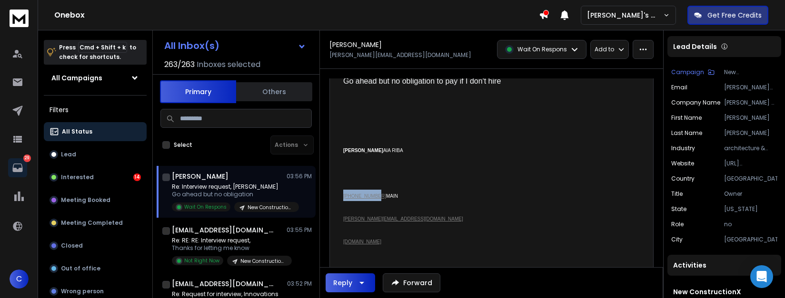
scroll to position [0, 0]
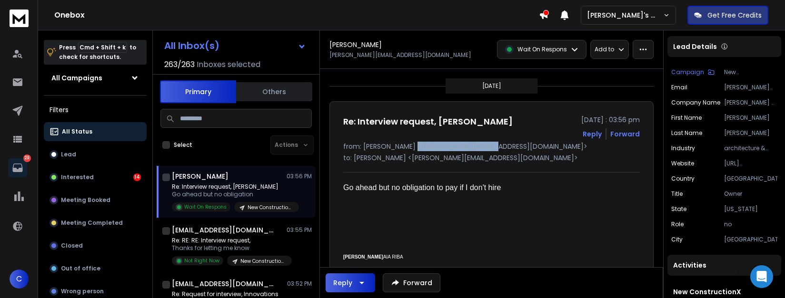
drag, startPoint x: 476, startPoint y: 147, endPoint x: 423, endPoint y: 160, distance: 54.5
click at [405, 146] on p "from: [PERSON_NAME] <[PERSON_NAME][EMAIL_ADDRESS][DOMAIN_NAME]>" at bounding box center [491, 147] width 296 height 10
copy p "[PERSON_NAME][EMAIL_ADDRESS][DOMAIN_NAME]"
click at [593, 220] on div at bounding box center [482, 216] width 278 height 23
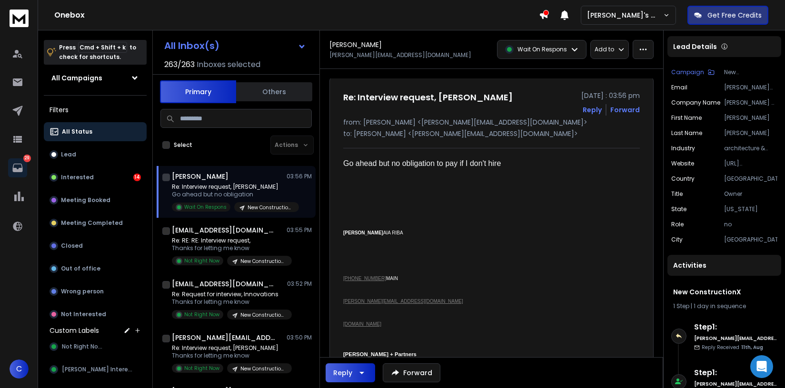
scroll to position [26, 0]
drag, startPoint x: 462, startPoint y: 122, endPoint x: 412, endPoint y: 133, distance: 51.1
click at [406, 122] on p "from: [PERSON_NAME] <[PERSON_NAME][EMAIL_ADDRESS][DOMAIN_NAME]>" at bounding box center [491, 121] width 296 height 10
copy p "[PERSON_NAME][EMAIL_ADDRESS][DOMAIN_NAME]"
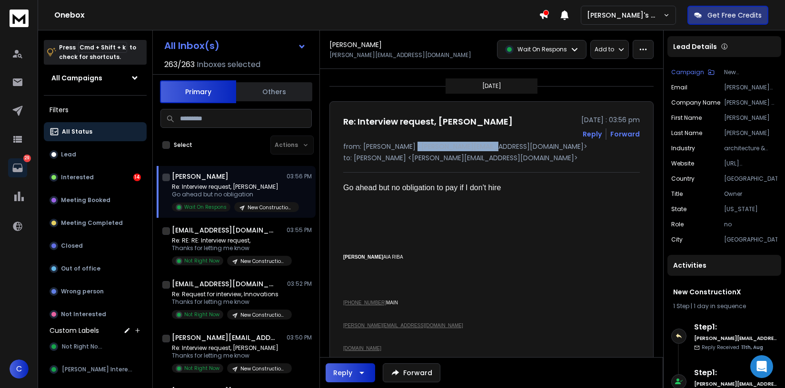
click at [597, 134] on button "Reply" at bounding box center [591, 134] width 19 height 10
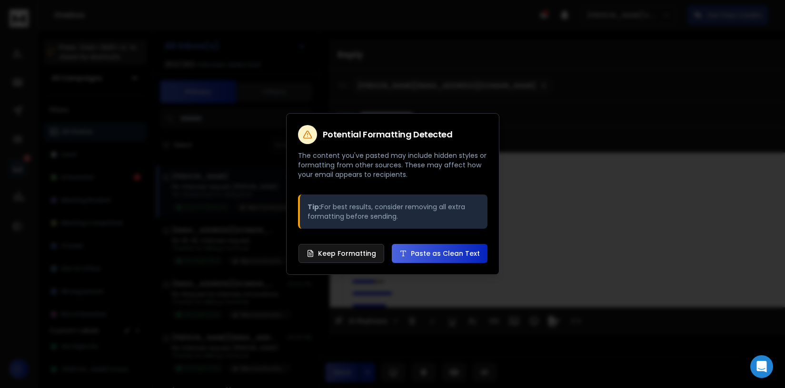
click at [539, 236] on div at bounding box center [392, 194] width 785 height 388
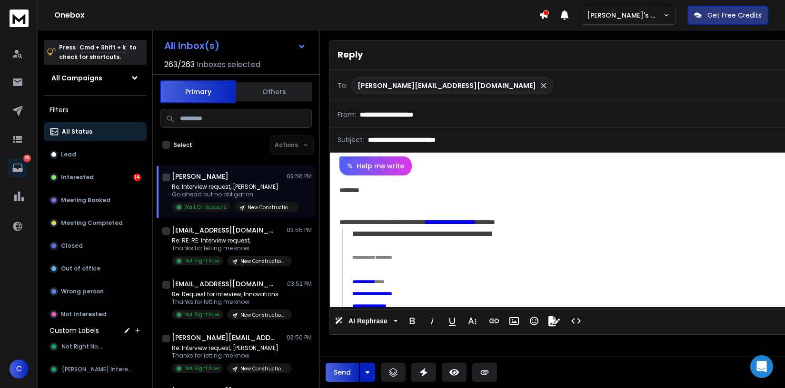
click at [416, 190] on div "********" at bounding box center [691, 190] width 705 height 10
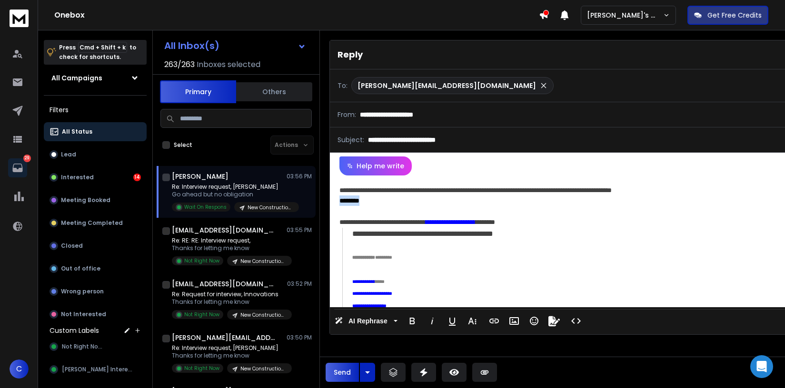
drag, startPoint x: 339, startPoint y: 200, endPoint x: 340, endPoint y: 194, distance: 6.3
click at [335, 200] on div "**********" at bounding box center [692, 242] width 725 height 132
click at [341, 191] on div "**********" at bounding box center [691, 195] width 705 height 21
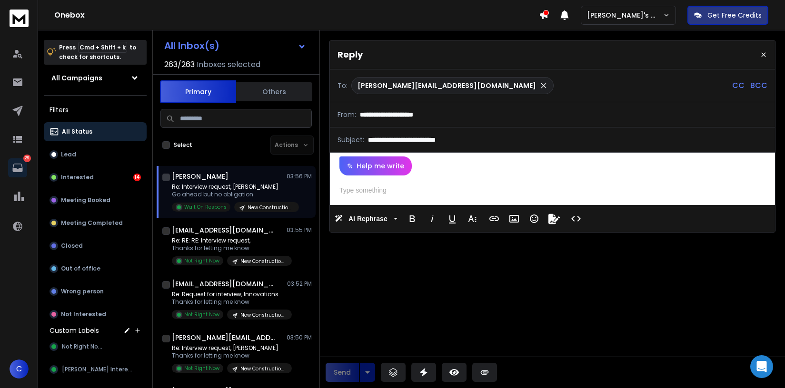
click at [761, 58] on icon at bounding box center [763, 55] width 8 height 8
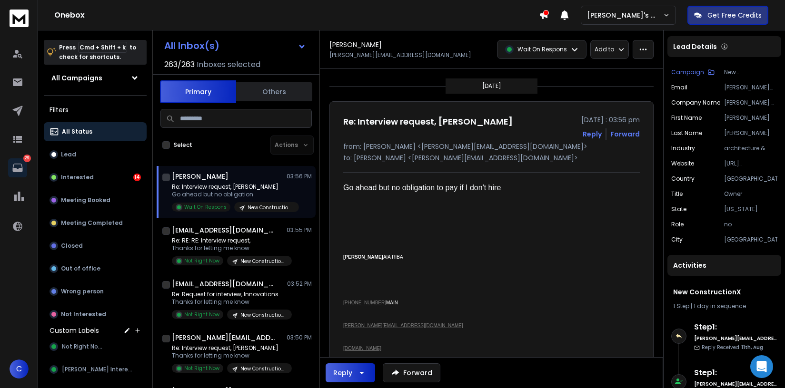
click at [601, 133] on button "Reply" at bounding box center [591, 134] width 19 height 10
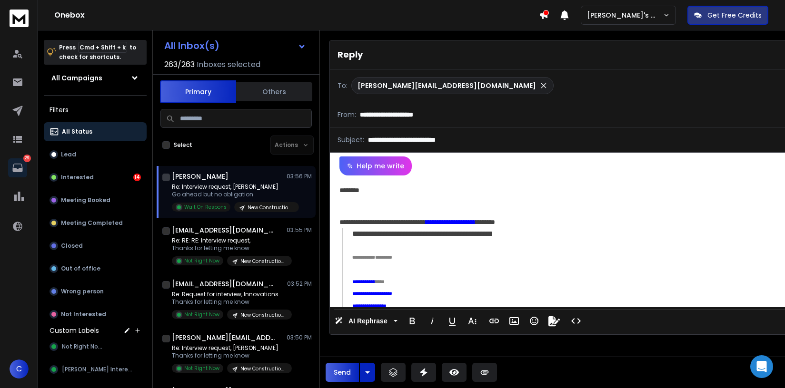
drag, startPoint x: 420, startPoint y: 192, endPoint x: 402, endPoint y: 3, distance: 189.3
click at [0, 0] on div "29 C Onebox [PERSON_NAME]'s Workspace Get Free Credits Press Cmd + Shift + k to…" at bounding box center [392, 209] width 785 height 419
drag, startPoint x: 366, startPoint y: 190, endPoint x: 345, endPoint y: 189, distance: 20.9
click at [325, 186] on div "**********" at bounding box center [692, 242] width 745 height 424
paste div
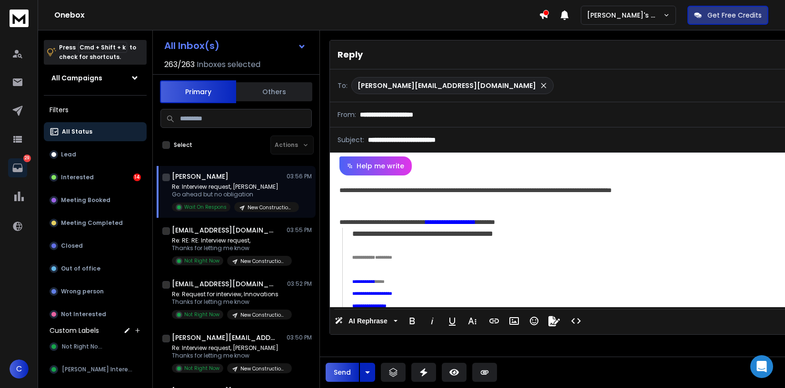
click at [338, 189] on div "**********" at bounding box center [692, 242] width 725 height 132
drag, startPoint x: 330, startPoint y: 373, endPoint x: 337, endPoint y: 372, distance: 6.7
click at [334, 298] on button "Send" at bounding box center [341, 372] width 33 height 19
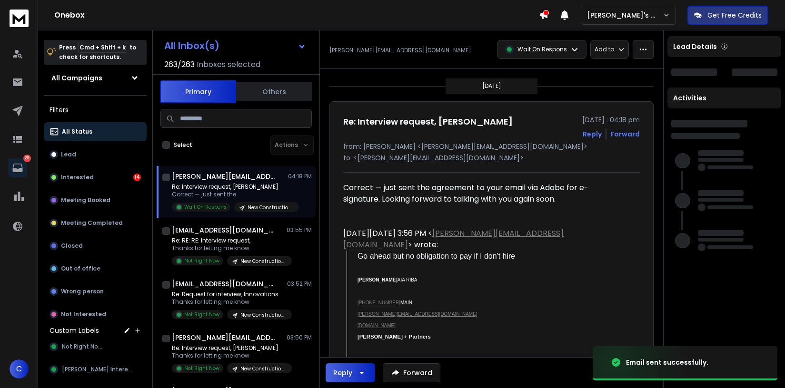
click at [572, 52] on icon at bounding box center [575, 50] width 8 height 8
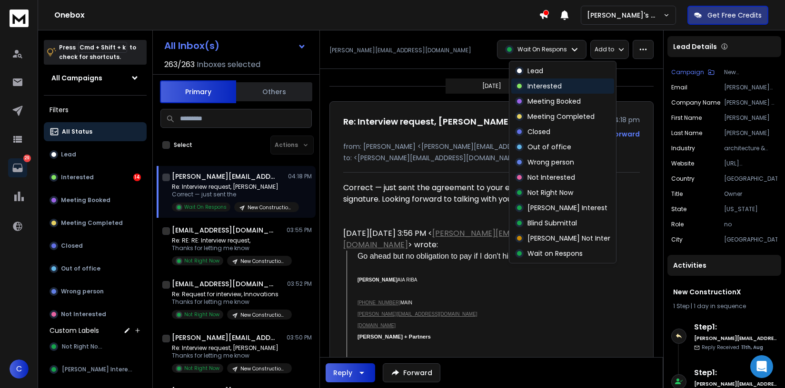
click at [555, 88] on p "Interested" at bounding box center [544, 86] width 34 height 10
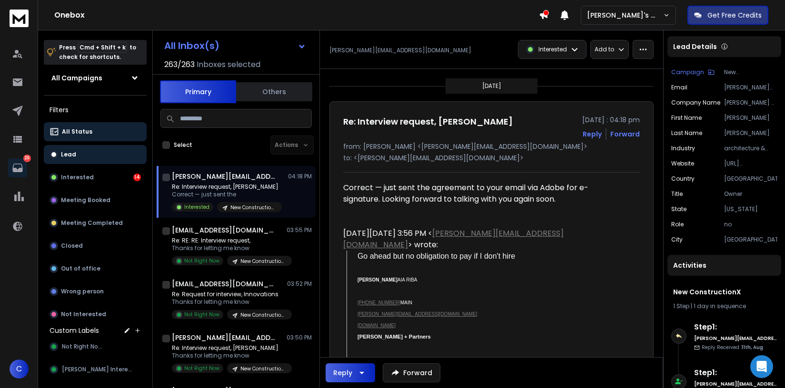
click at [84, 155] on button "Lead" at bounding box center [95, 154] width 103 height 19
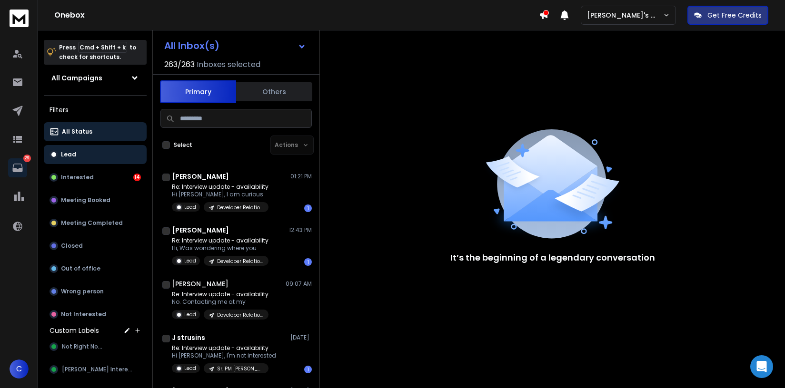
click at [99, 132] on button "All Status" at bounding box center [95, 131] width 103 height 19
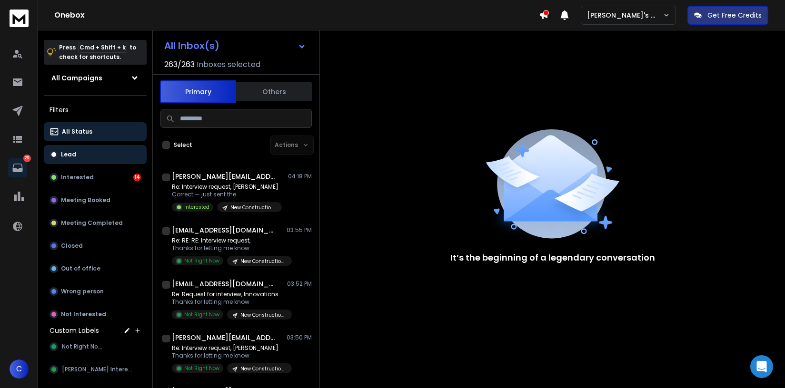
click at [84, 158] on button "Lead" at bounding box center [95, 154] width 103 height 19
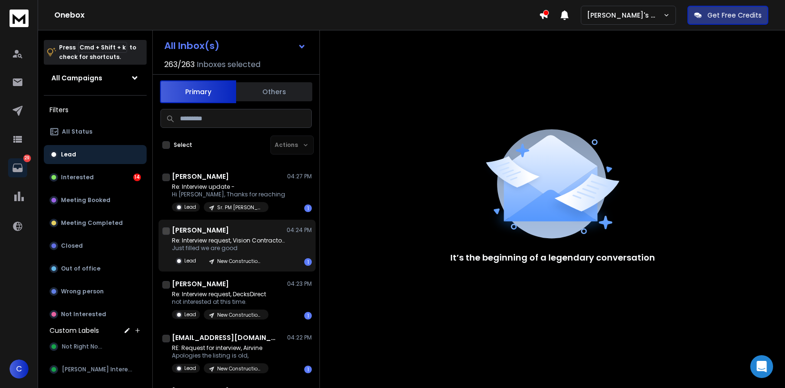
drag, startPoint x: 247, startPoint y: 256, endPoint x: 264, endPoint y: 252, distance: 17.0
click at [248, 255] on div "Re: Interview request, Vision Contractors Just filled we are good Lead New Cons…" at bounding box center [229, 251] width 114 height 29
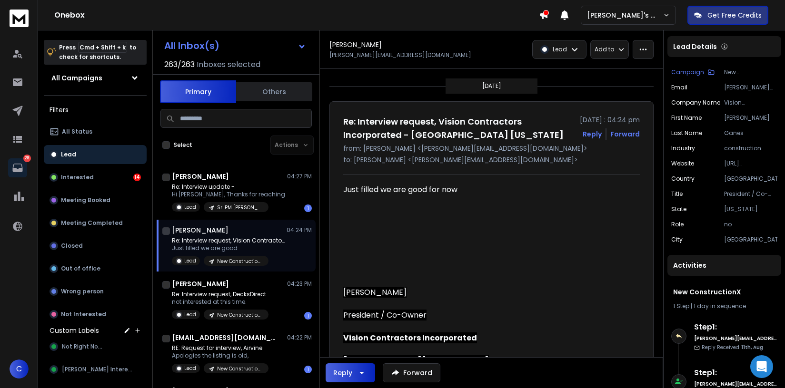
drag, startPoint x: 595, startPoint y: 134, endPoint x: 404, endPoint y: 14, distance: 225.9
click at [595, 134] on button "Reply" at bounding box center [591, 134] width 19 height 10
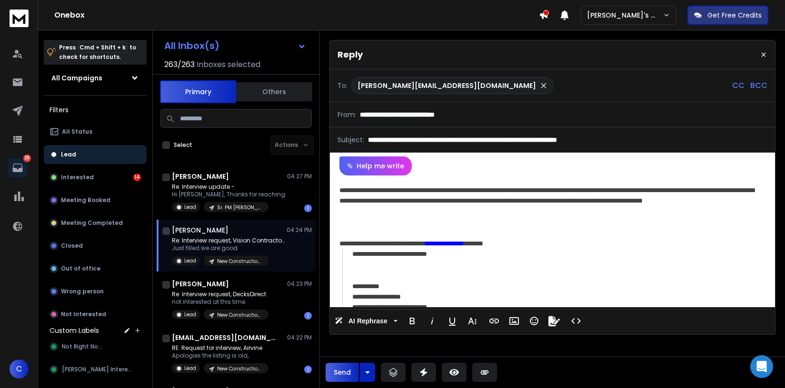
drag, startPoint x: 345, startPoint y: 373, endPoint x: 346, endPoint y: 367, distance: 5.9
click at [345, 298] on button "Send" at bounding box center [341, 372] width 33 height 19
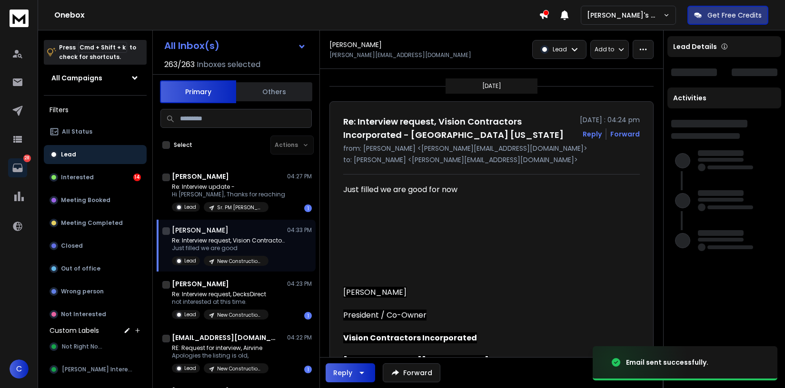
click at [546, 52] on div at bounding box center [544, 49] width 9 height 9
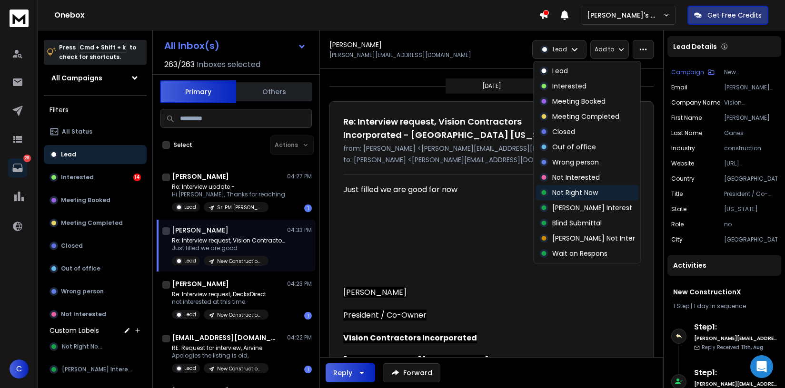
click at [586, 191] on p "Not Right Now" at bounding box center [575, 193] width 46 height 10
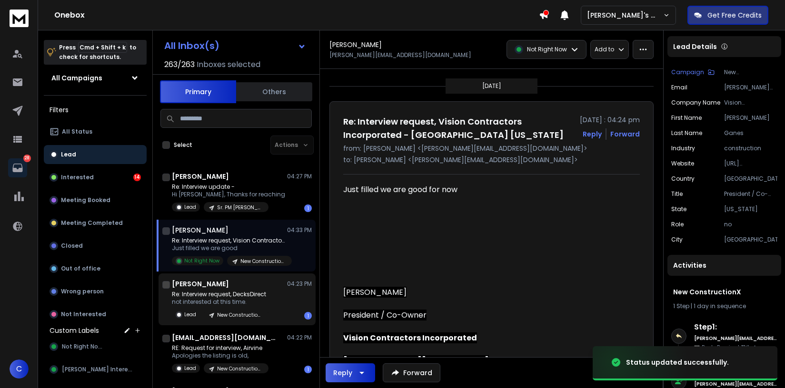
drag, startPoint x: 231, startPoint y: 307, endPoint x: 236, endPoint y: 309, distance: 5.3
click at [231, 298] on div "Re: Interview request, DecksDirect not interested at this time. Lead New Constr…" at bounding box center [220, 305] width 97 height 29
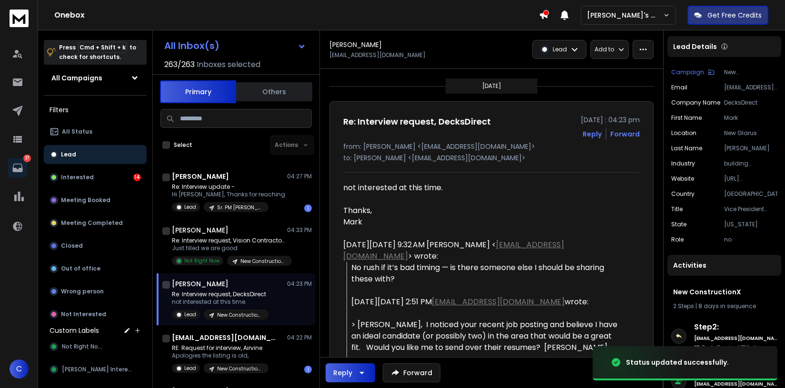
click at [594, 133] on button "Reply" at bounding box center [591, 134] width 19 height 10
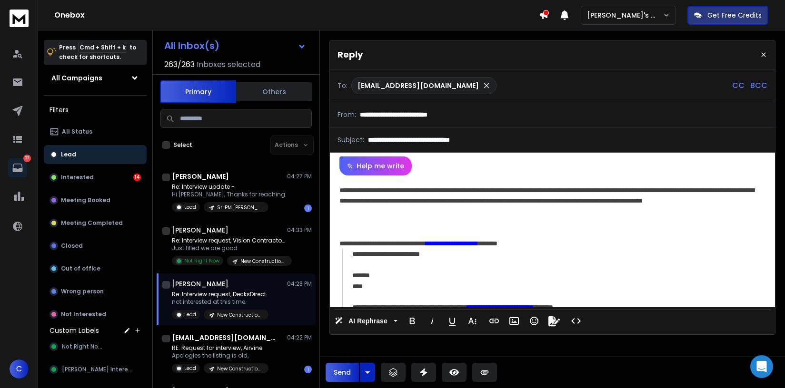
click at [339, 298] on button "Send" at bounding box center [341, 372] width 33 height 19
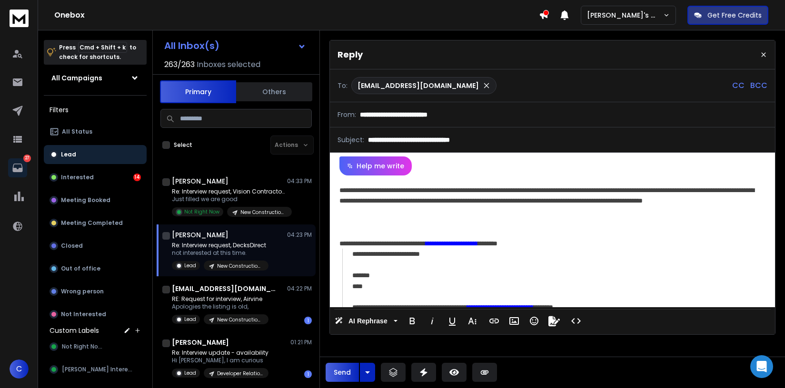
scroll to position [49, 0]
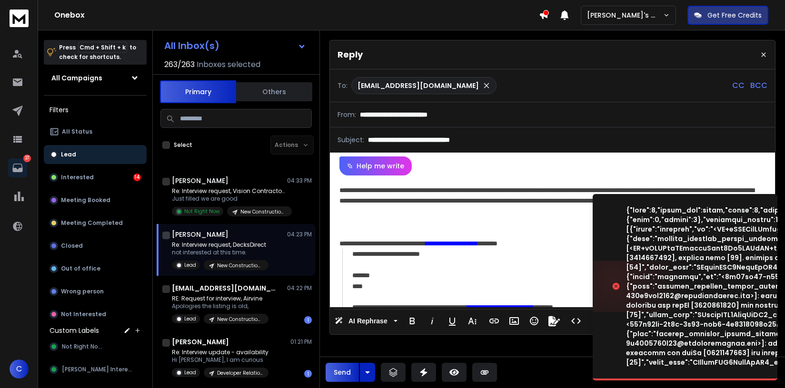
click at [339, 298] on button "Send" at bounding box center [341, 372] width 33 height 19
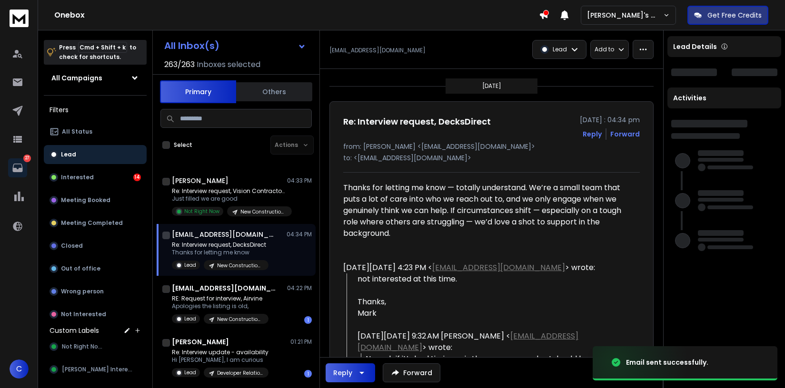
click at [559, 55] on div "Lead" at bounding box center [558, 49] width 53 height 18
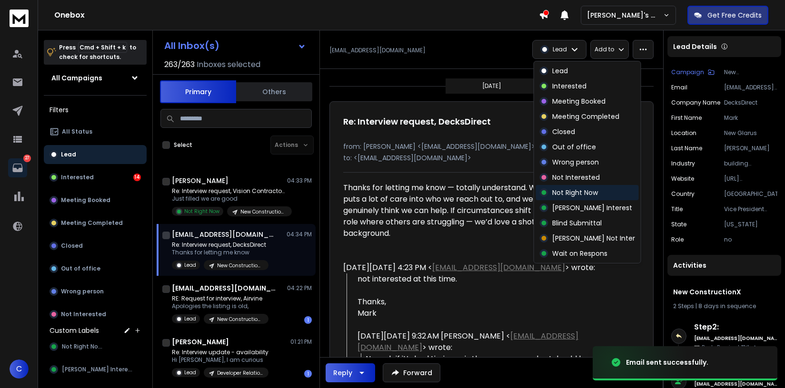
drag, startPoint x: 576, startPoint y: 192, endPoint x: 581, endPoint y: 180, distance: 13.0
click at [576, 192] on p "Not Right Now" at bounding box center [575, 193] width 46 height 10
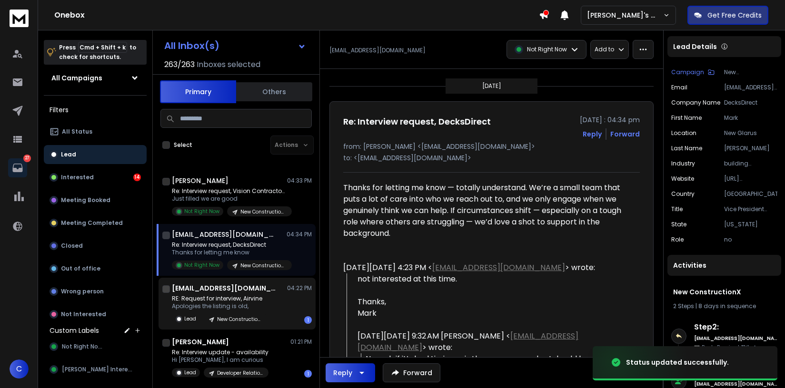
drag, startPoint x: 222, startPoint y: 304, endPoint x: 293, endPoint y: 292, distance: 72.4
click at [222, 298] on p "Apologies the listing is old," at bounding box center [220, 307] width 97 height 8
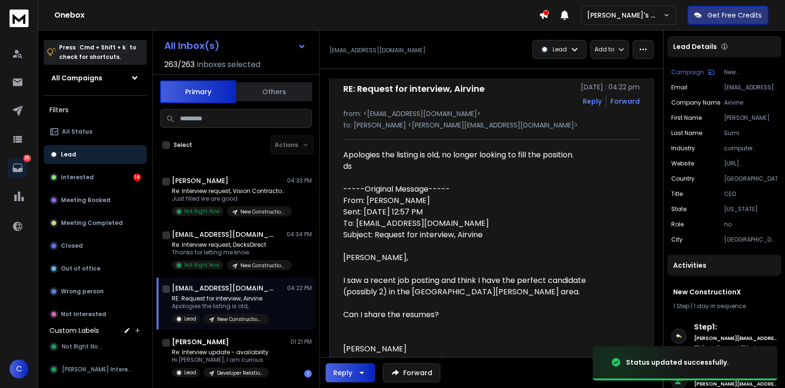
scroll to position [0, 0]
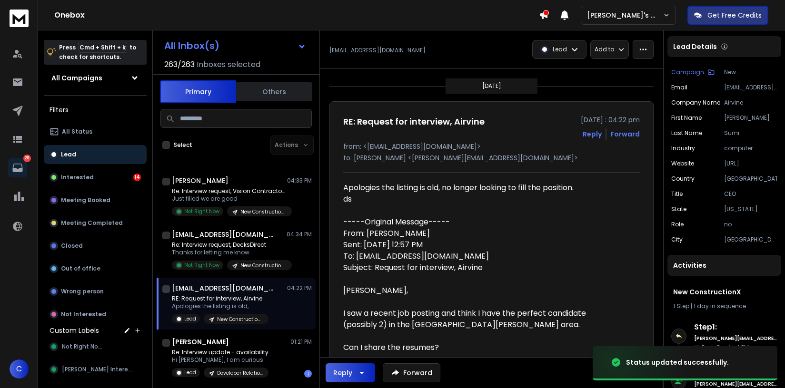
click at [589, 134] on button "Reply" at bounding box center [591, 134] width 19 height 10
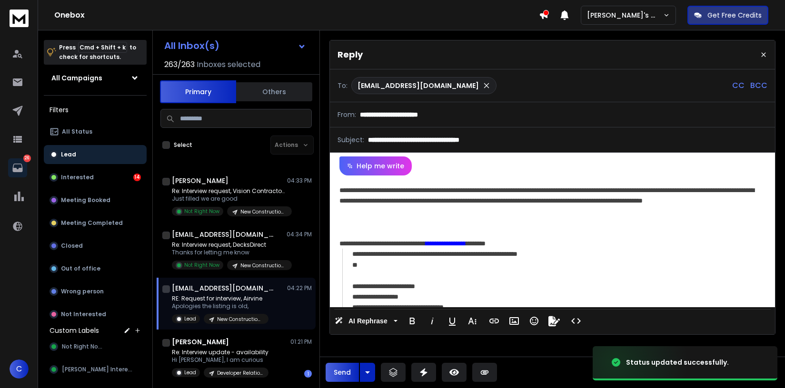
click at [338, 298] on button "Send" at bounding box center [341, 372] width 33 height 19
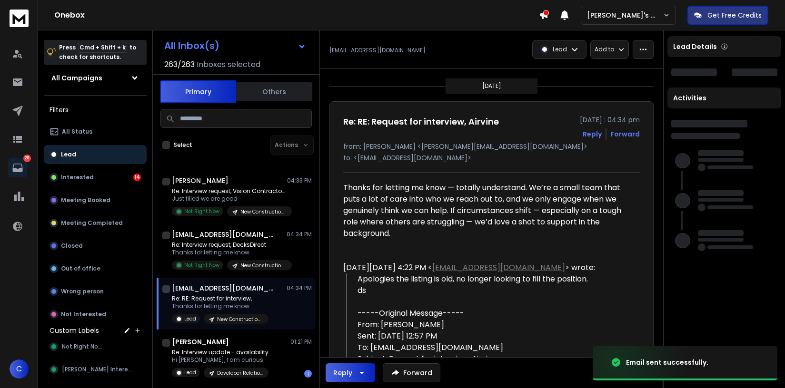
click at [565, 55] on div "Lead" at bounding box center [558, 49] width 53 height 18
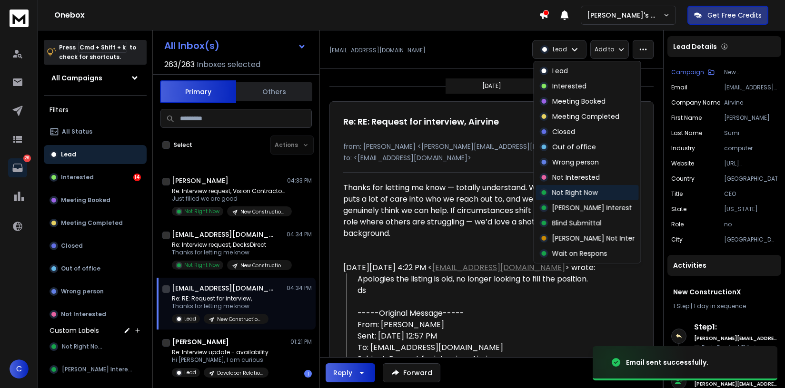
click at [571, 194] on p "Not Right Now" at bounding box center [575, 193] width 46 height 10
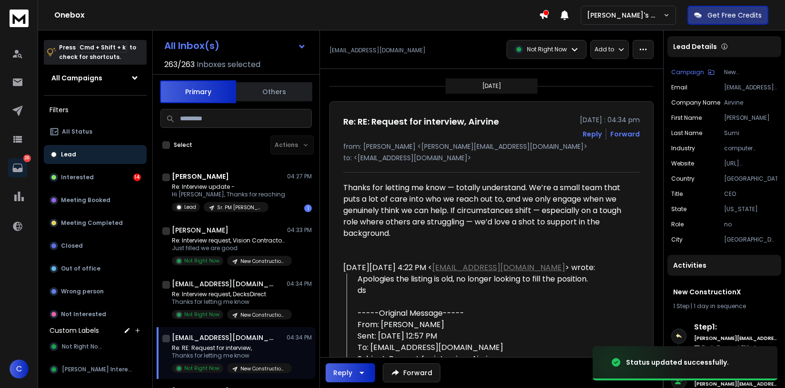
click at [105, 136] on button "All Status" at bounding box center [95, 131] width 103 height 19
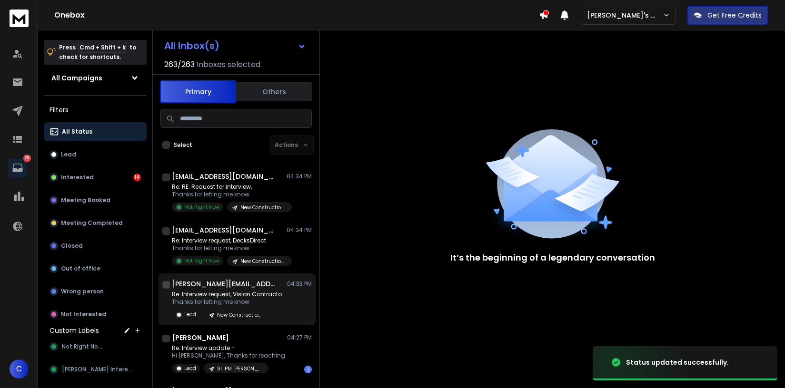
click at [277, 296] on p "Re: Interview request, Vision Contractors" at bounding box center [229, 295] width 114 height 8
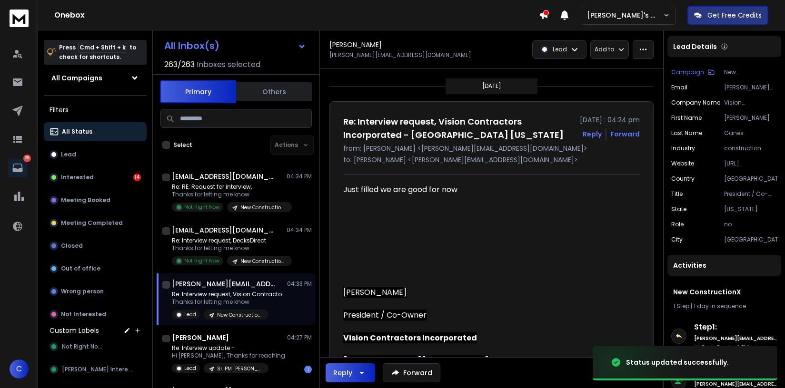
click at [566, 53] on div "Lead" at bounding box center [558, 49] width 53 height 18
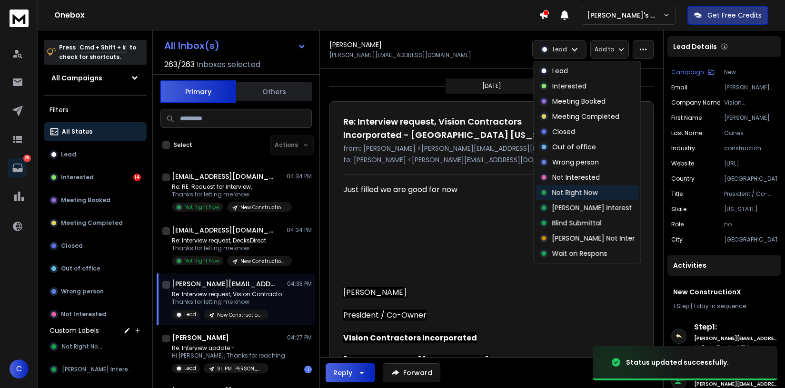
click at [574, 196] on p "Not Right Now" at bounding box center [575, 193] width 46 height 10
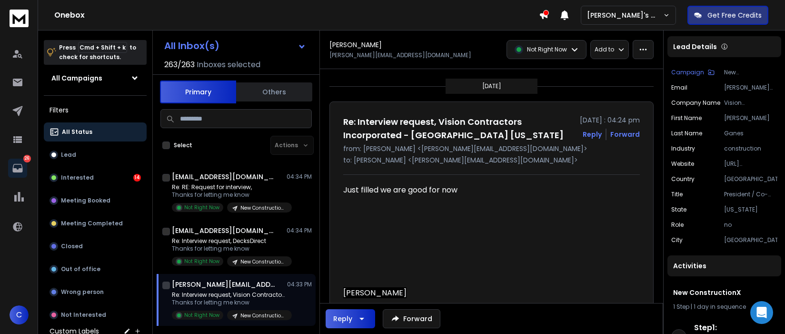
click at [253, 116] on input at bounding box center [235, 118] width 151 height 19
paste input "**********"
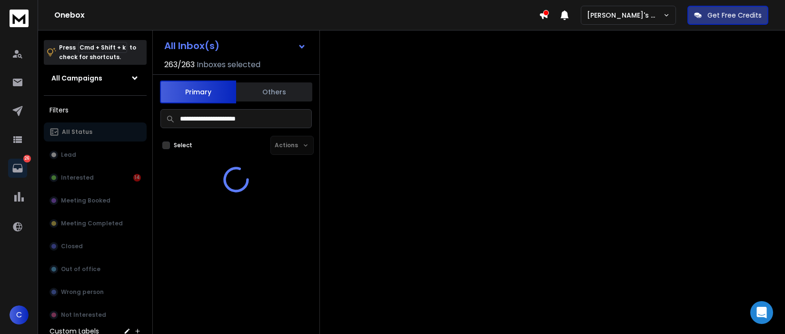
type input "**********"
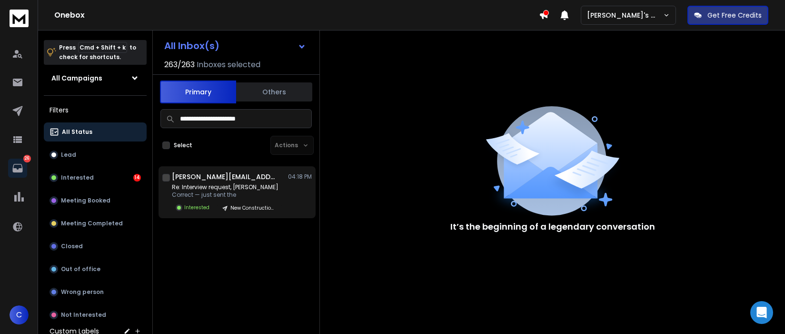
click at [246, 202] on div "New ConstructionX" at bounding box center [249, 207] width 65 height 10
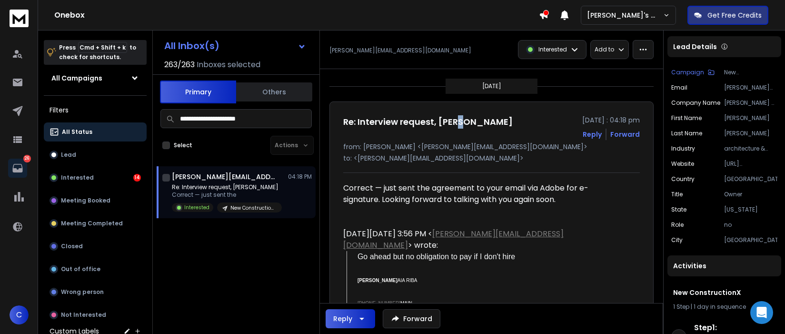
drag, startPoint x: 466, startPoint y: 120, endPoint x: 462, endPoint y: 122, distance: 5.0
click at [461, 120] on div "Re: Interview request, [PERSON_NAME] [DATE] : 04:18 pm Reply Forward" at bounding box center [491, 127] width 296 height 25
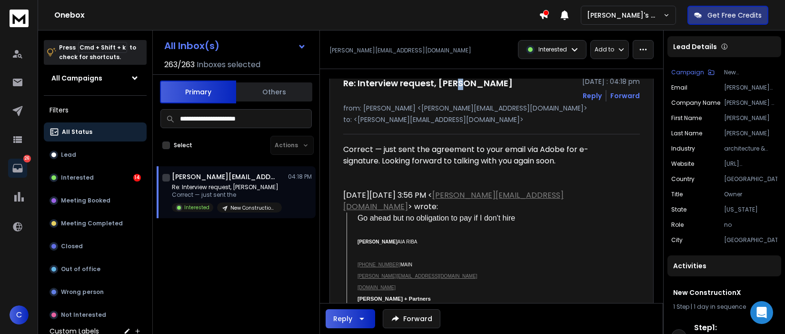
scroll to position [55, 0]
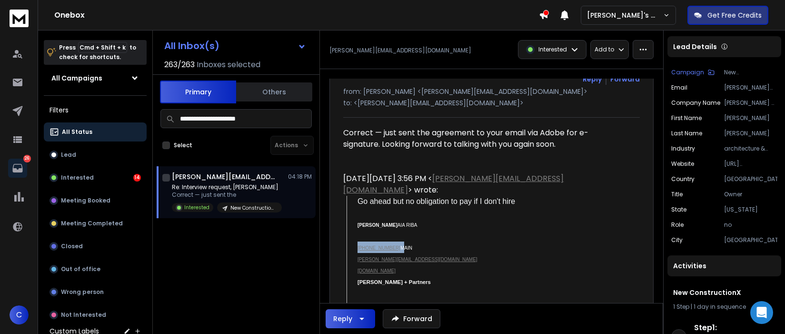
drag, startPoint x: 374, startPoint y: 236, endPoint x: 358, endPoint y: 246, distance: 18.5
copy div "[PHONE_NUMBER]"
drag, startPoint x: 441, startPoint y: 264, endPoint x: 424, endPoint y: 270, distance: 18.2
click at [441, 276] on div "[PERSON_NAME] + Partners" at bounding box center [489, 281] width 264 height 11
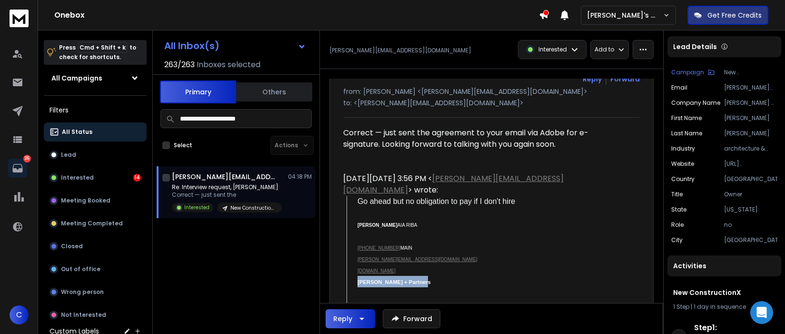
drag, startPoint x: 393, startPoint y: 271, endPoint x: 409, endPoint y: 249, distance: 26.8
click at [358, 276] on div "[PERSON_NAME] + Partners" at bounding box center [489, 281] width 264 height 11
drag, startPoint x: 269, startPoint y: 125, endPoint x: 121, endPoint y: 120, distance: 148.1
click at [121, 120] on div "**********" at bounding box center [411, 197] width 747 height 334
click at [76, 160] on button "Lead" at bounding box center [95, 154] width 103 height 19
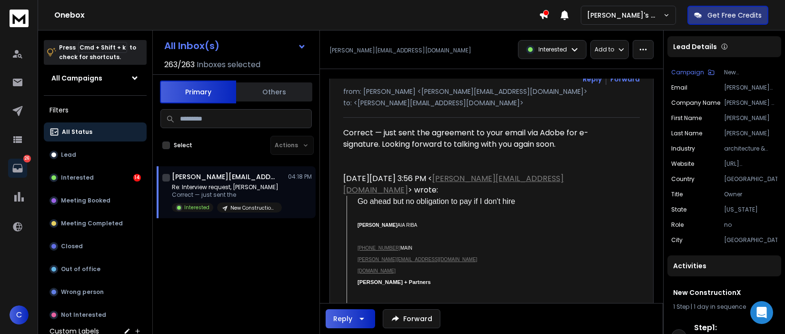
scroll to position [0, 0]
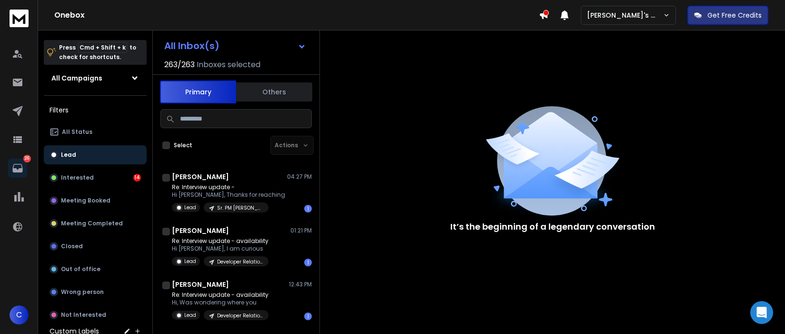
click at [100, 131] on button "All Status" at bounding box center [95, 131] width 103 height 19
